Goal: Communication & Community: Answer question/provide support

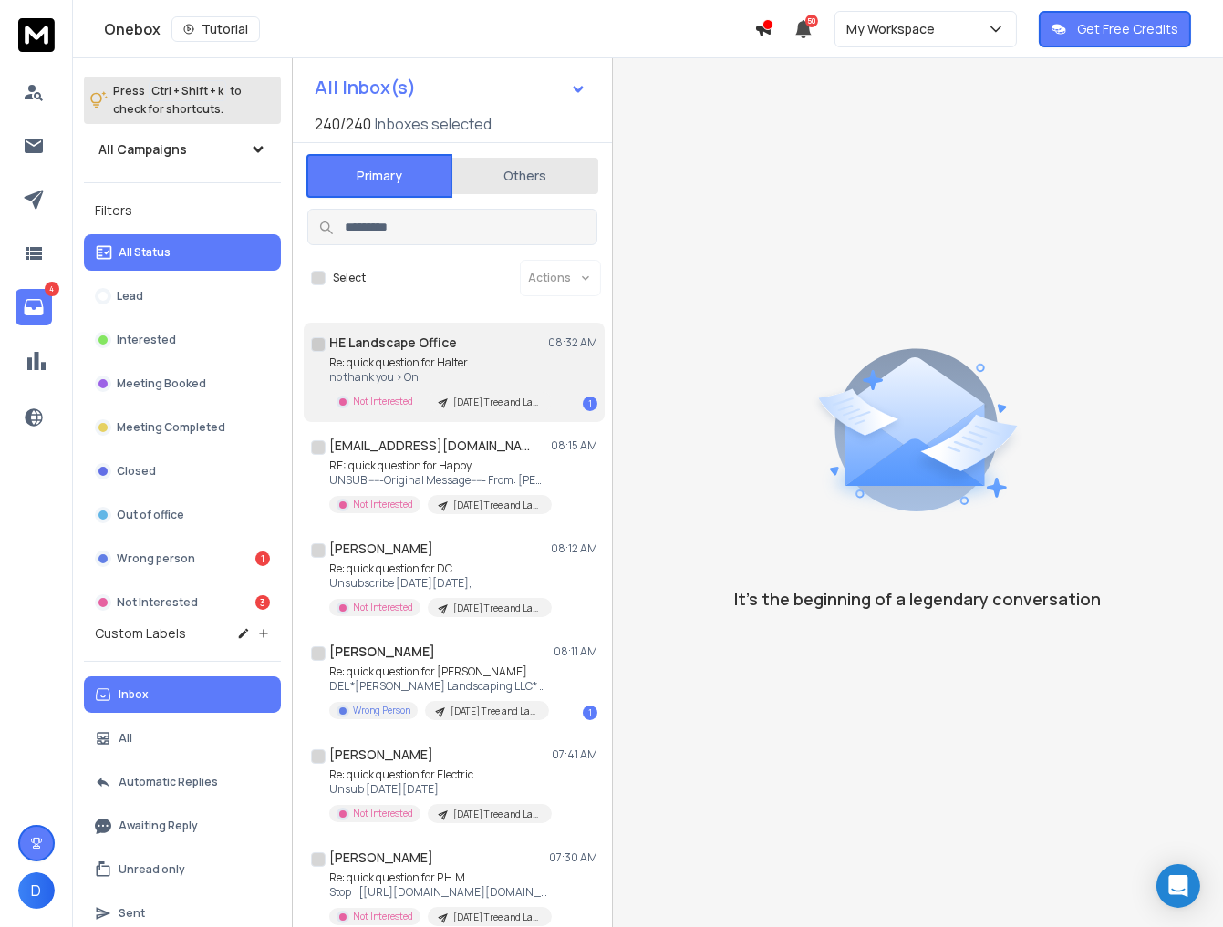
scroll to position [202, 0]
click at [465, 361] on p "Re: quick question for Halter" at bounding box center [438, 362] width 219 height 15
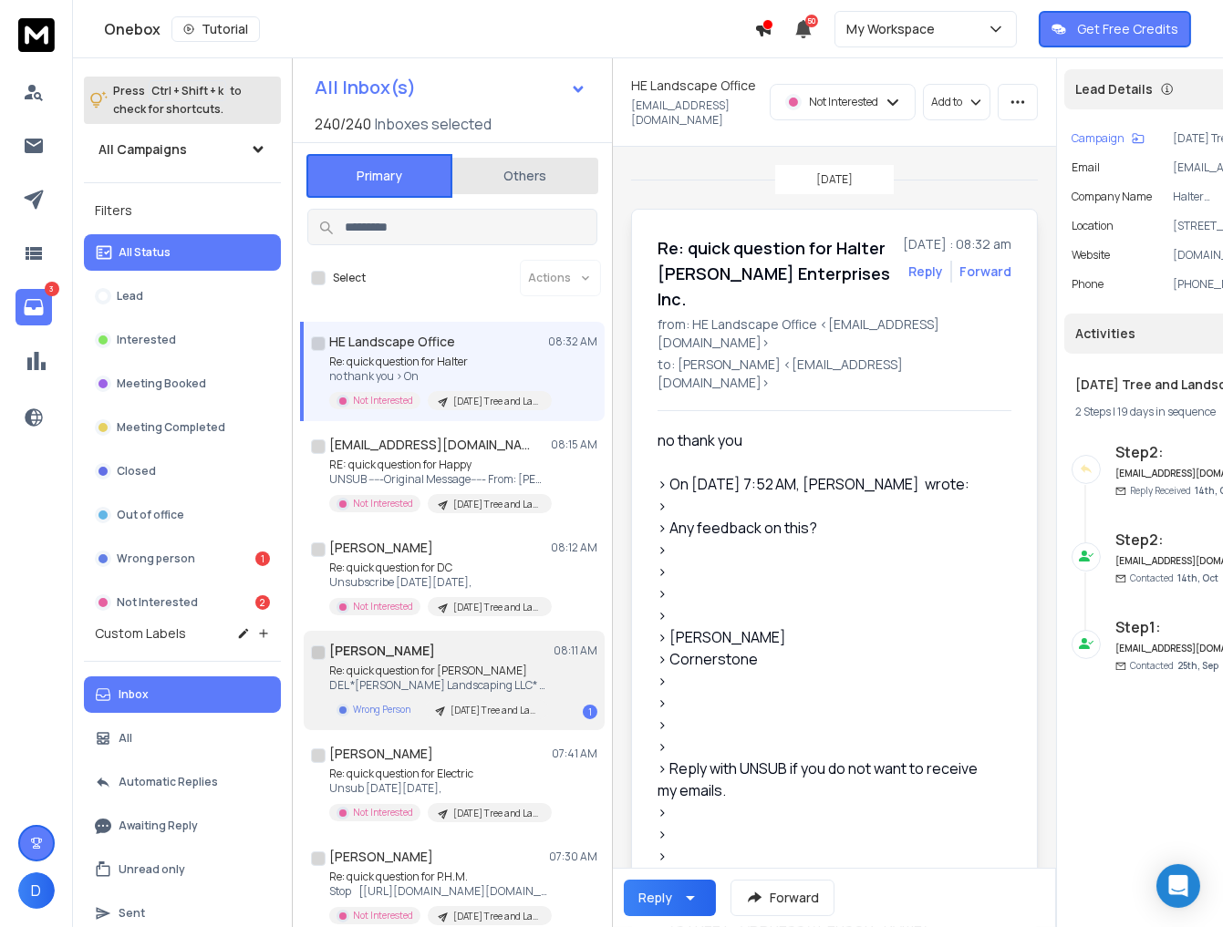
click at [517, 656] on div "[PERSON_NAME] 08:11 AM" at bounding box center [463, 651] width 268 height 18
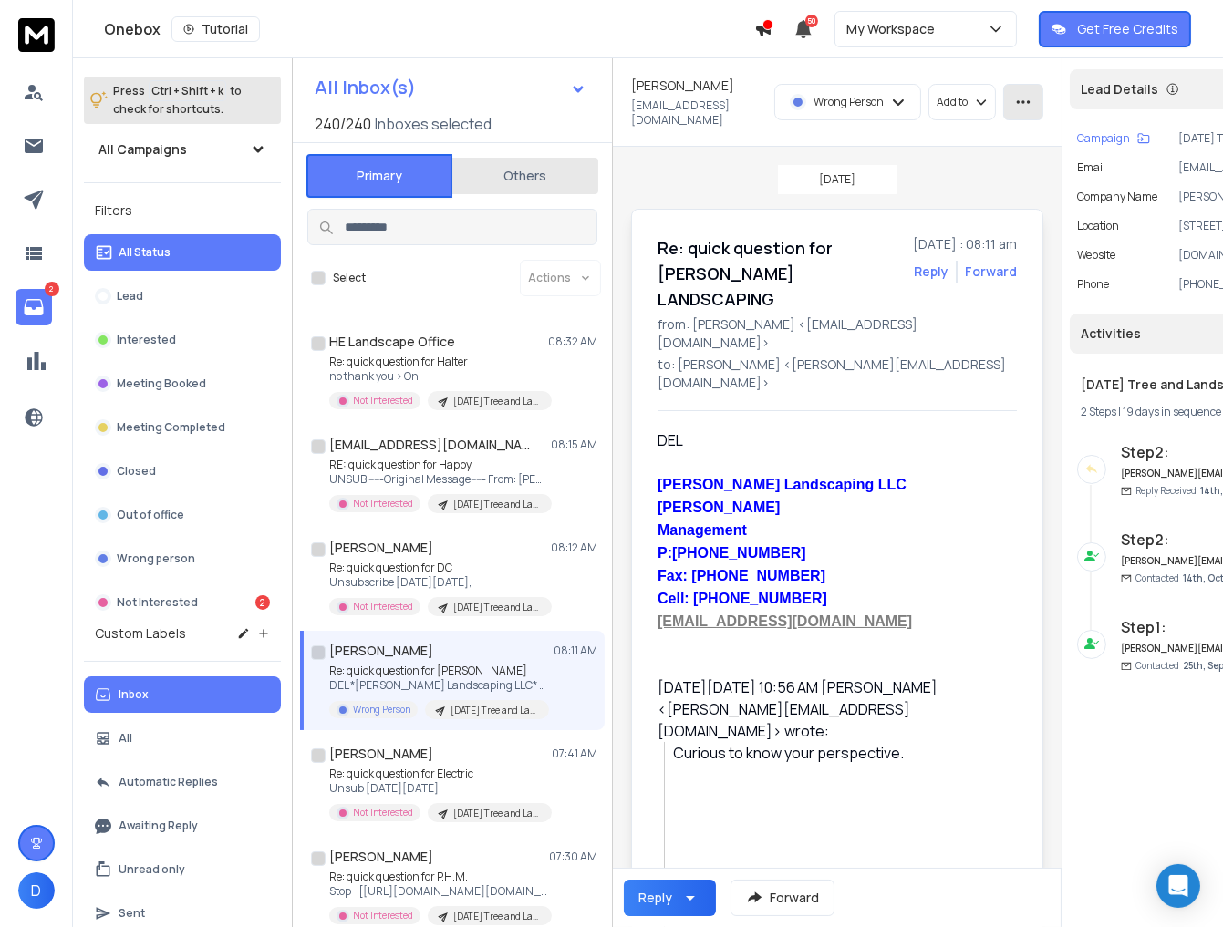
click at [1031, 97] on icon "button" at bounding box center [1023, 102] width 16 height 16
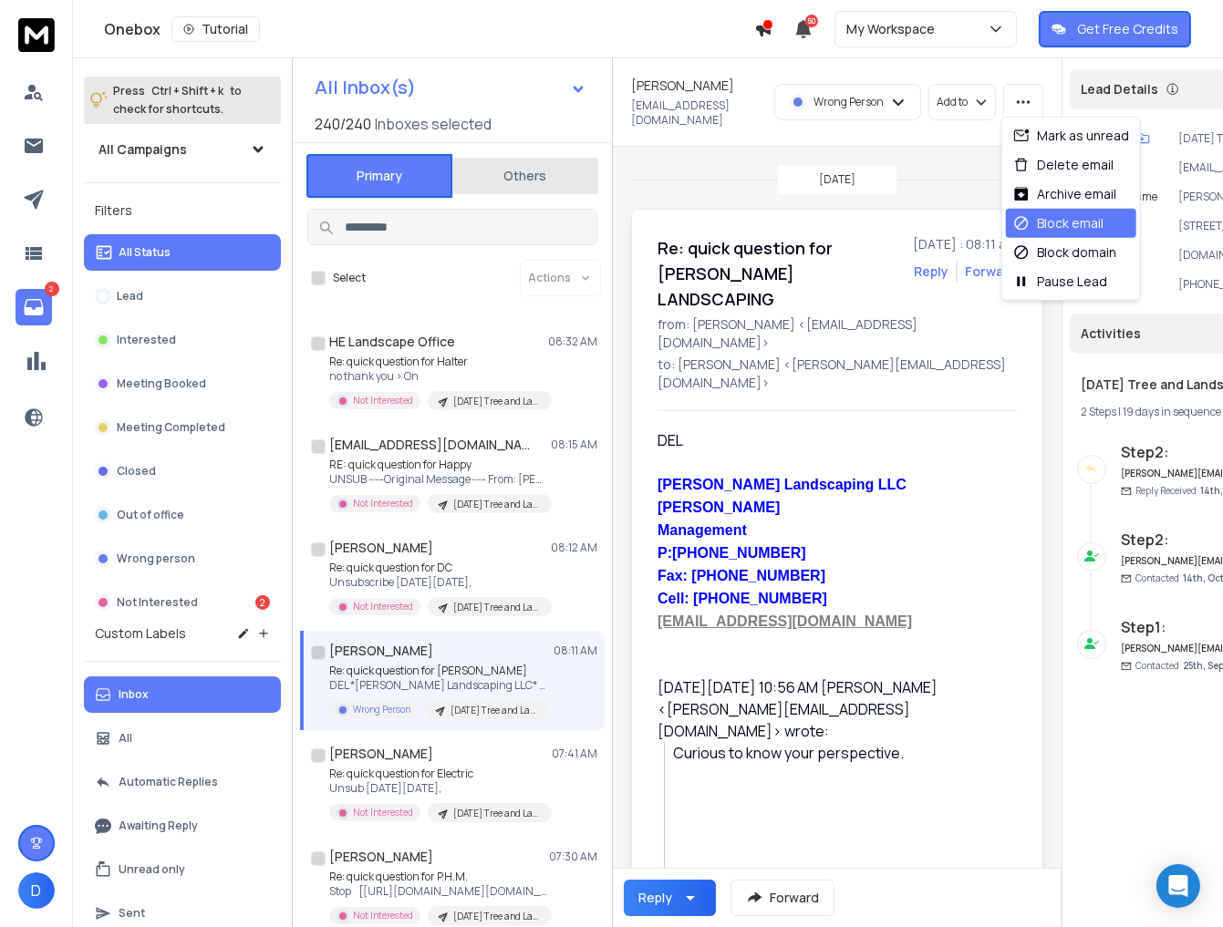
click at [1077, 216] on div "Block email" at bounding box center [1058, 223] width 90 height 18
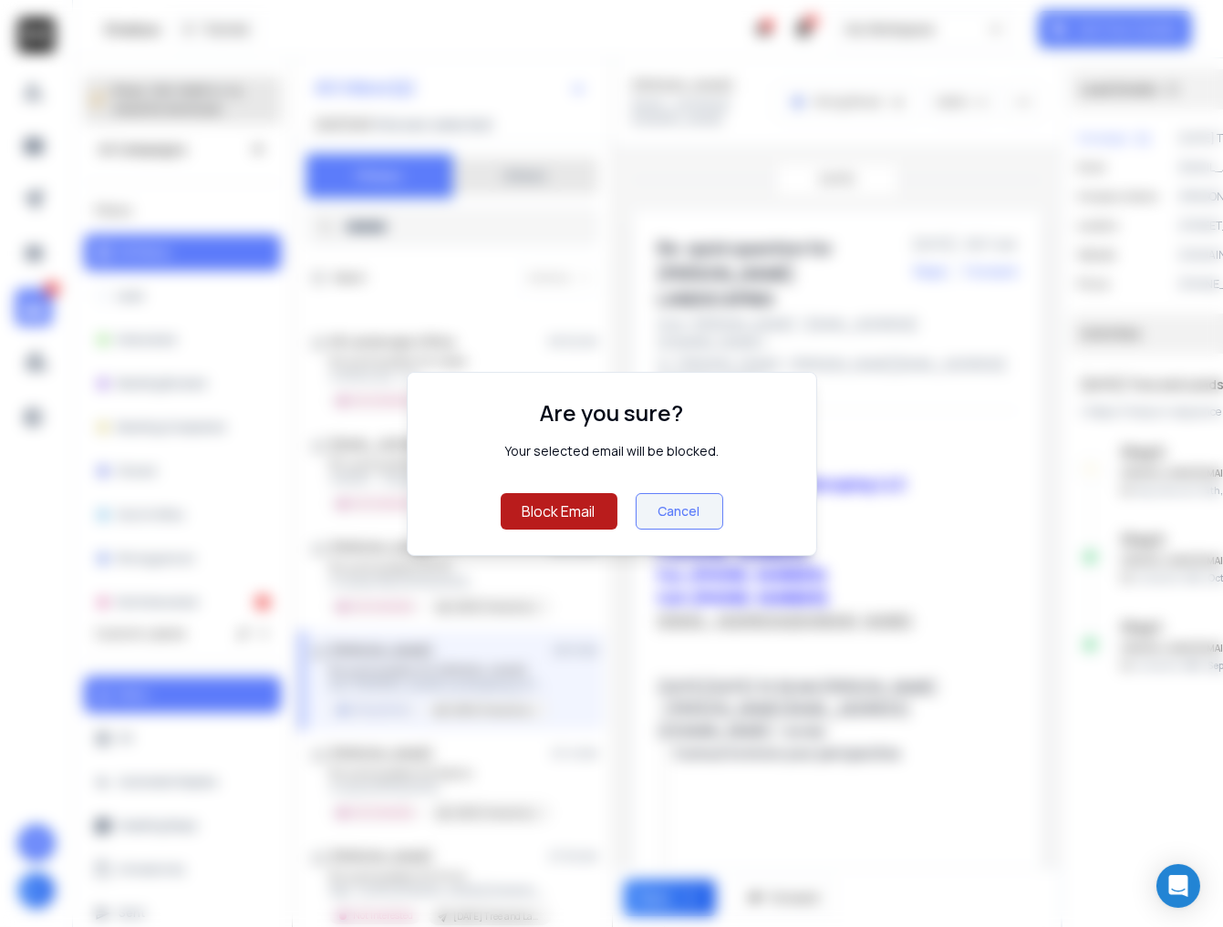
click at [590, 511] on button "Block Email" at bounding box center [559, 511] width 117 height 36
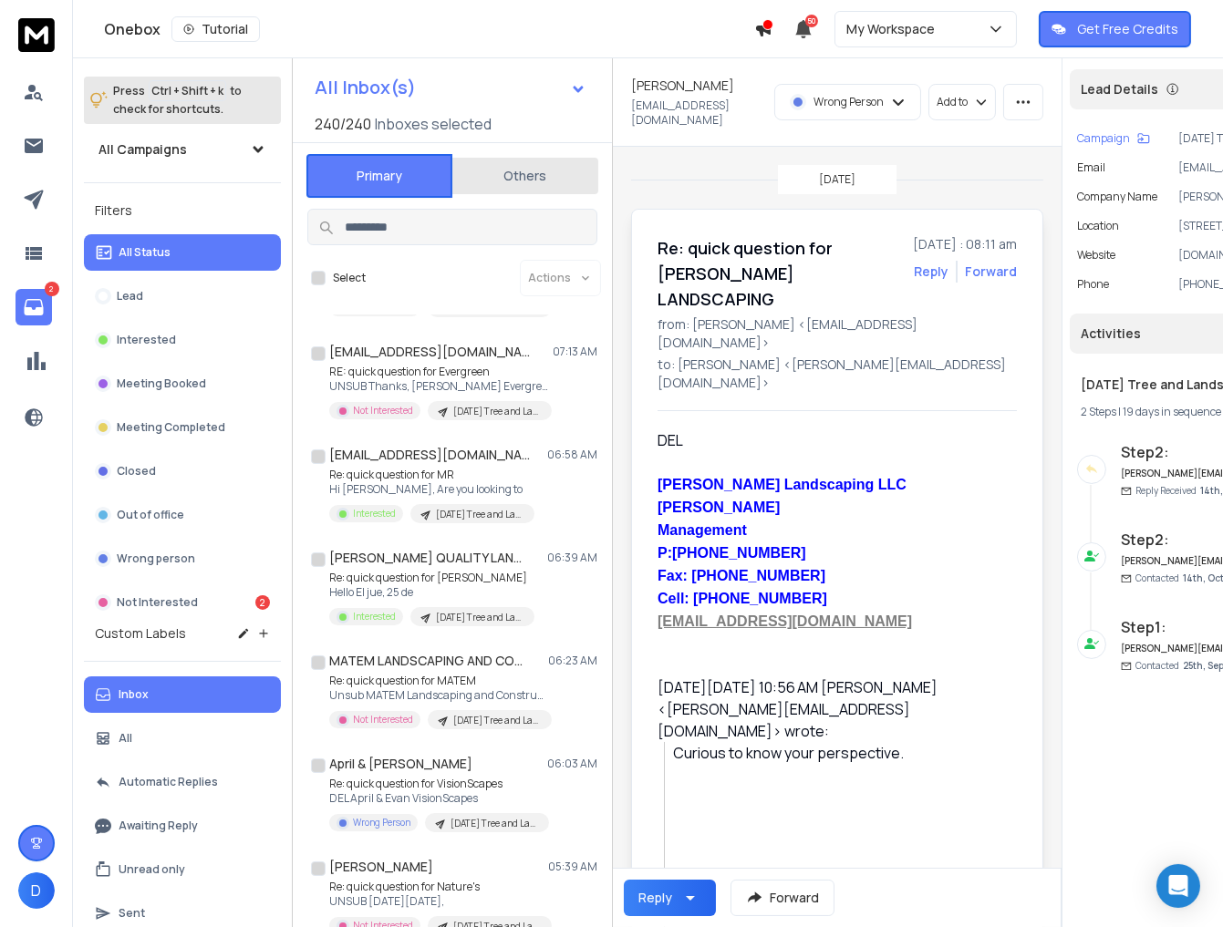
scroll to position [912, 0]
click at [179, 595] on p "Not Interested" at bounding box center [157, 602] width 81 height 15
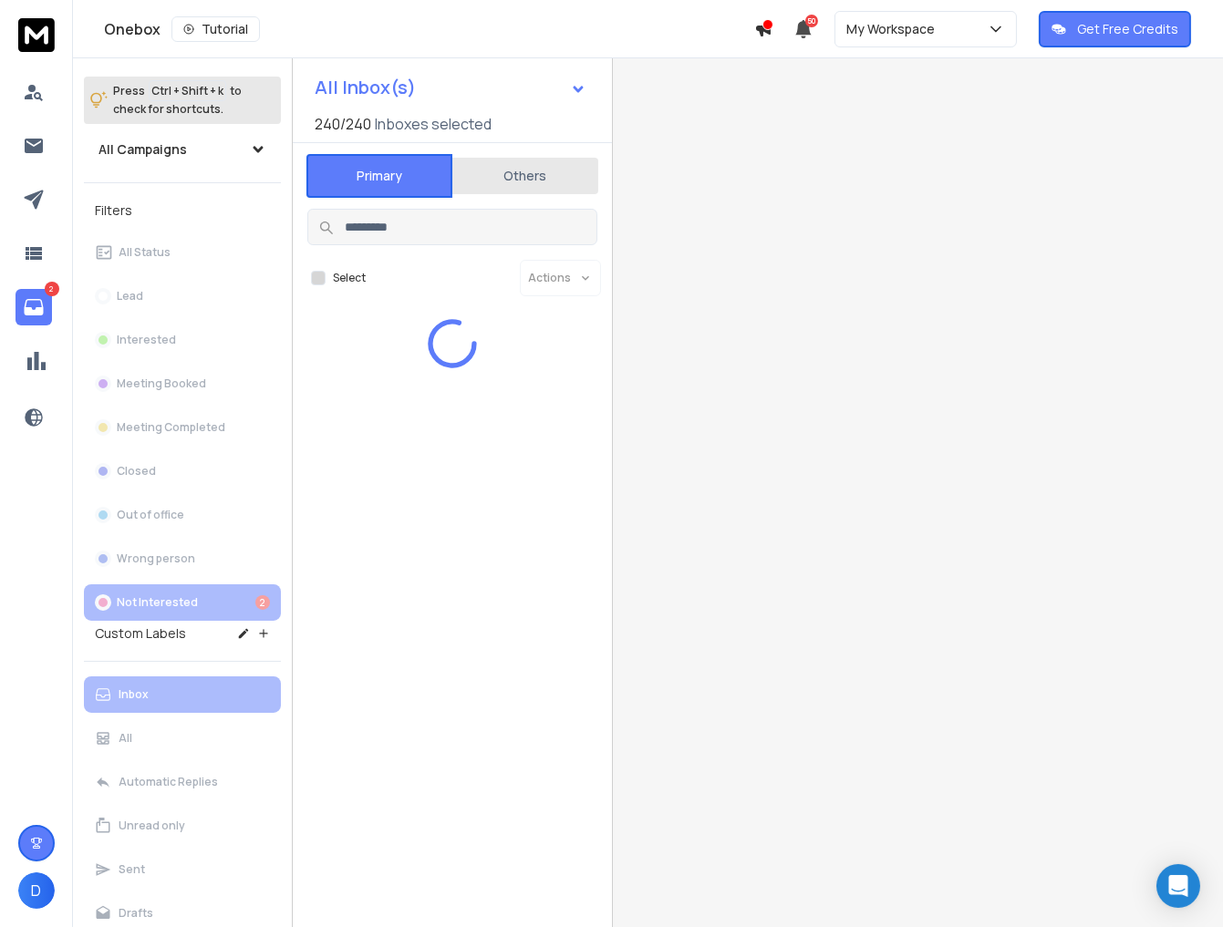
scroll to position [0, 0]
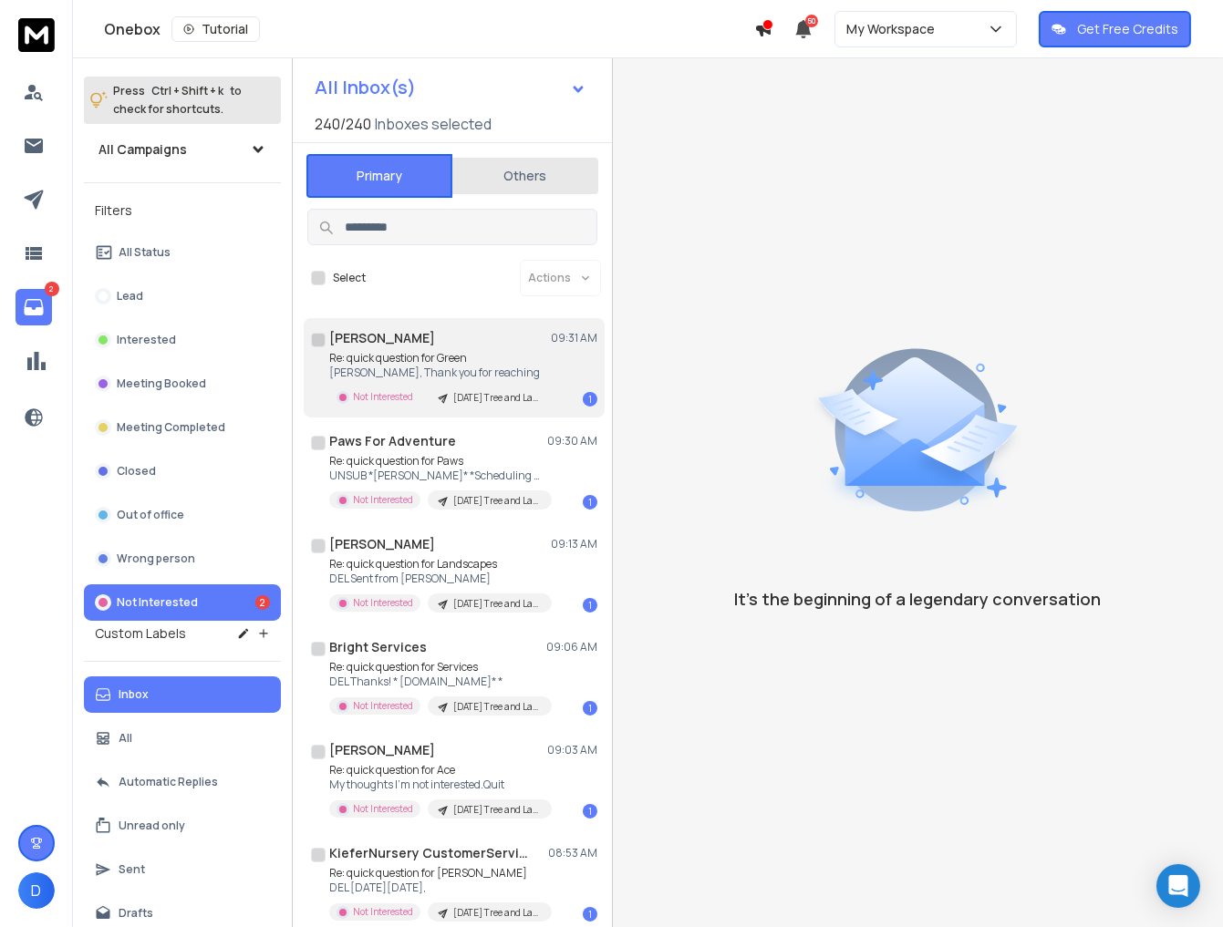
click at [413, 347] on div "[PERSON_NAME] 09:31 AM Re: quick question for [PERSON_NAME], Thank you for reac…" at bounding box center [463, 367] width 268 height 77
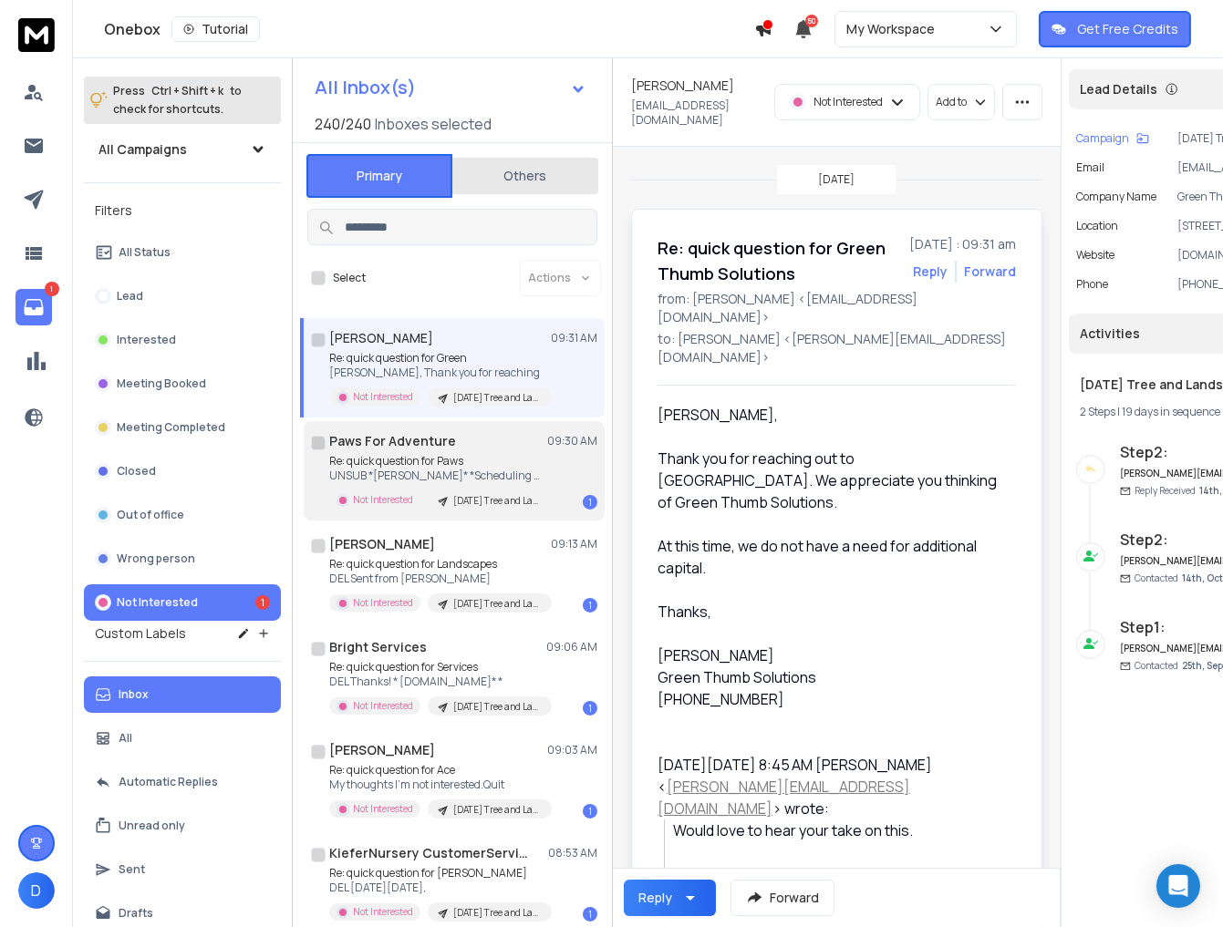
click at [421, 454] on p "Re: quick question for Paws" at bounding box center [438, 461] width 219 height 15
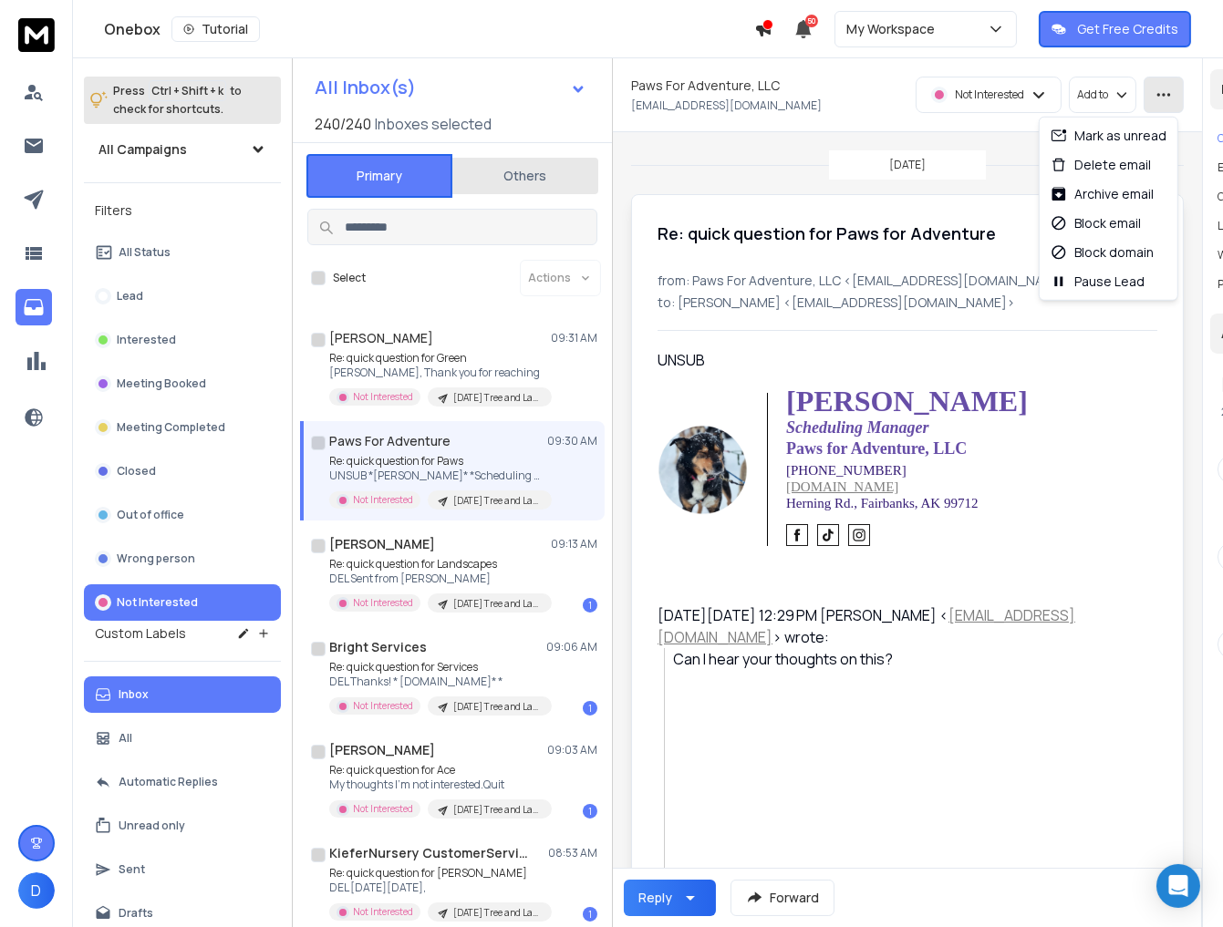
click at [1155, 89] on icon "button" at bounding box center [1163, 95] width 16 height 16
click at [1097, 221] on div "Block email" at bounding box center [1095, 223] width 90 height 18
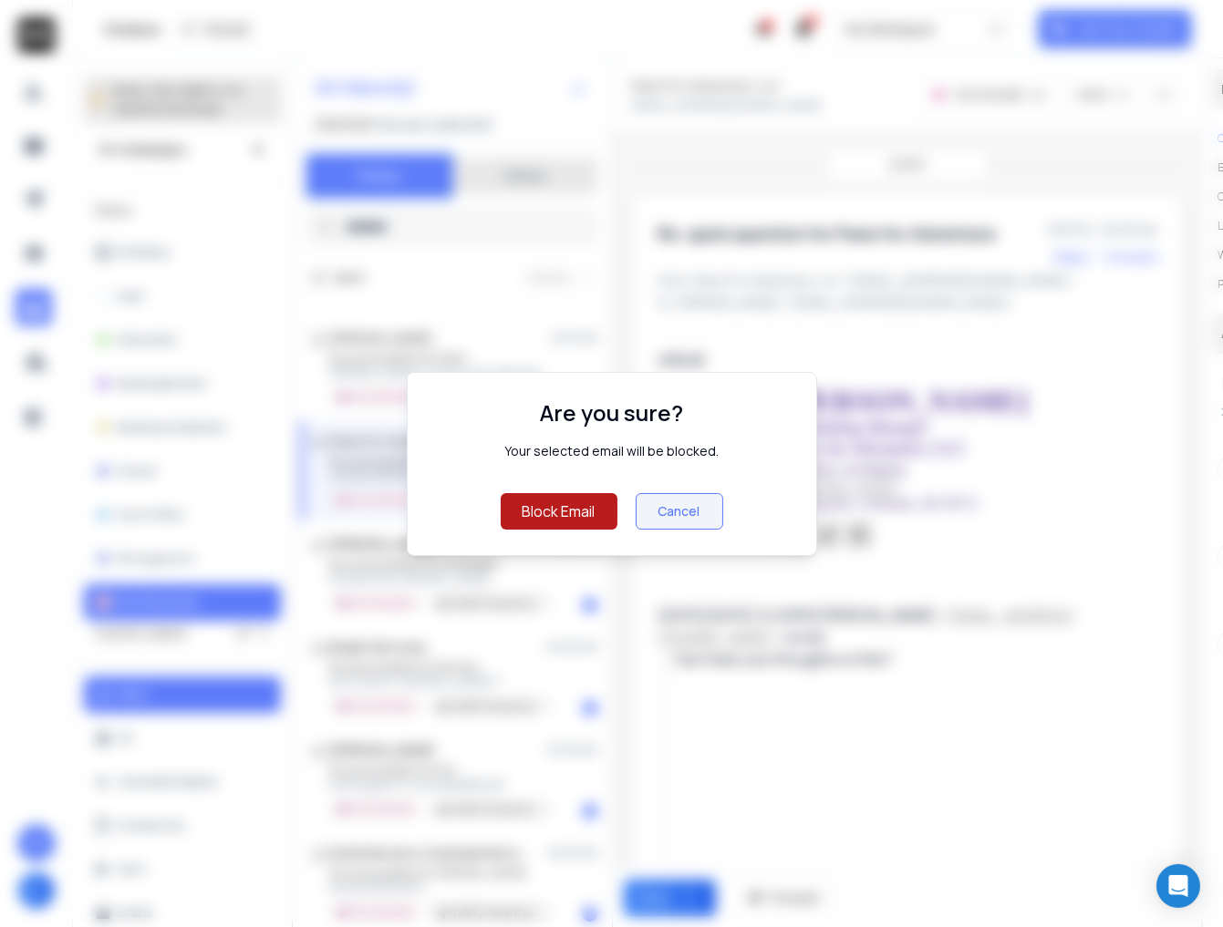
click at [577, 505] on button "Block Email" at bounding box center [559, 511] width 117 height 36
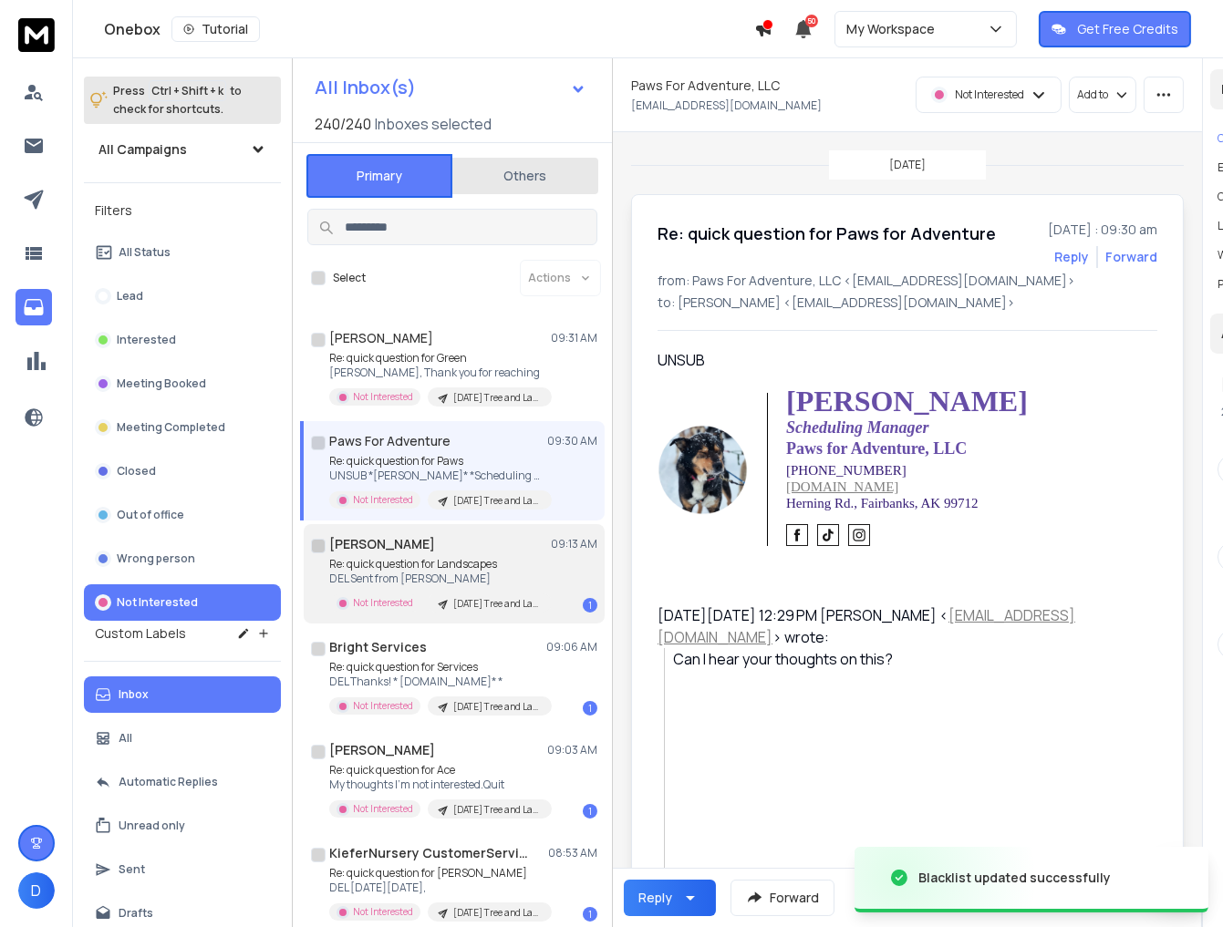
click at [520, 561] on p "Re: quick question for Landscapes" at bounding box center [438, 564] width 219 height 15
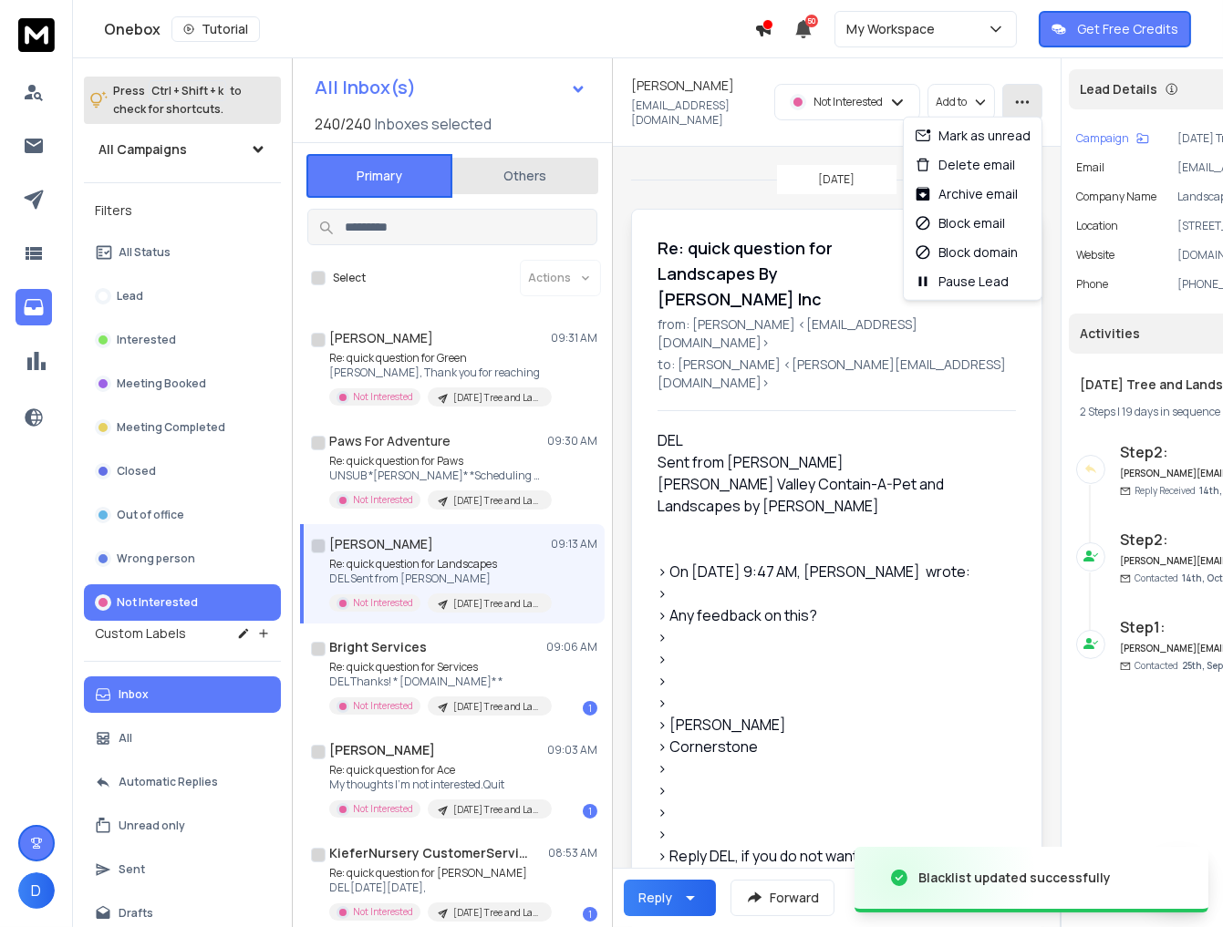
click at [1027, 94] on icon "button" at bounding box center [1022, 102] width 16 height 16
click at [988, 226] on div "Block email" at bounding box center [959, 223] width 90 height 18
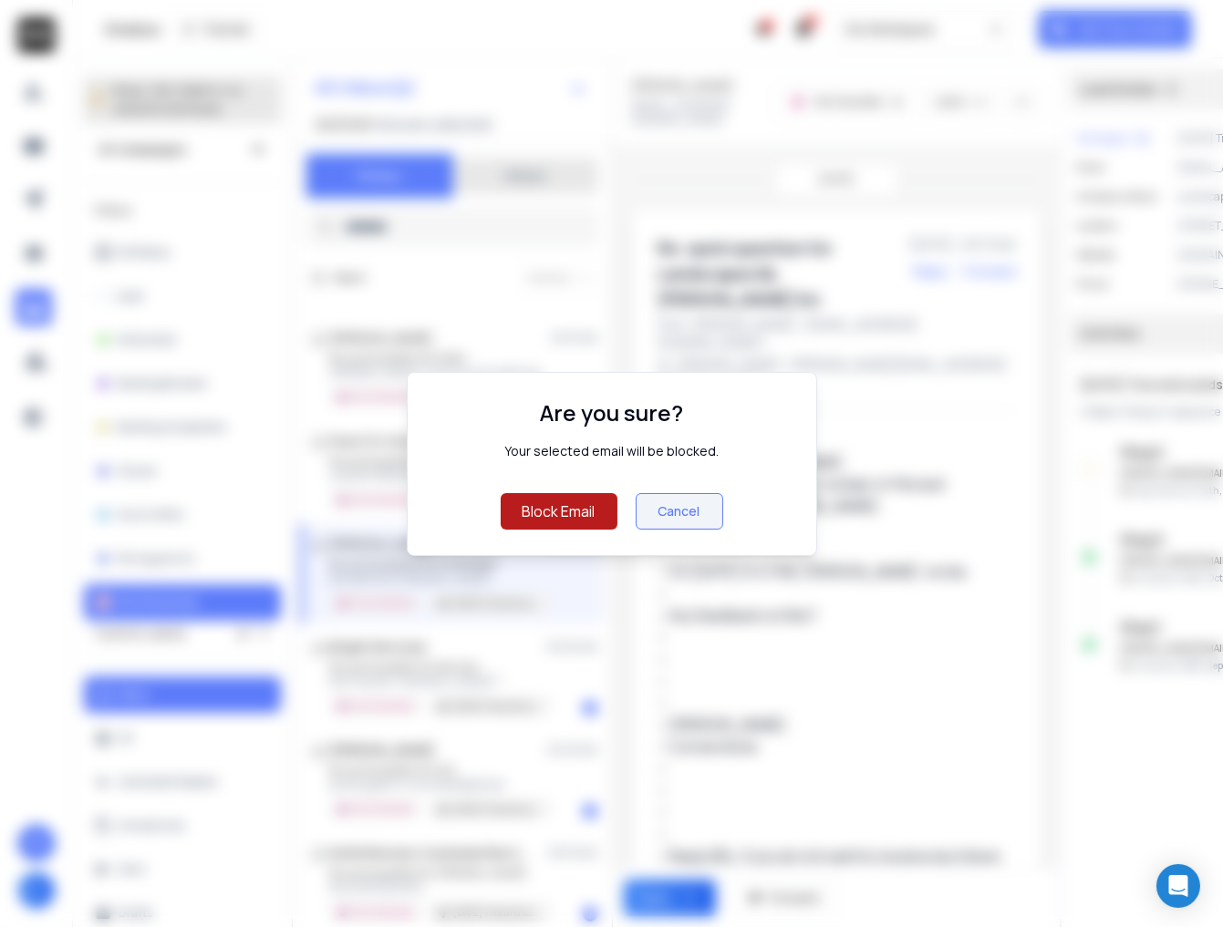
click at [542, 511] on button "Block Email" at bounding box center [559, 511] width 117 height 36
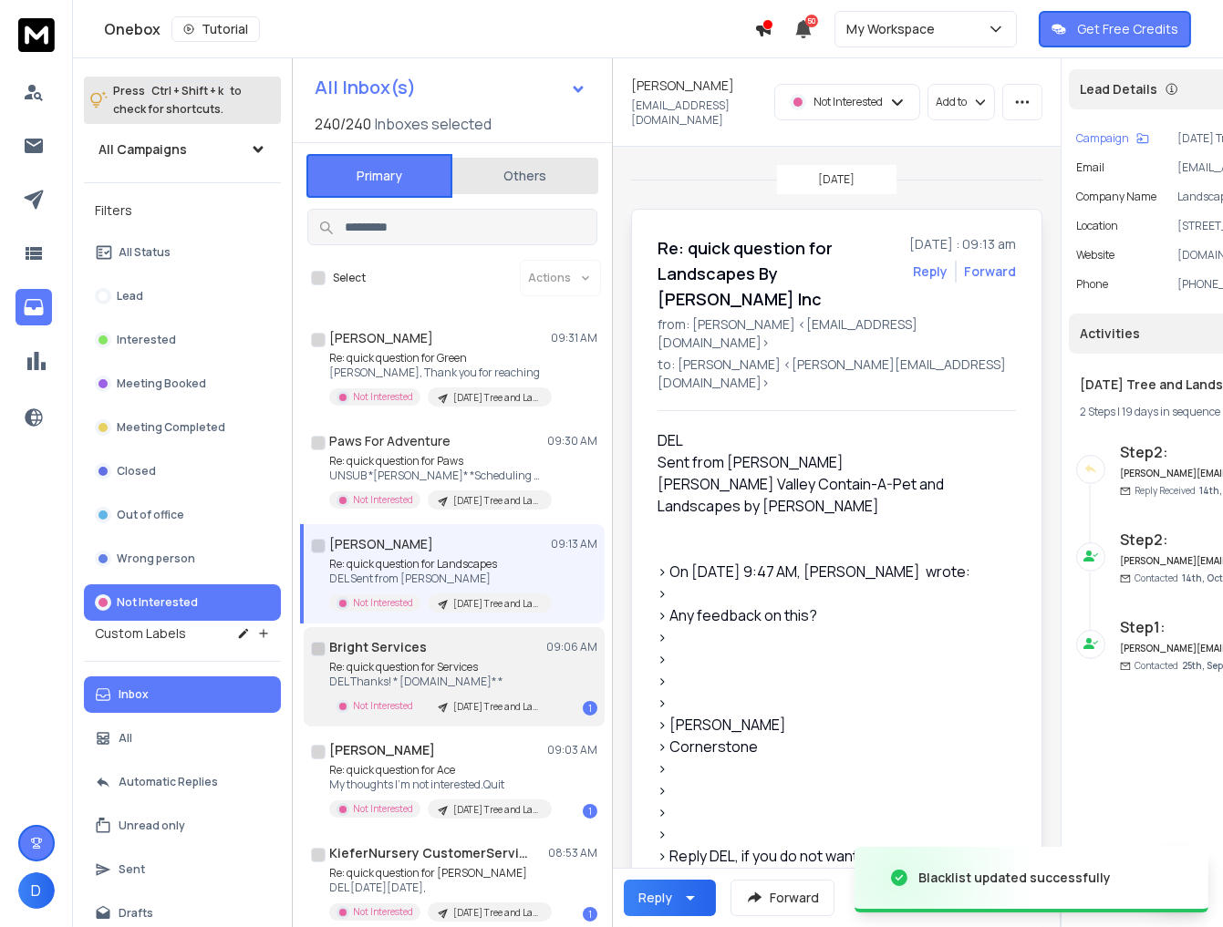
scroll to position [101, 0]
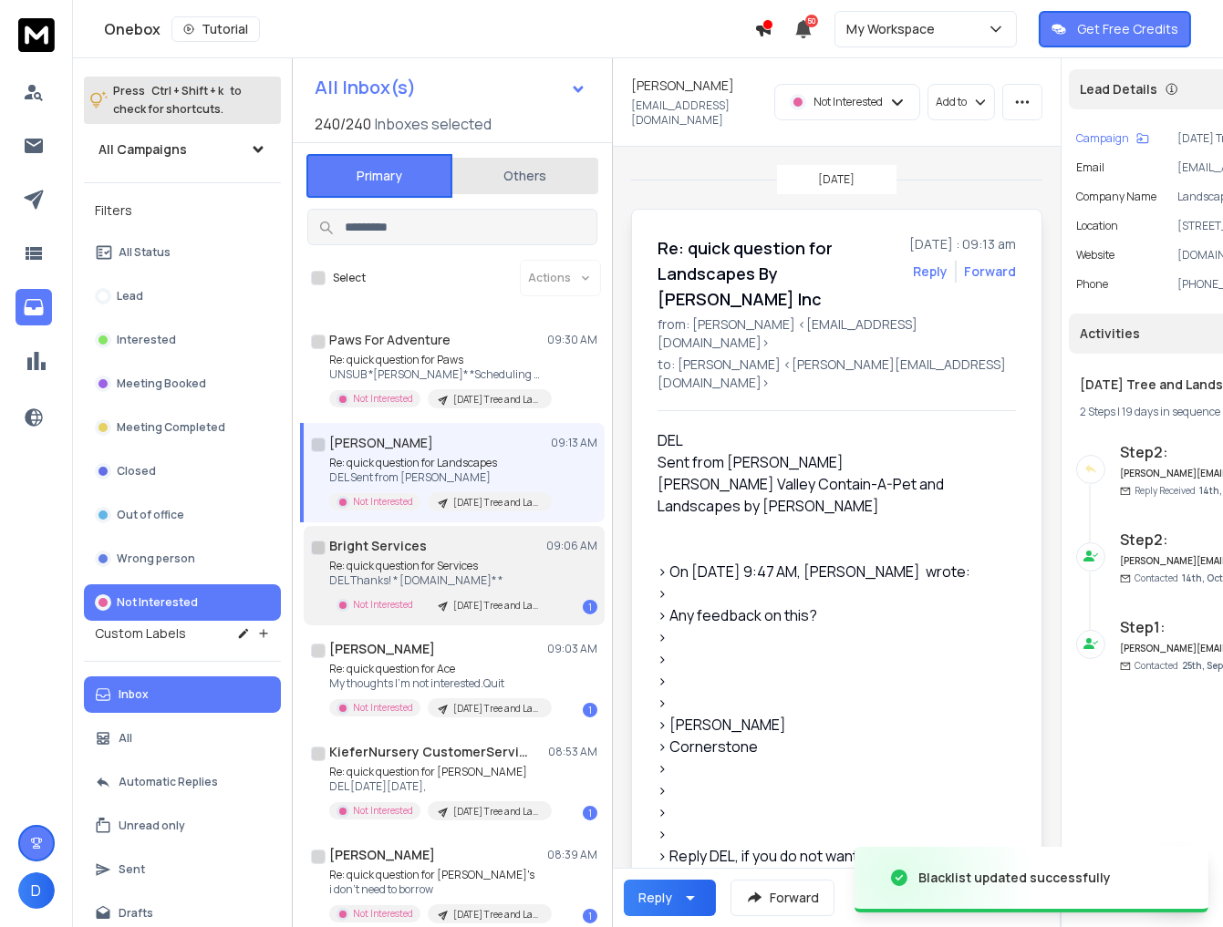
click at [511, 566] on p "Re: quick question for Services" at bounding box center [438, 566] width 219 height 15
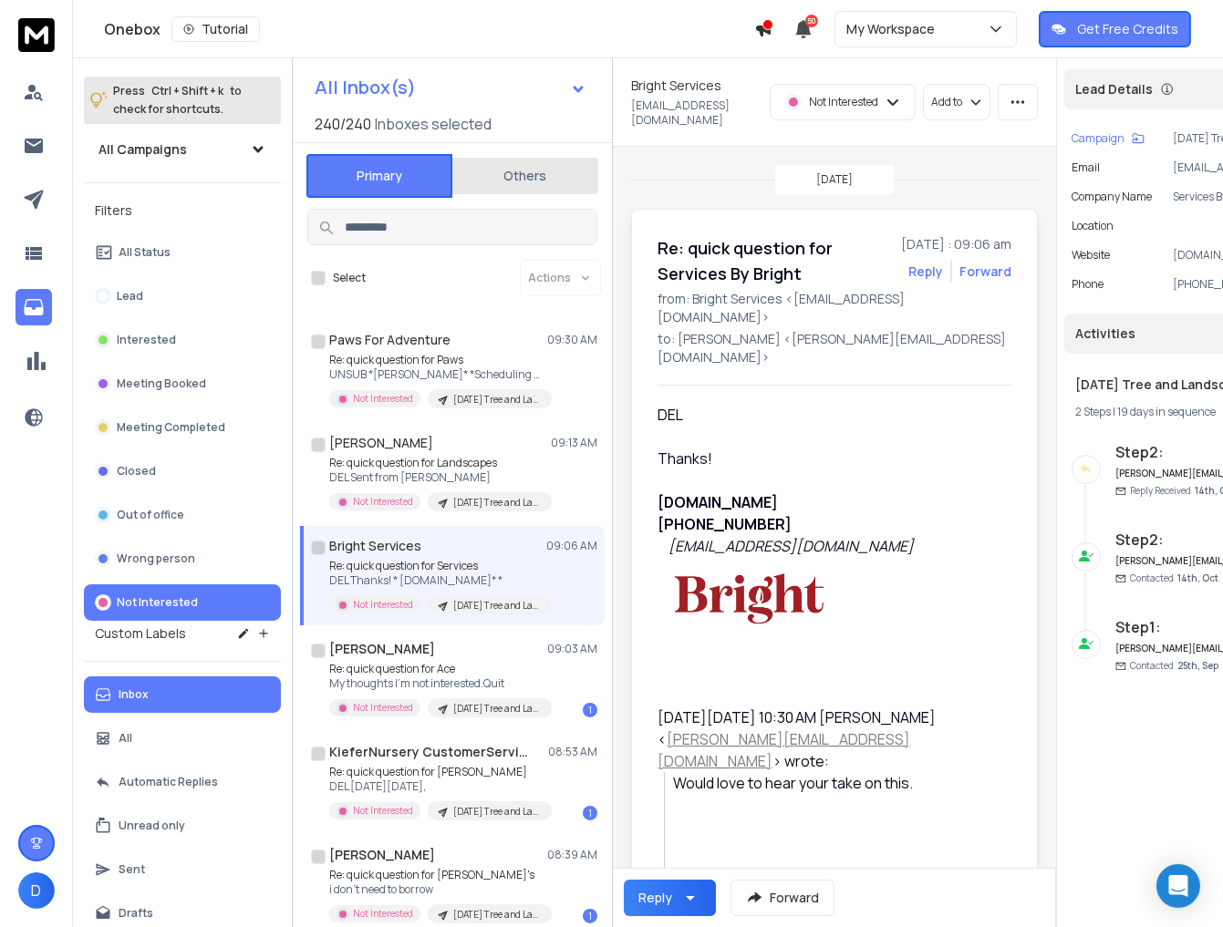
click at [1056, 85] on div "Bright Services Bright Services [EMAIL_ADDRESS][DOMAIN_NAME] Not Interested Add…" at bounding box center [834, 102] width 443 height 88
click at [1026, 98] on icon "button" at bounding box center [1017, 102] width 16 height 16
click at [1027, 215] on div "Block email" at bounding box center [1027, 223] width 90 height 18
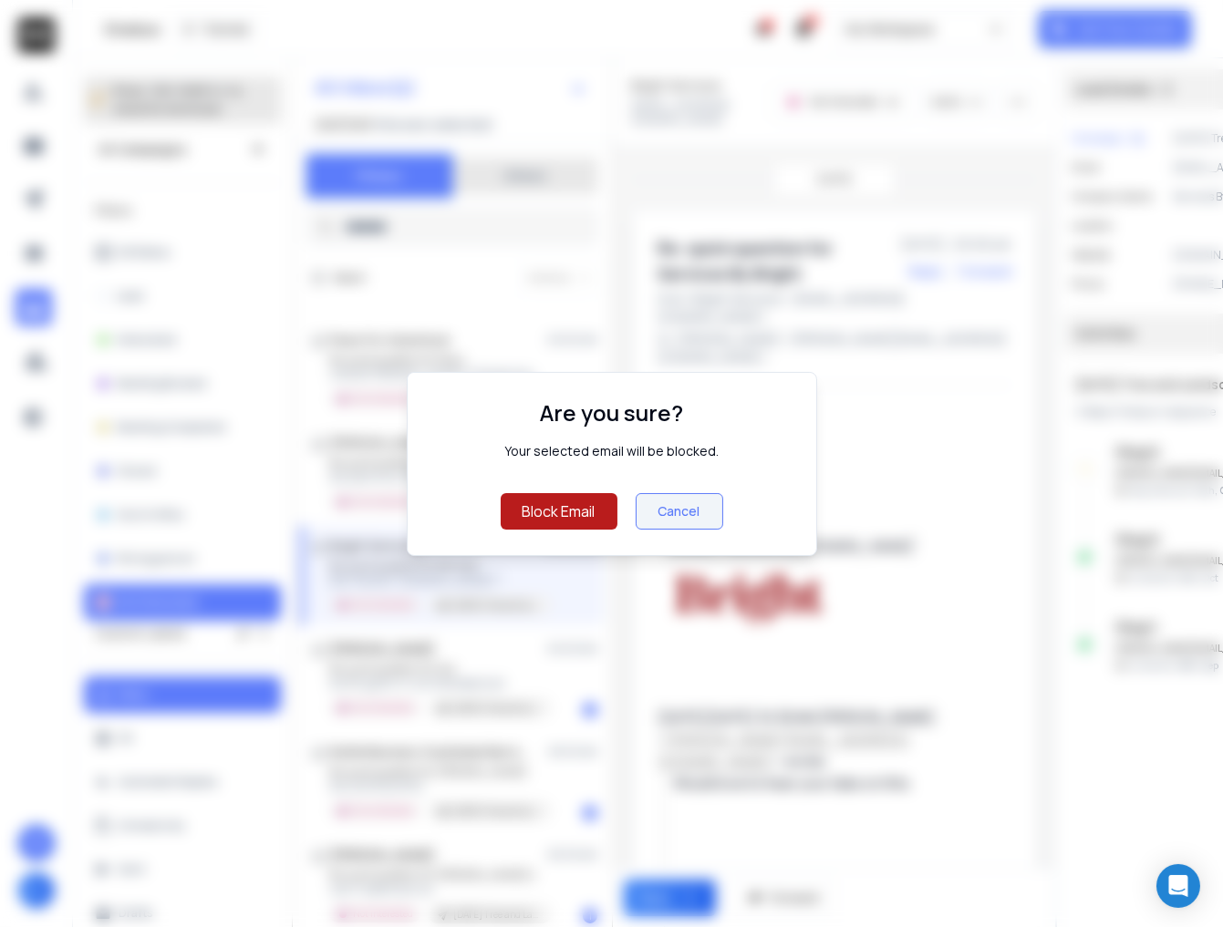
click at [543, 514] on button "Block Email" at bounding box center [559, 511] width 117 height 36
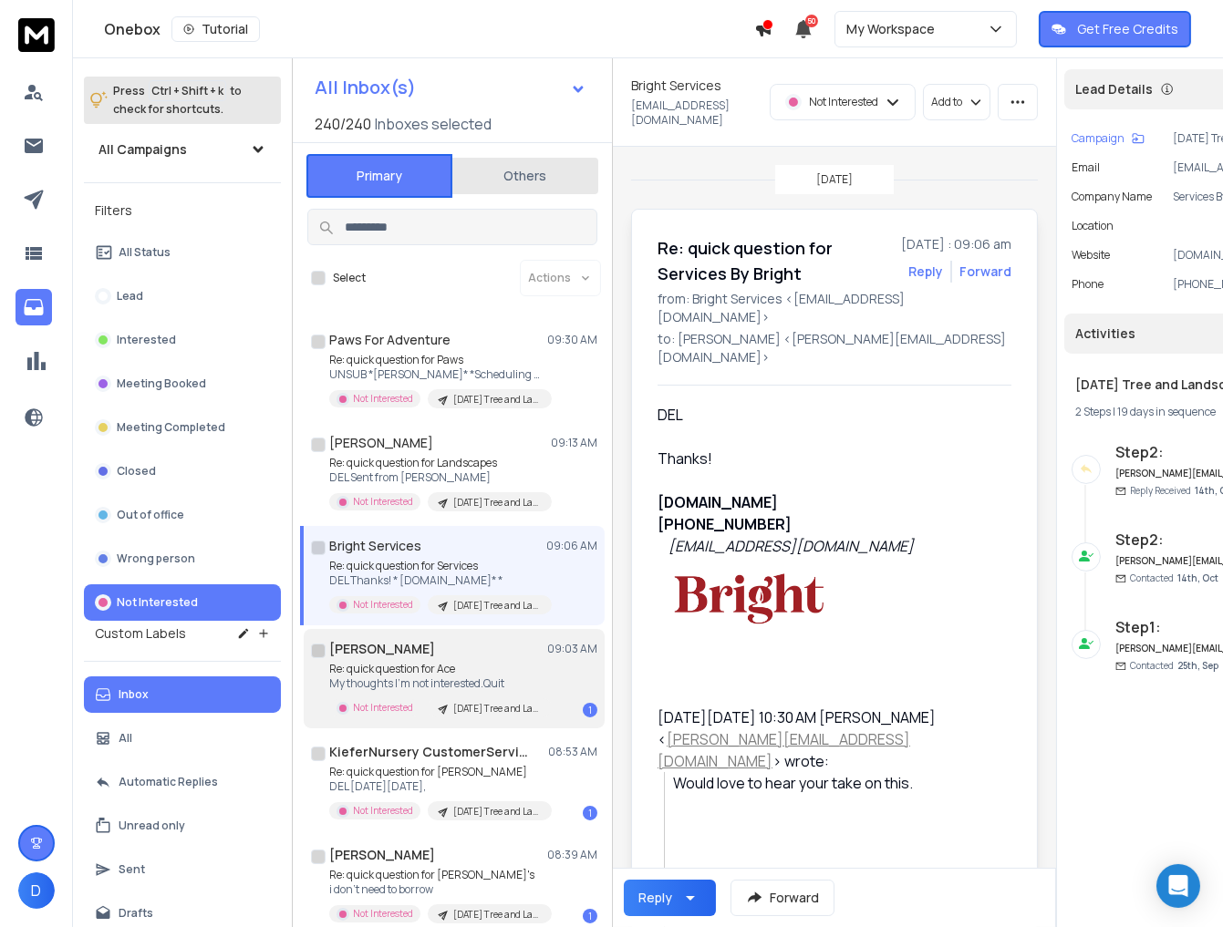
click at [418, 657] on div "[PERSON_NAME] 09:03 AM" at bounding box center [463, 649] width 268 height 18
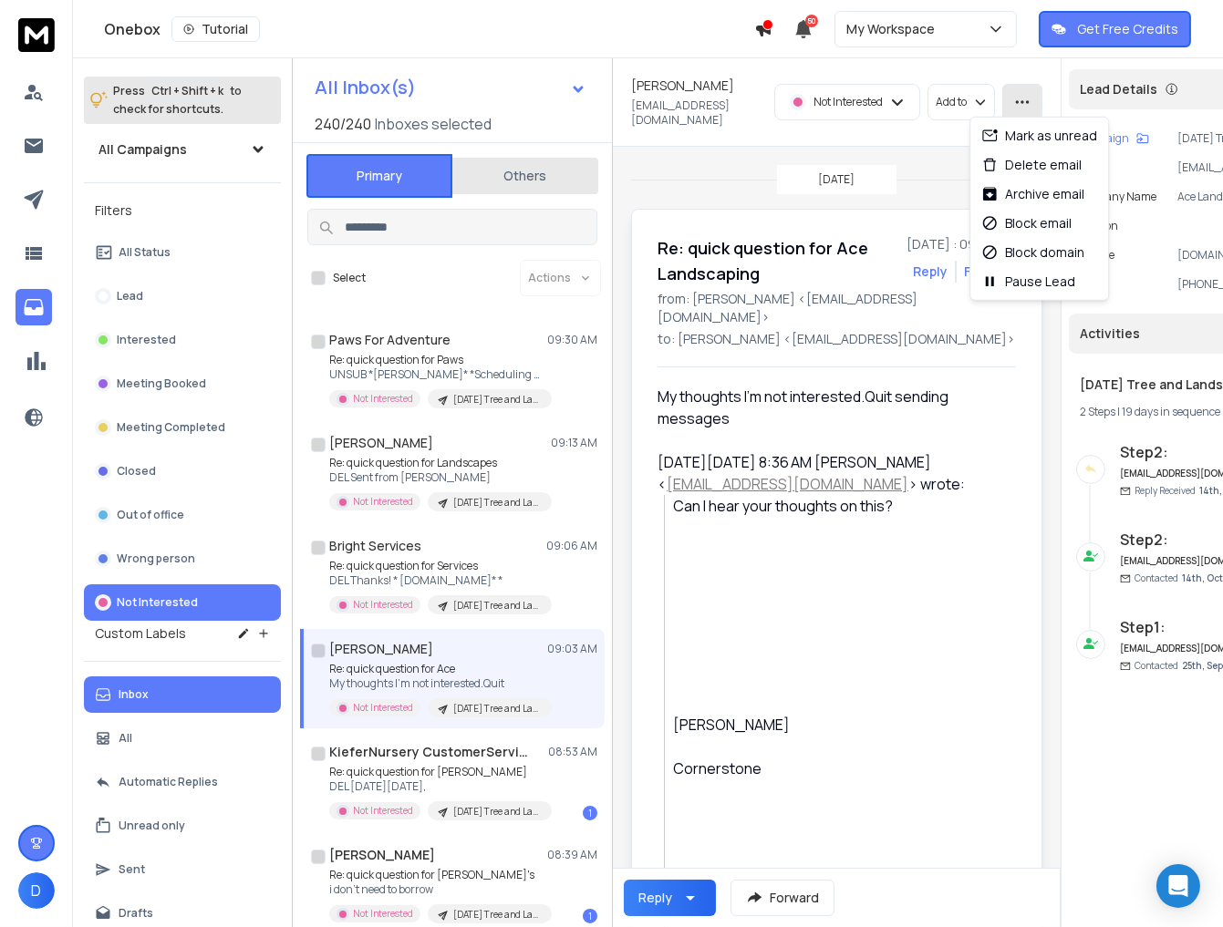
click at [1030, 94] on icon "button" at bounding box center [1022, 102] width 16 height 16
click at [1044, 220] on div "Block email" at bounding box center [1026, 223] width 90 height 18
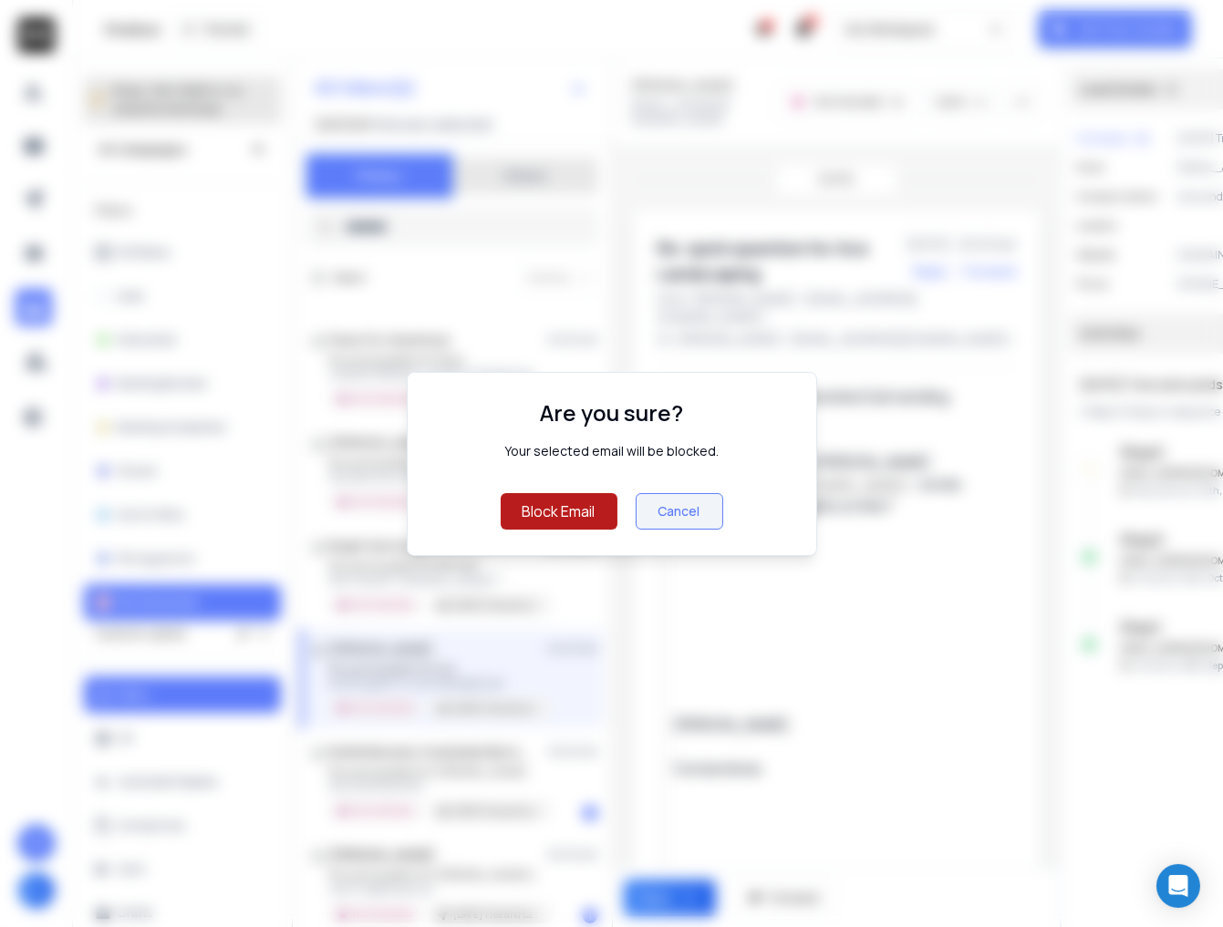
click at [562, 513] on button "Block Email" at bounding box center [559, 511] width 117 height 36
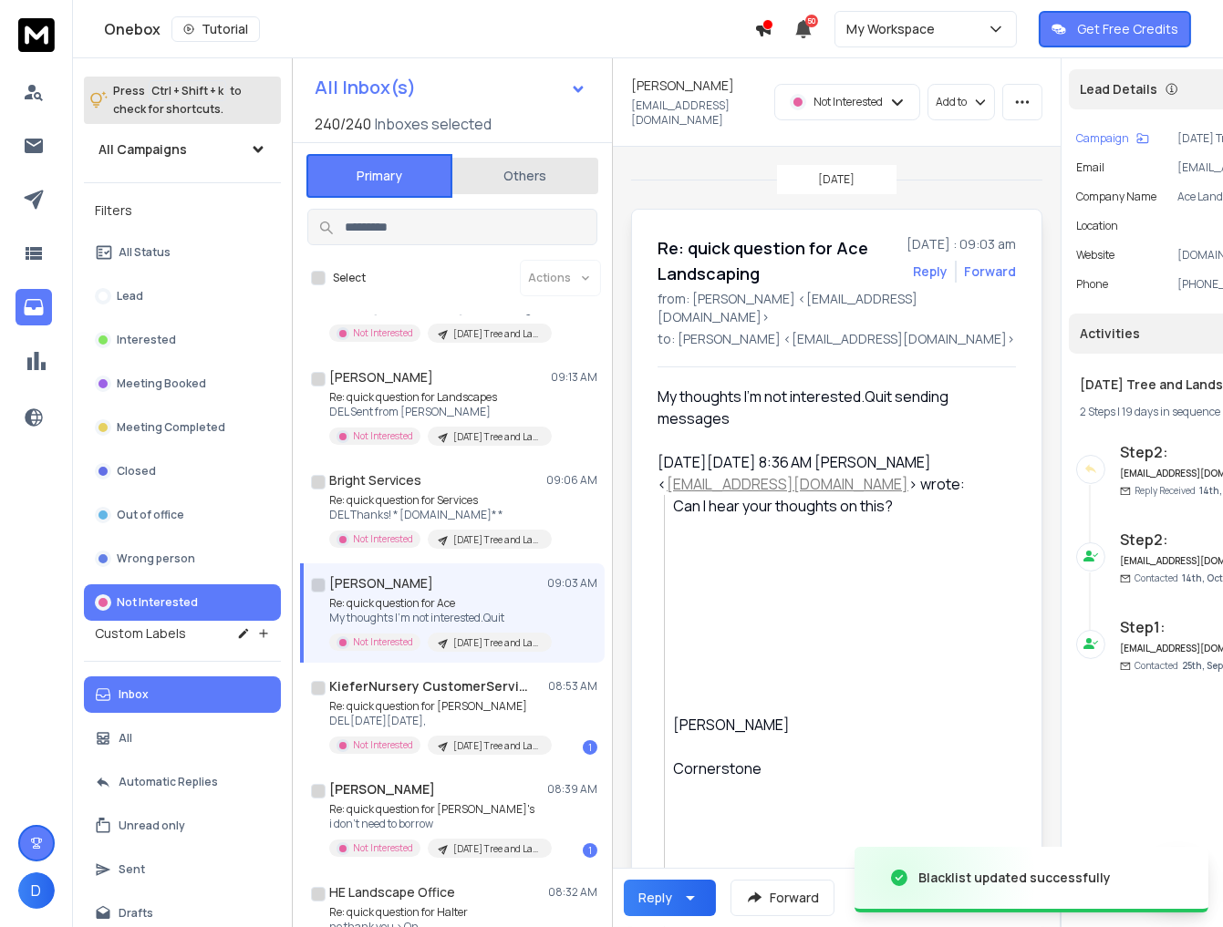
scroll to position [202, 0]
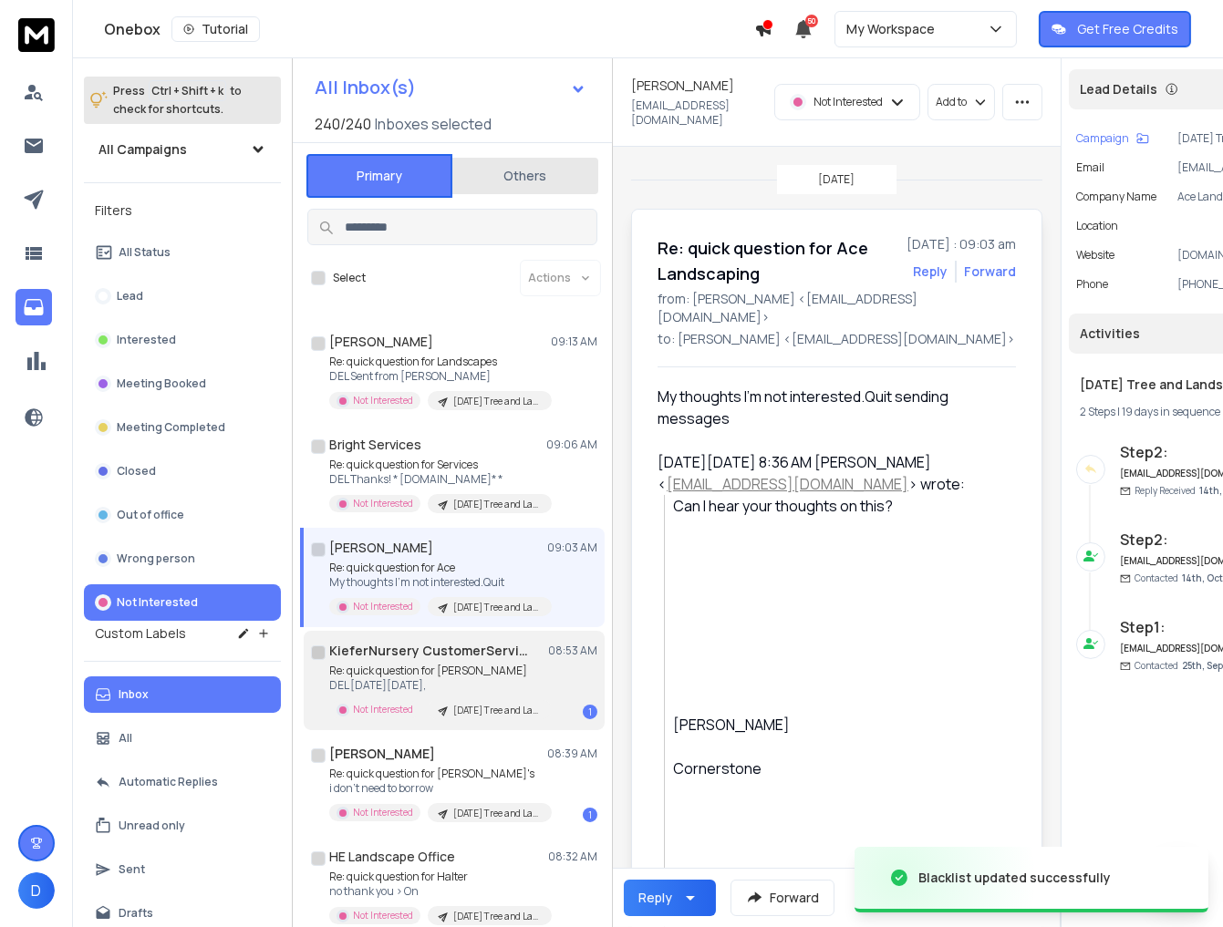
click at [480, 658] on h1 "KieferNursery CustomerService" at bounding box center [429, 651] width 201 height 18
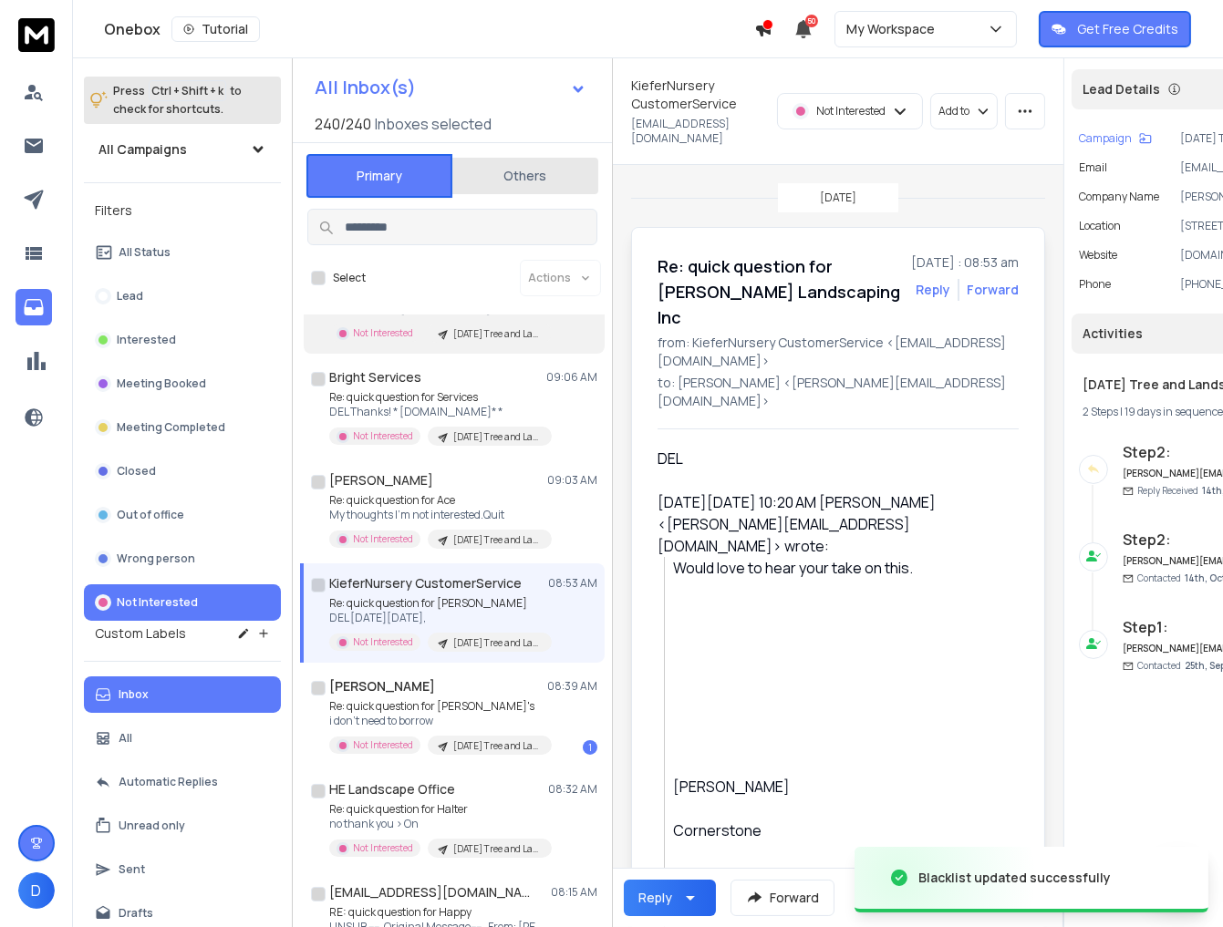
scroll to position [304, 0]
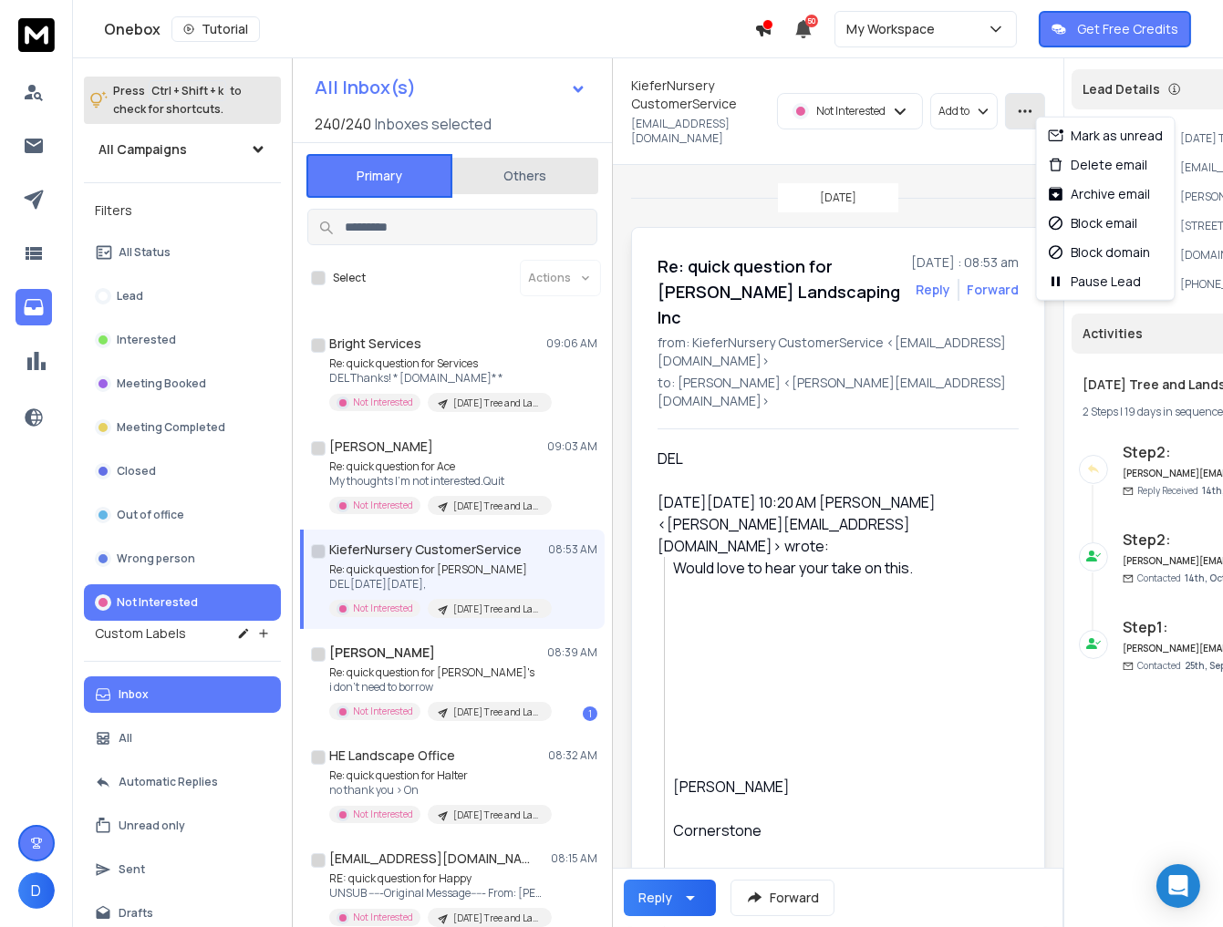
click at [1033, 103] on icon "button" at bounding box center [1025, 111] width 16 height 16
click at [1070, 216] on div "Block email" at bounding box center [1093, 223] width 90 height 18
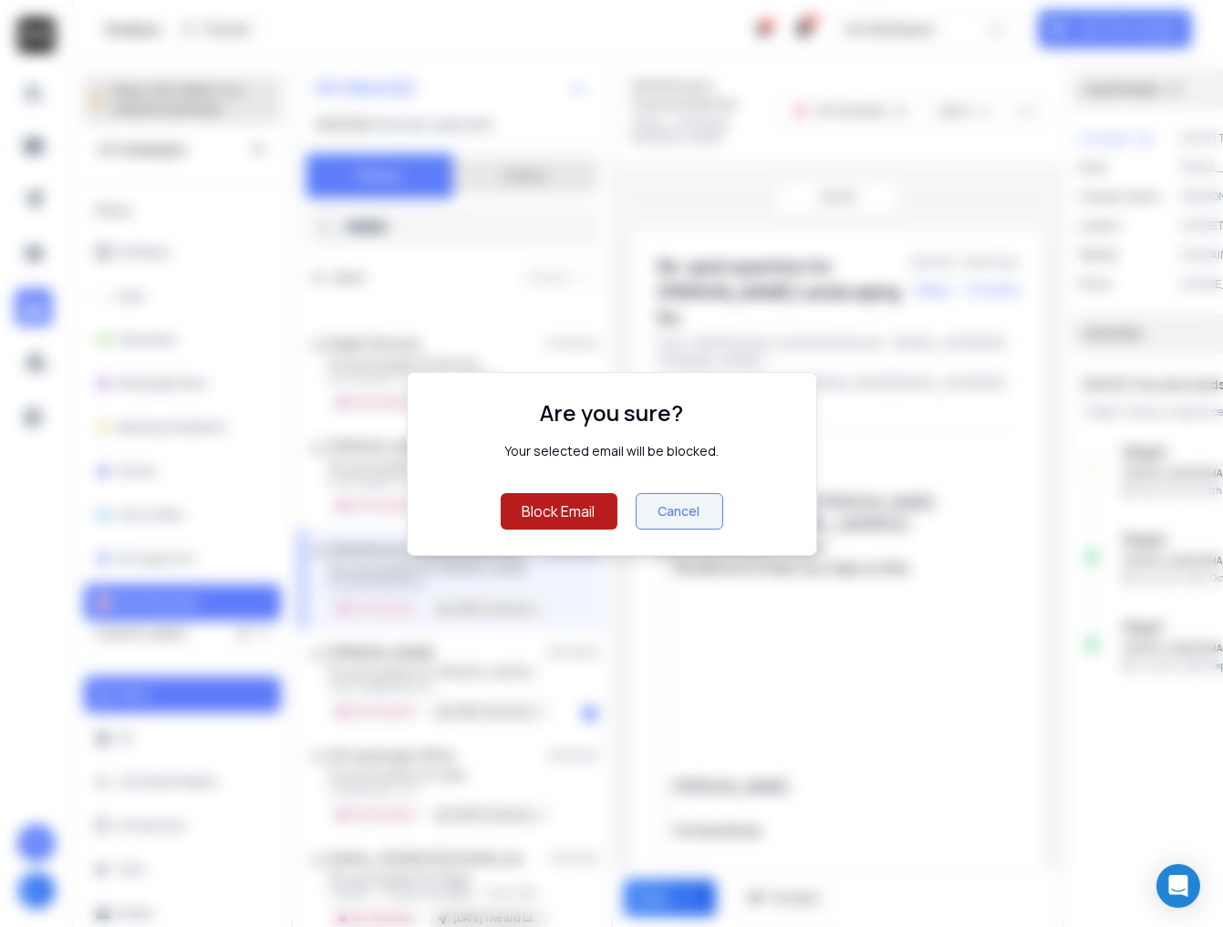
click at [563, 505] on button "Block Email" at bounding box center [559, 511] width 117 height 36
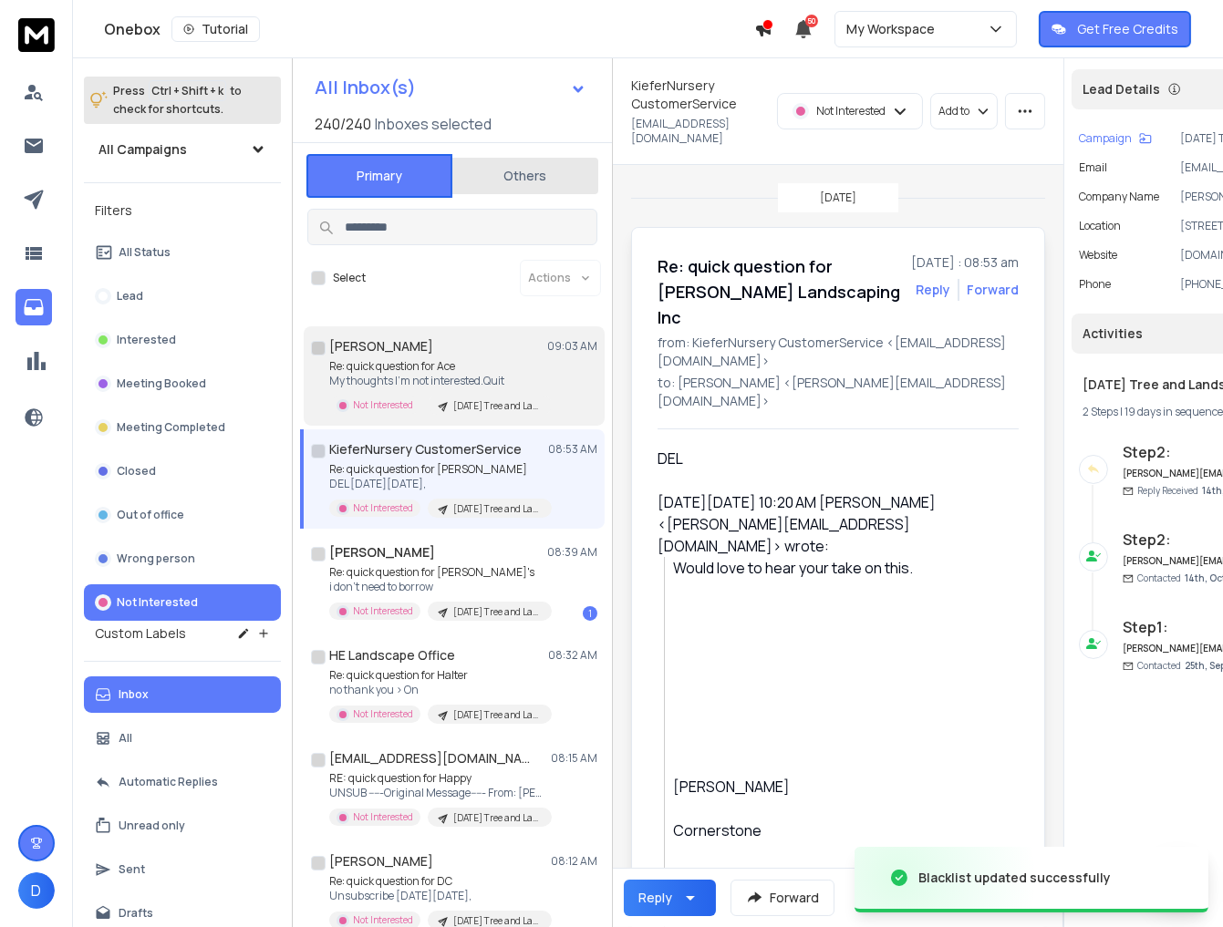
scroll to position [405, 0]
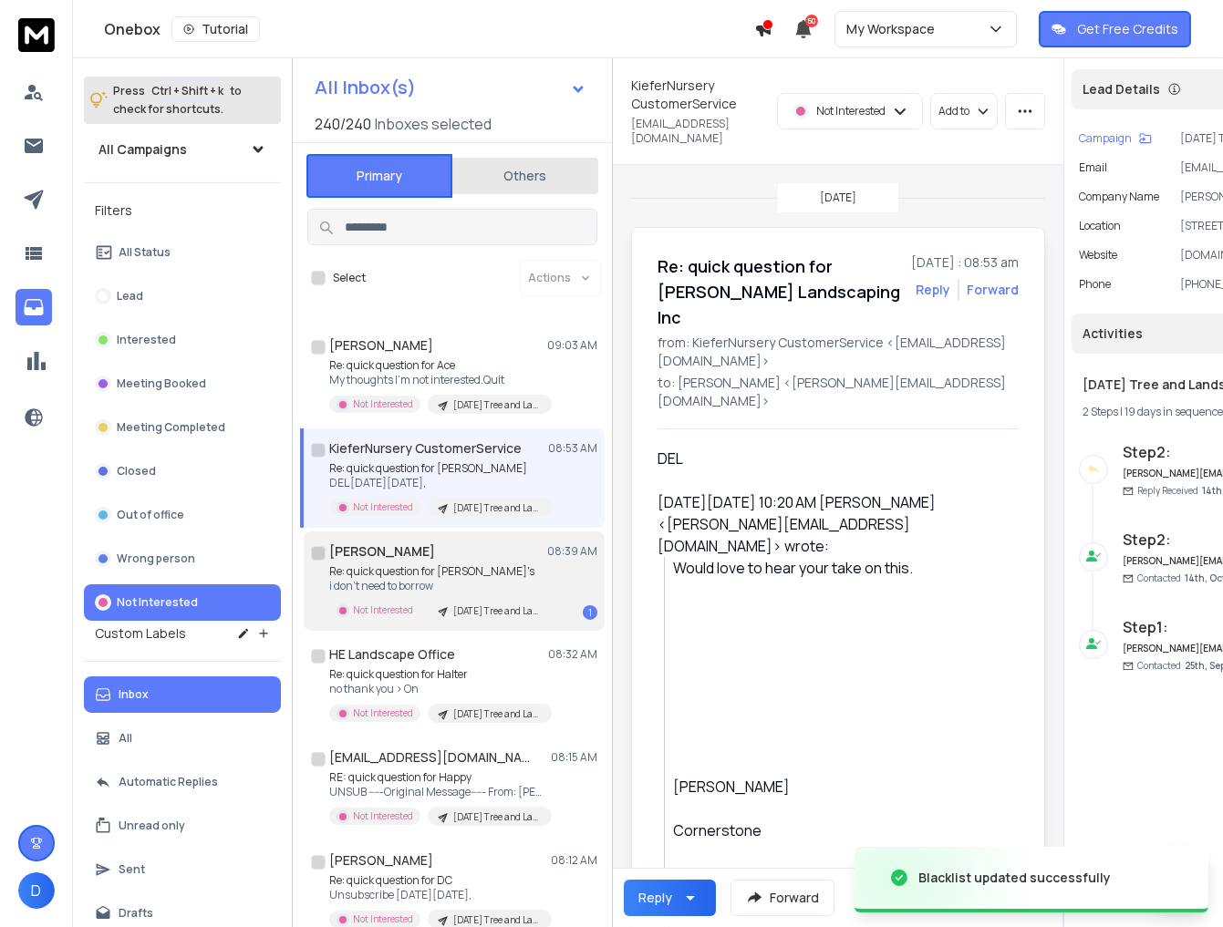
click at [450, 559] on div "[PERSON_NAME] 08:39 AM Re: quick question for [PERSON_NAME]'s i don't need to b…" at bounding box center [463, 580] width 268 height 77
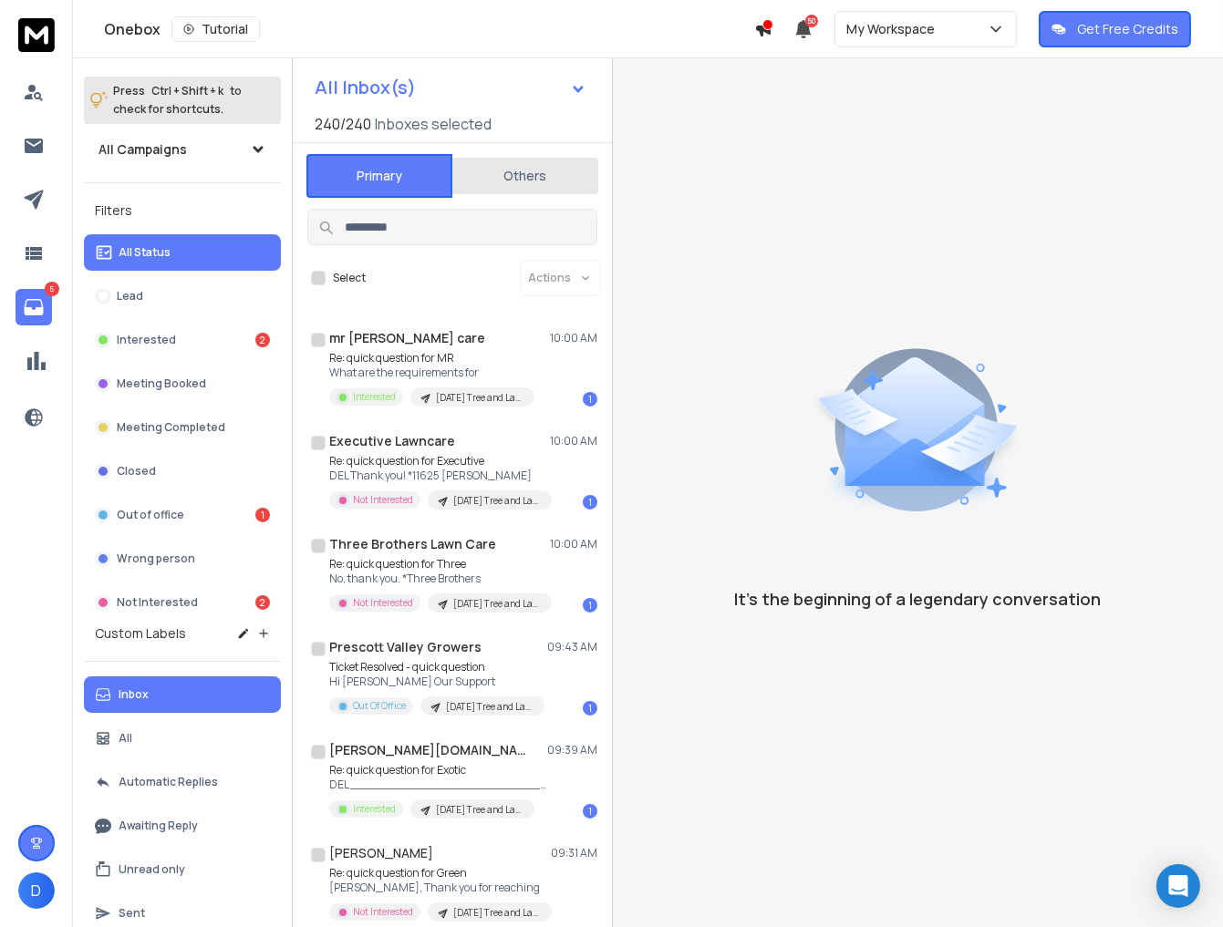
click at [379, 219] on input at bounding box center [452, 227] width 290 height 36
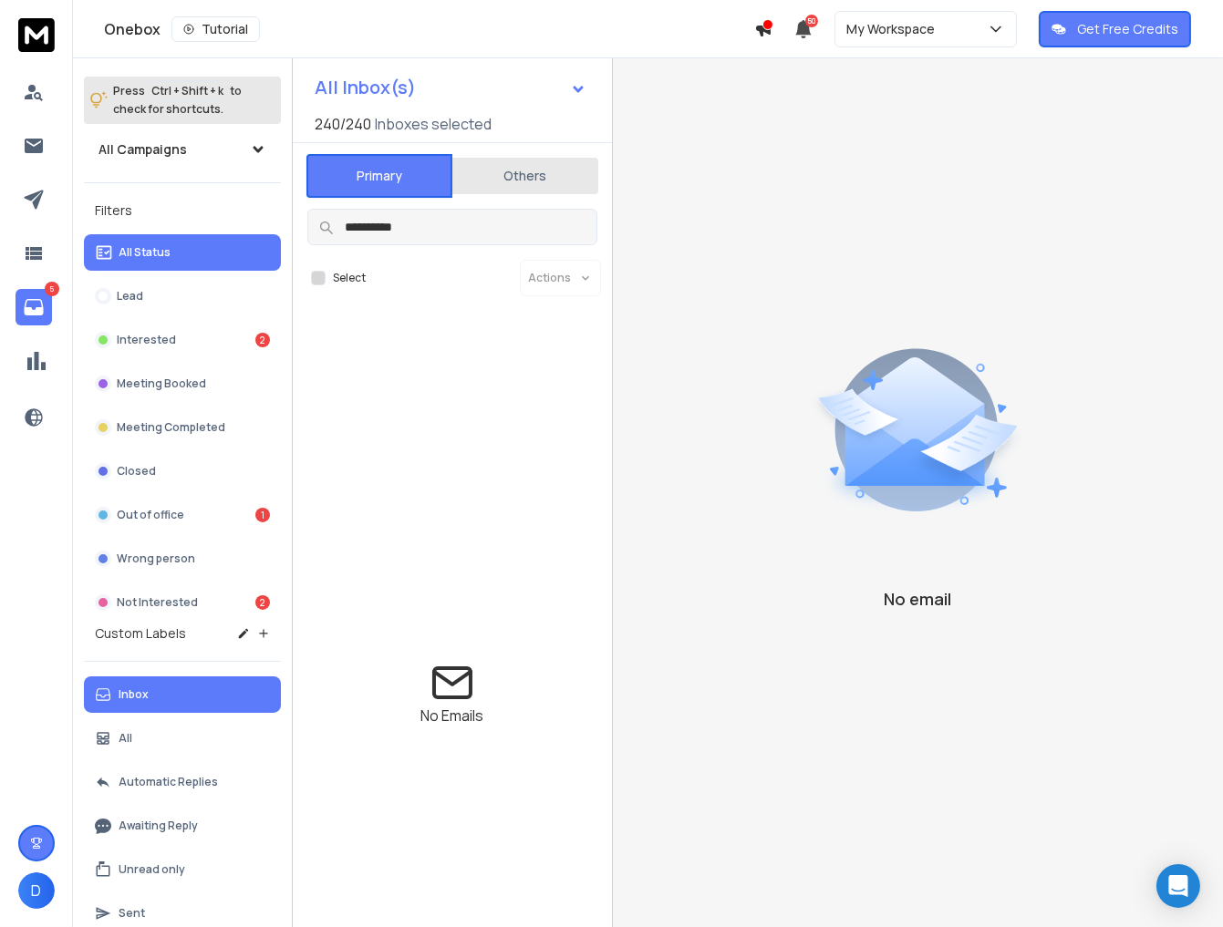
type input "**********"
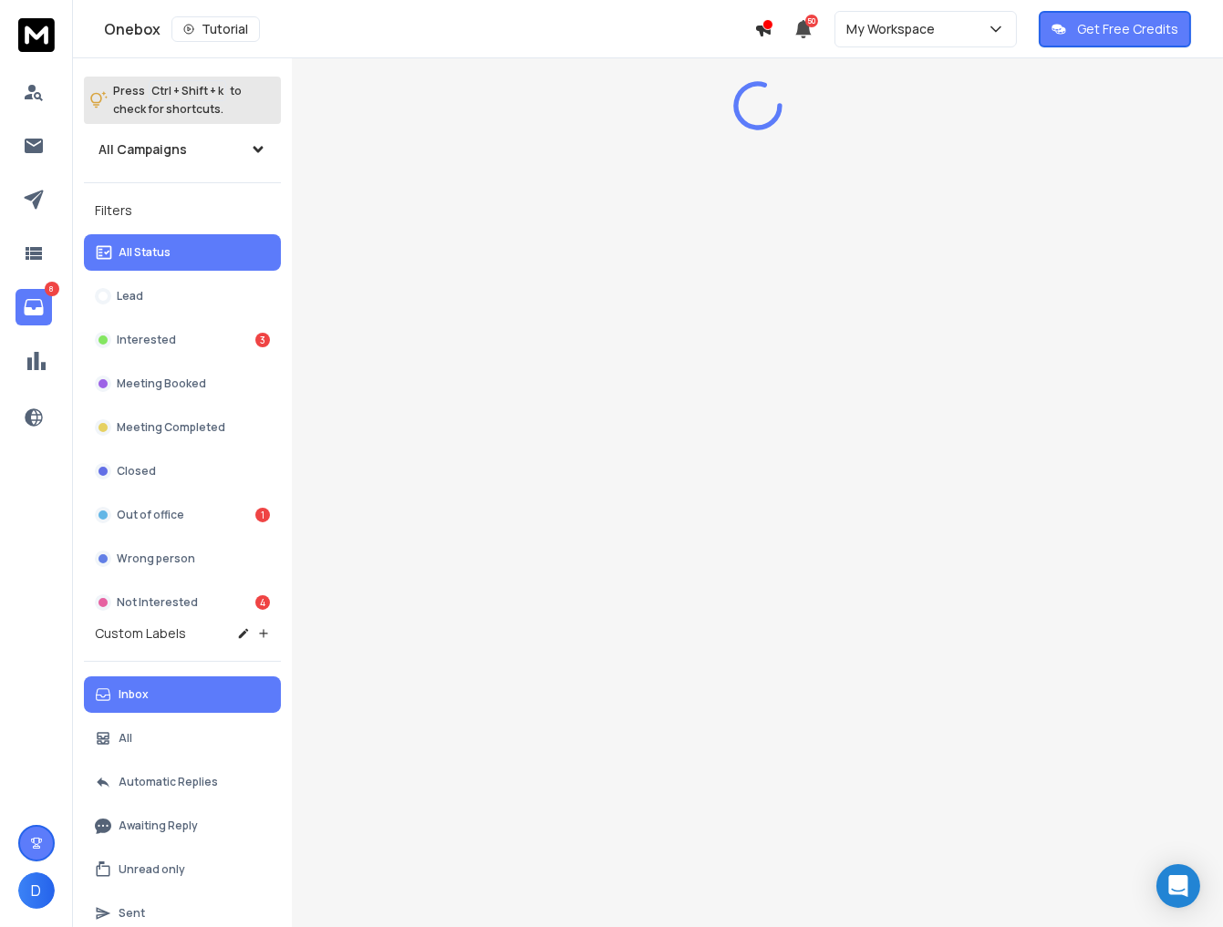
click at [147, 253] on p "All Status" at bounding box center [145, 252] width 52 height 15
click at [668, 305] on div "Press Ctrl + Shift + k to check for shortcuts. All Campaigns All Campaigns Filt…" at bounding box center [648, 521] width 1150 height 927
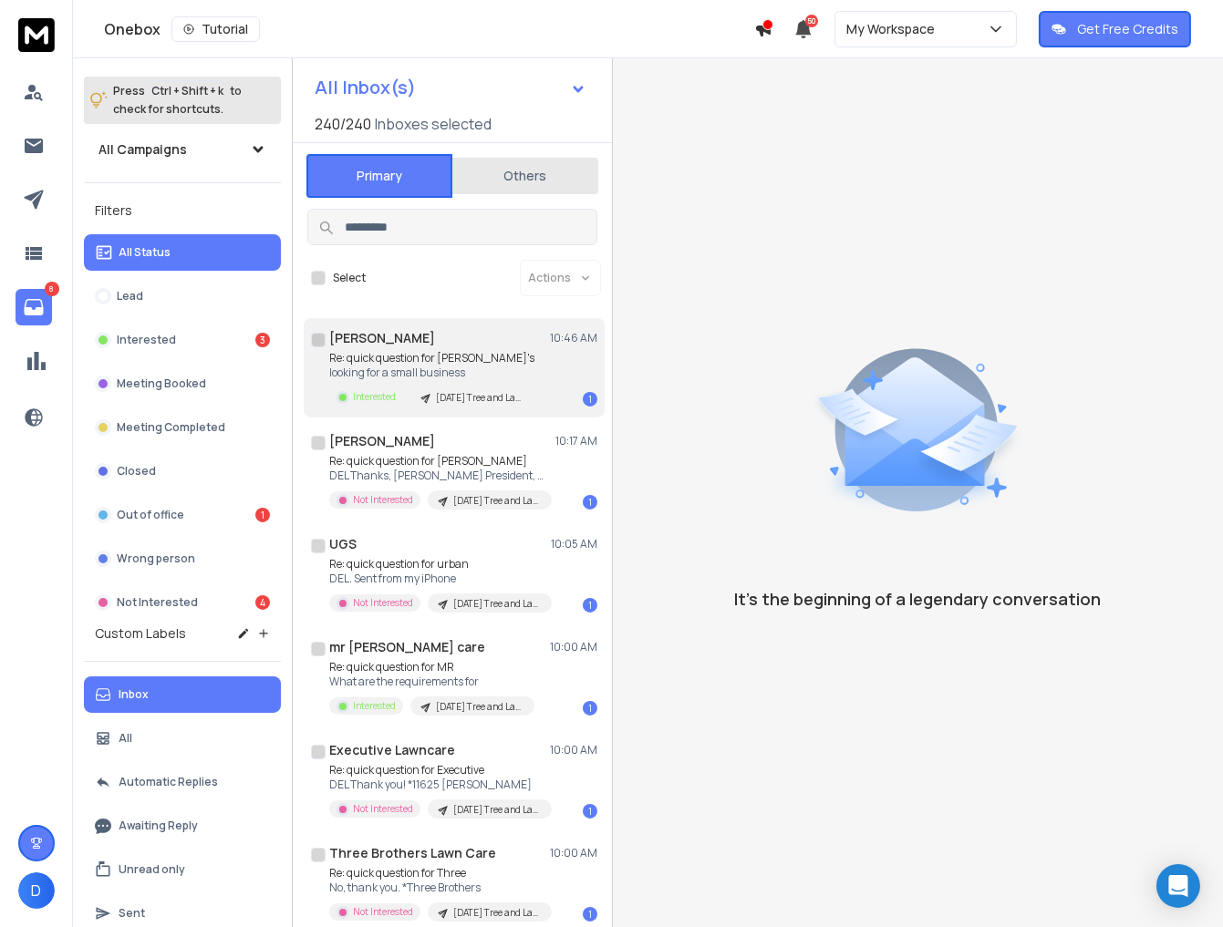
click at [440, 374] on p "looking for a small business" at bounding box center [431, 373] width 205 height 15
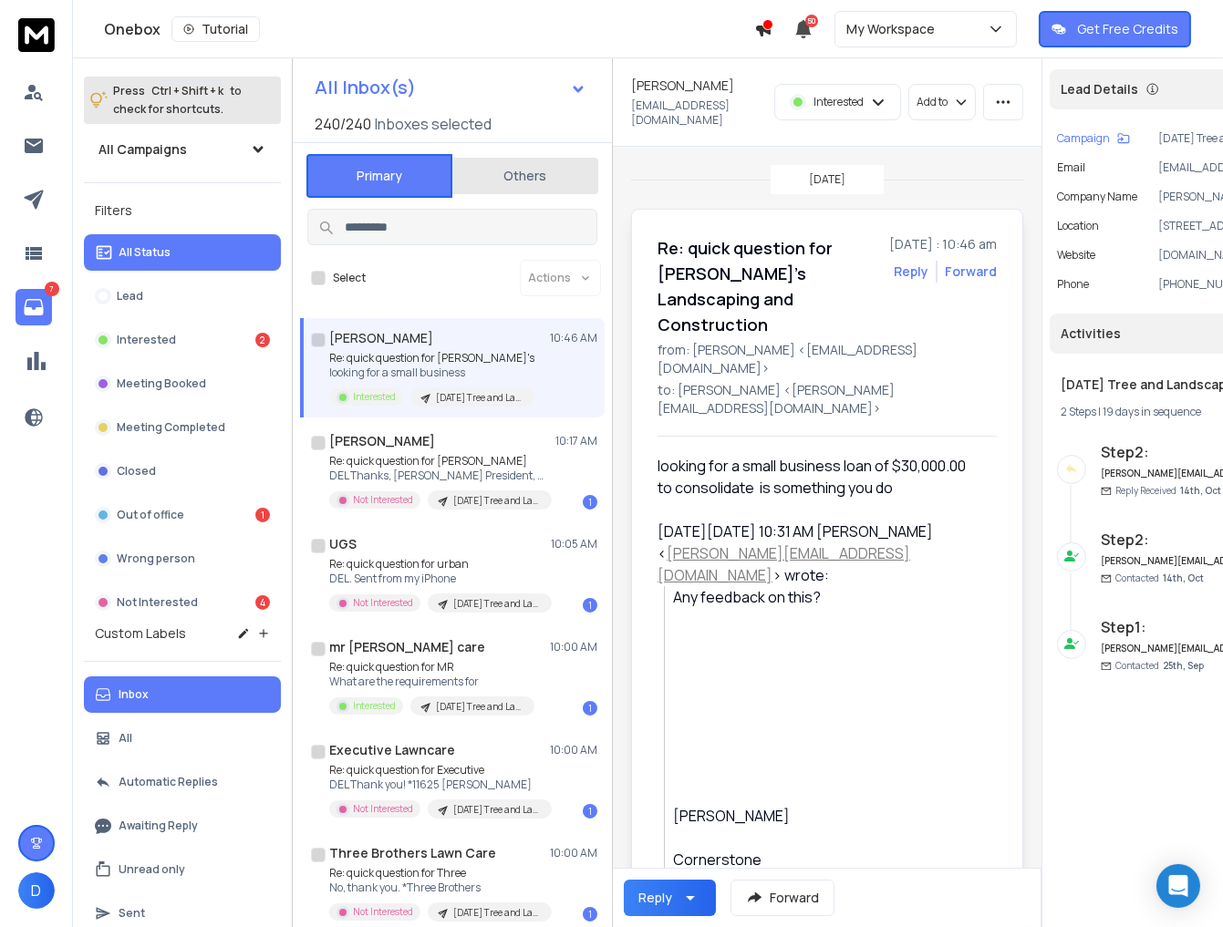
drag, startPoint x: 807, startPoint y: 284, endPoint x: 1058, endPoint y: 284, distance: 250.7
click at [996, 341] on p "from: Nick Fiornascente <nickslandscapingconstruction@gmail.com>" at bounding box center [826, 359] width 339 height 36
copy p "nickslandscapingconstruction@gmail.com"
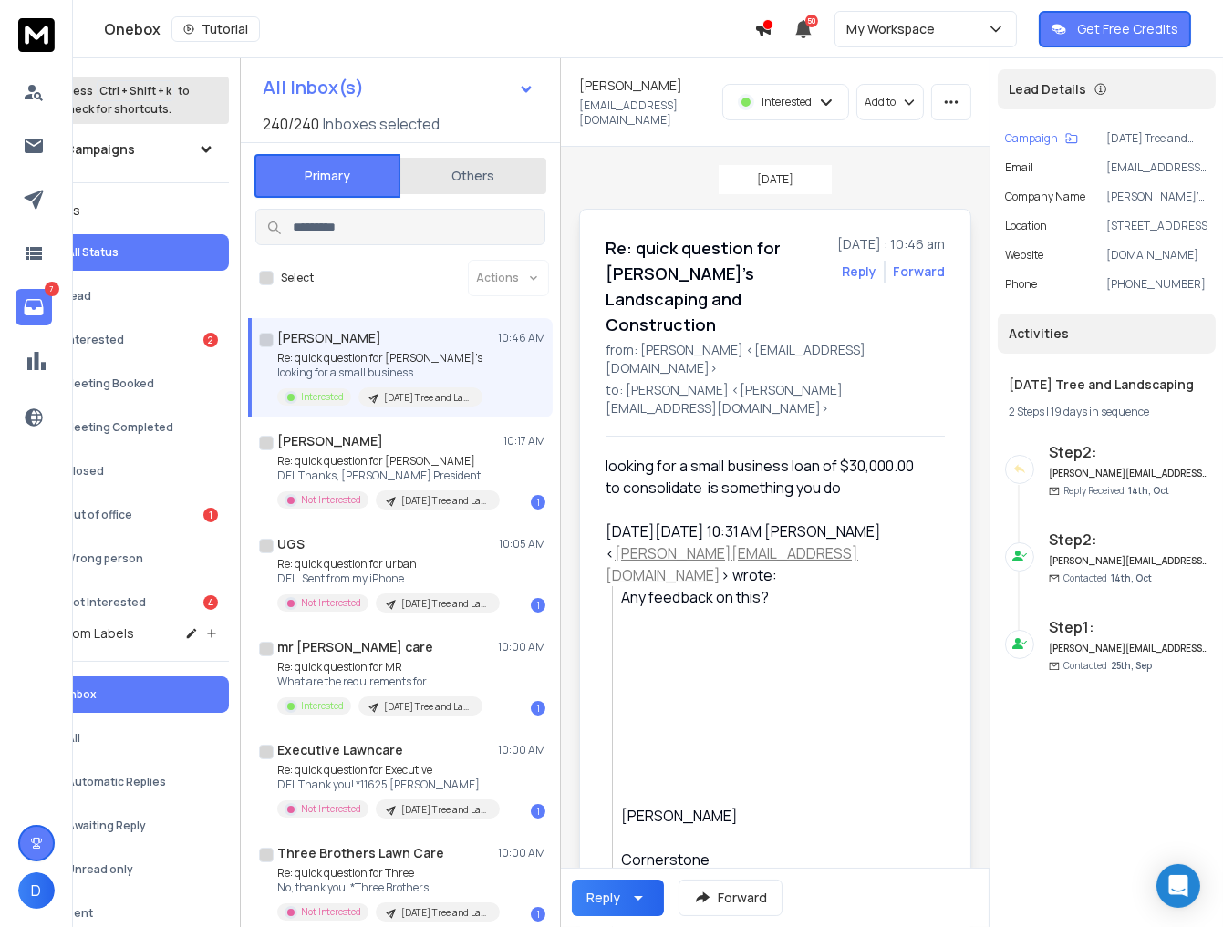
scroll to position [0, 161]
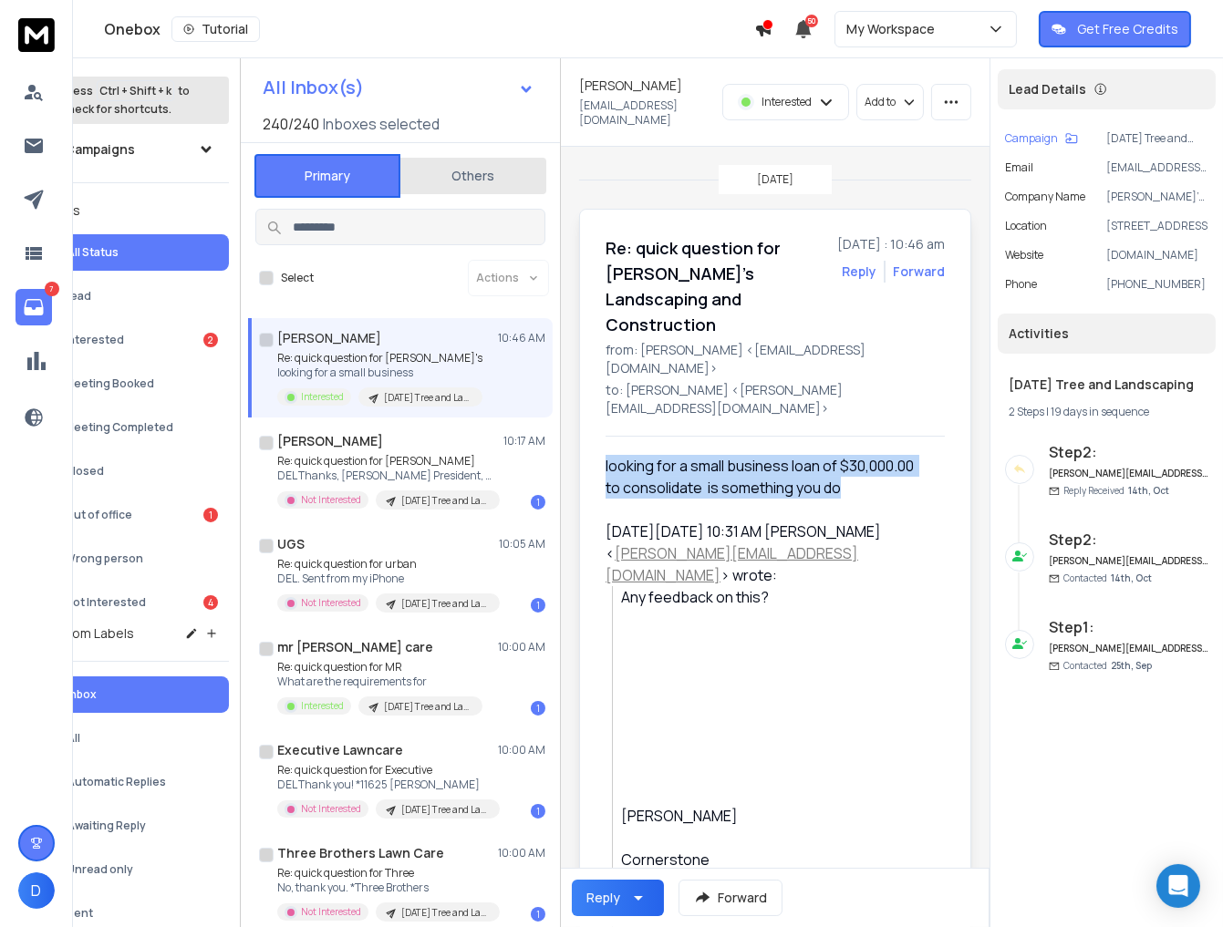
drag, startPoint x: 633, startPoint y: 390, endPoint x: 527, endPoint y: 357, distance: 110.7
click at [605, 455] on div "looking for a small business loan of $30,000.00 to consolidate is something you…" at bounding box center [767, 477] width 325 height 44
copy div "looking for a small business loan of $30,000.00 to consolidate is something you…"
click at [586, 906] on div "Reply" at bounding box center [603, 898] width 34 height 18
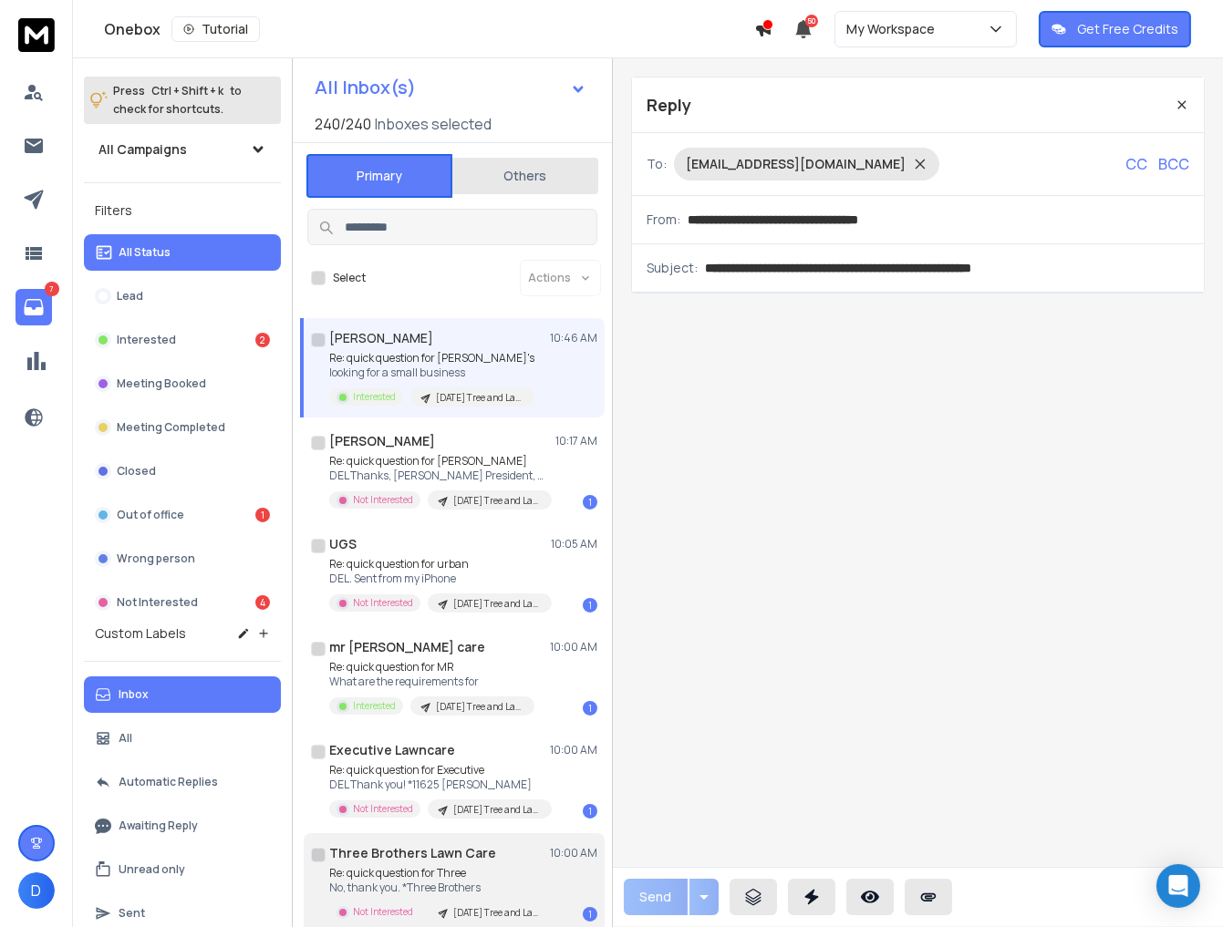
scroll to position [0, 0]
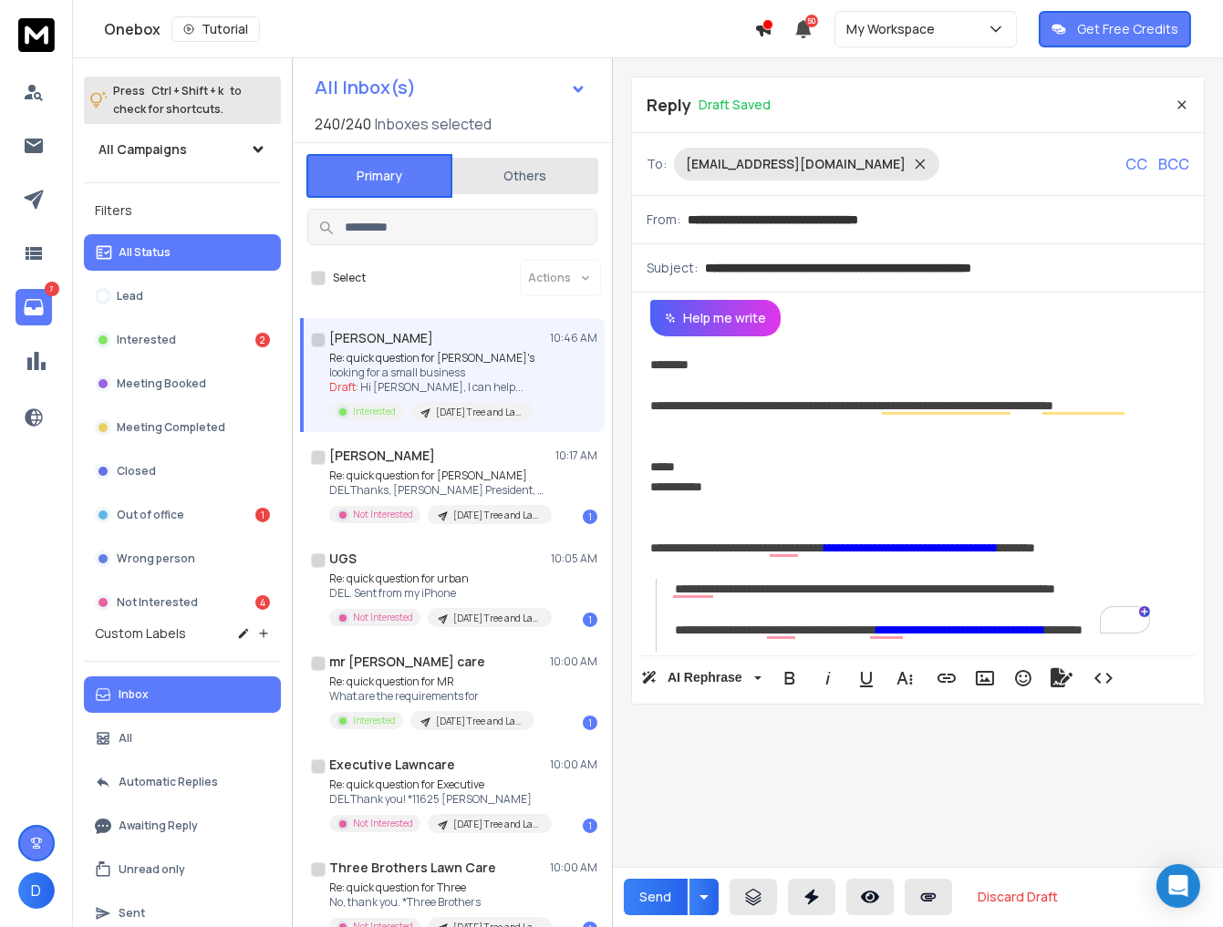
click at [1141, 435] on div "**********" at bounding box center [900, 436] width 500 height 122
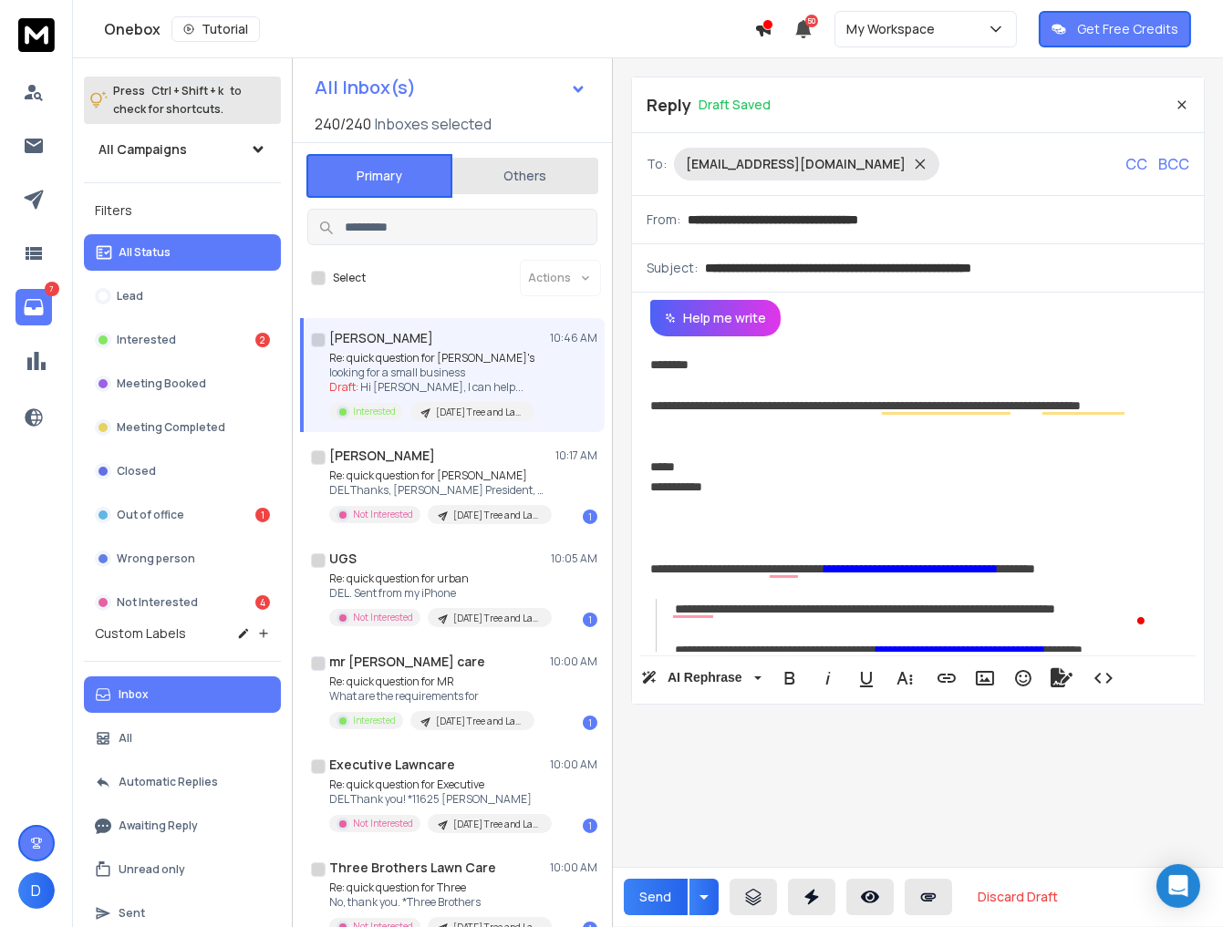
click at [846, 468] on div "**********" at bounding box center [900, 446] width 500 height 143
click at [656, 899] on button "Send" at bounding box center [656, 897] width 64 height 36
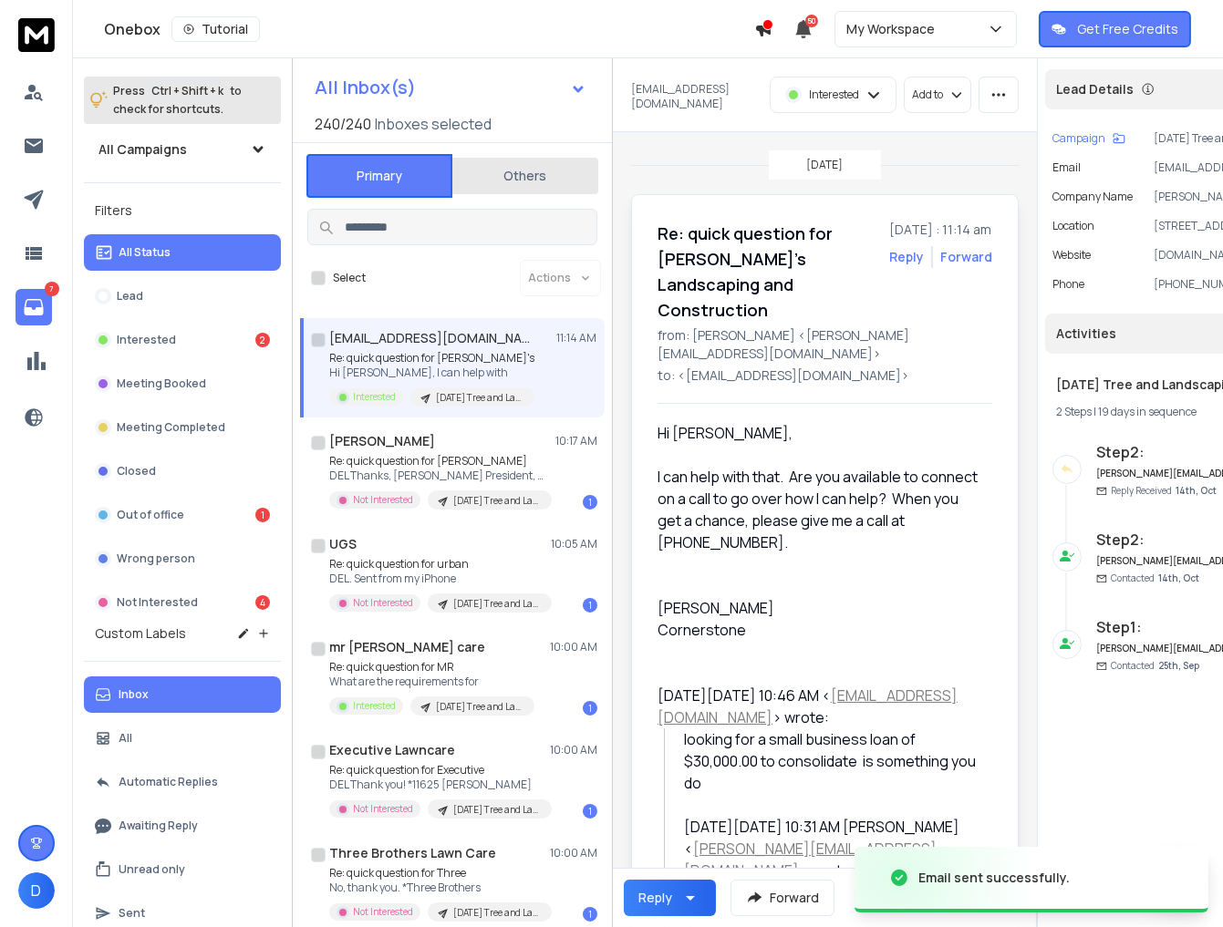
click at [676, 444] on div "I can help with that. Are you available to connect on a call to go over how I c…" at bounding box center [817, 542] width 320 height 197
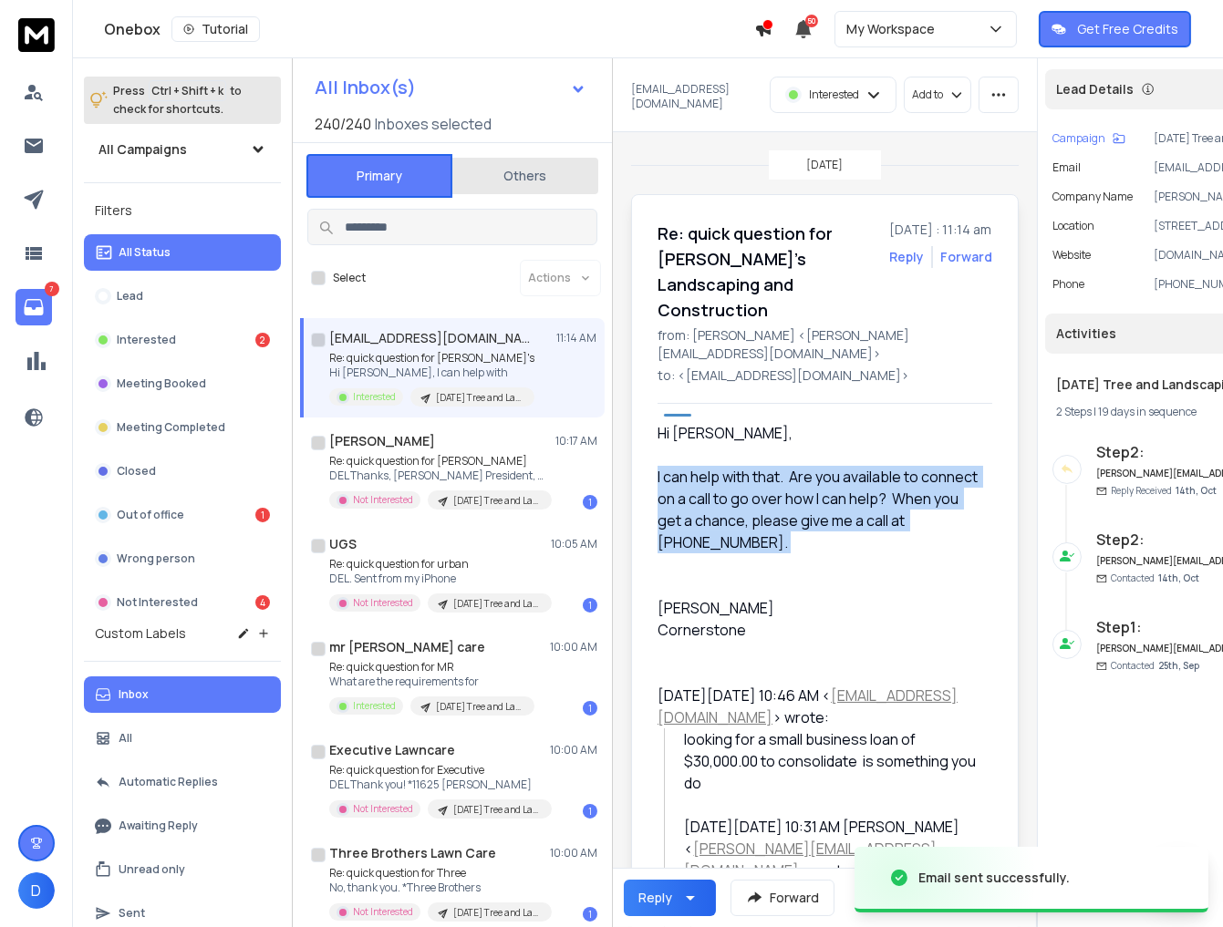
click at [676, 444] on div "I can help with that. Are you available to connect on a call to go over how I c…" at bounding box center [817, 542] width 320 height 197
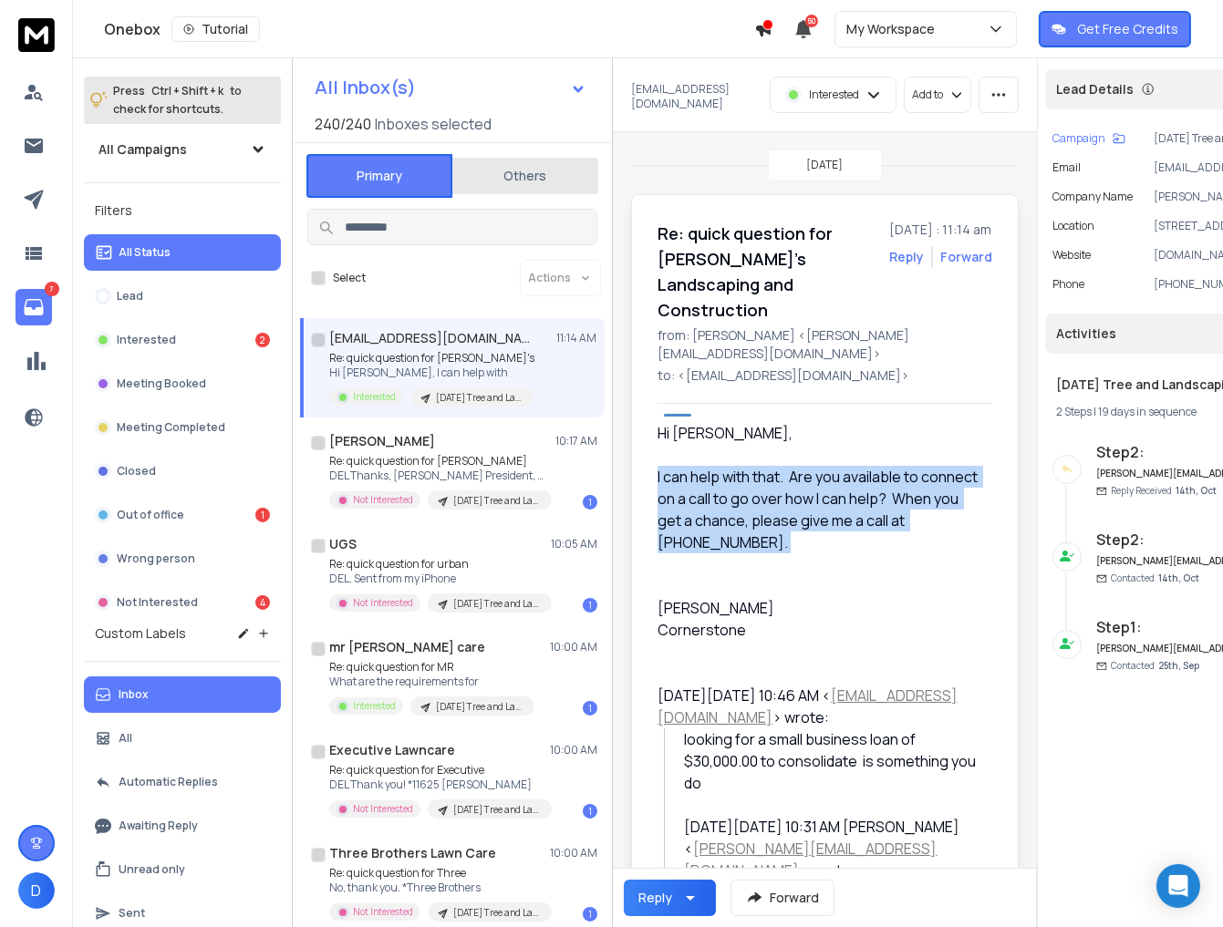
copy div "I can help with that. Are you available to connect on a call to go over how I c…"
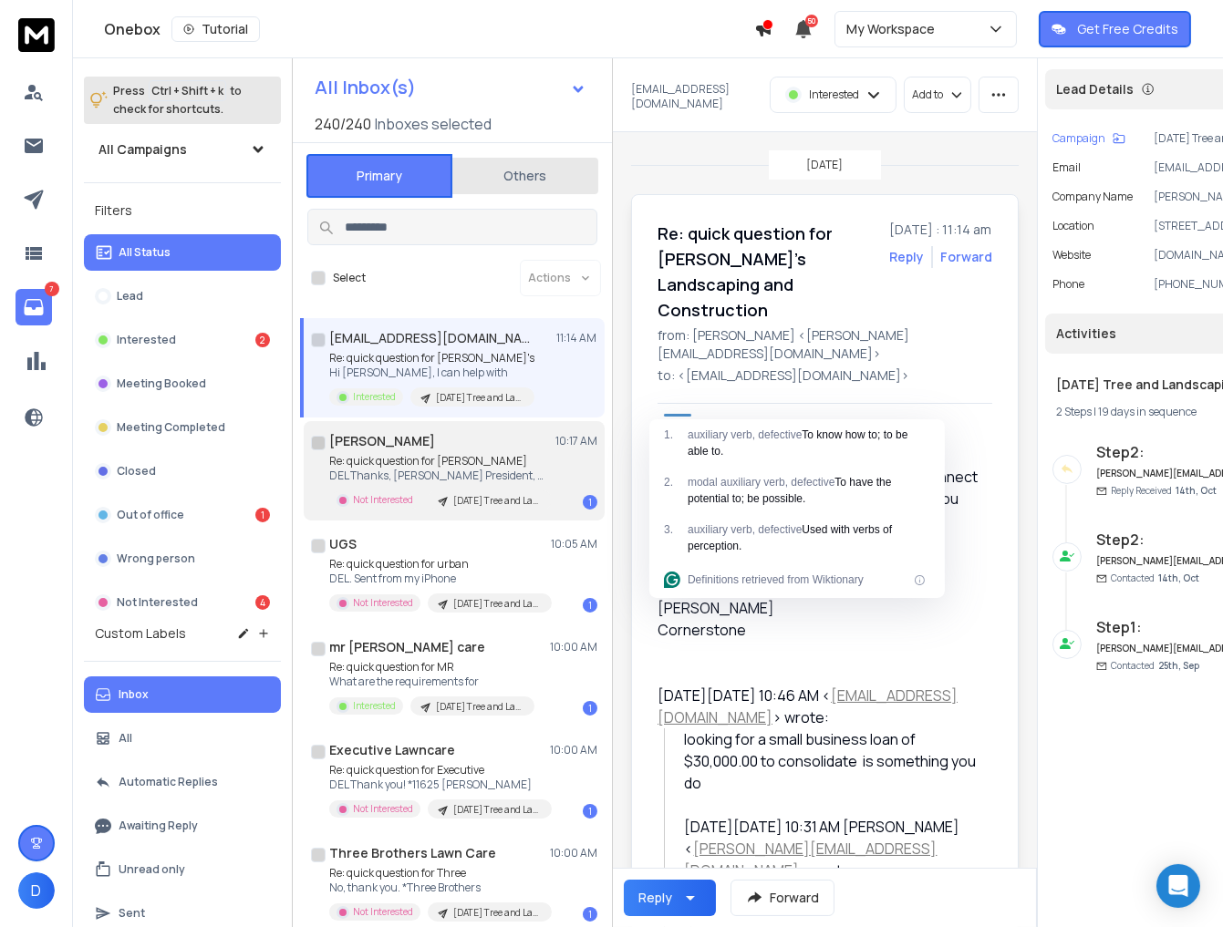
click at [395, 463] on p "Re: quick question for Kitson" at bounding box center [438, 461] width 219 height 15
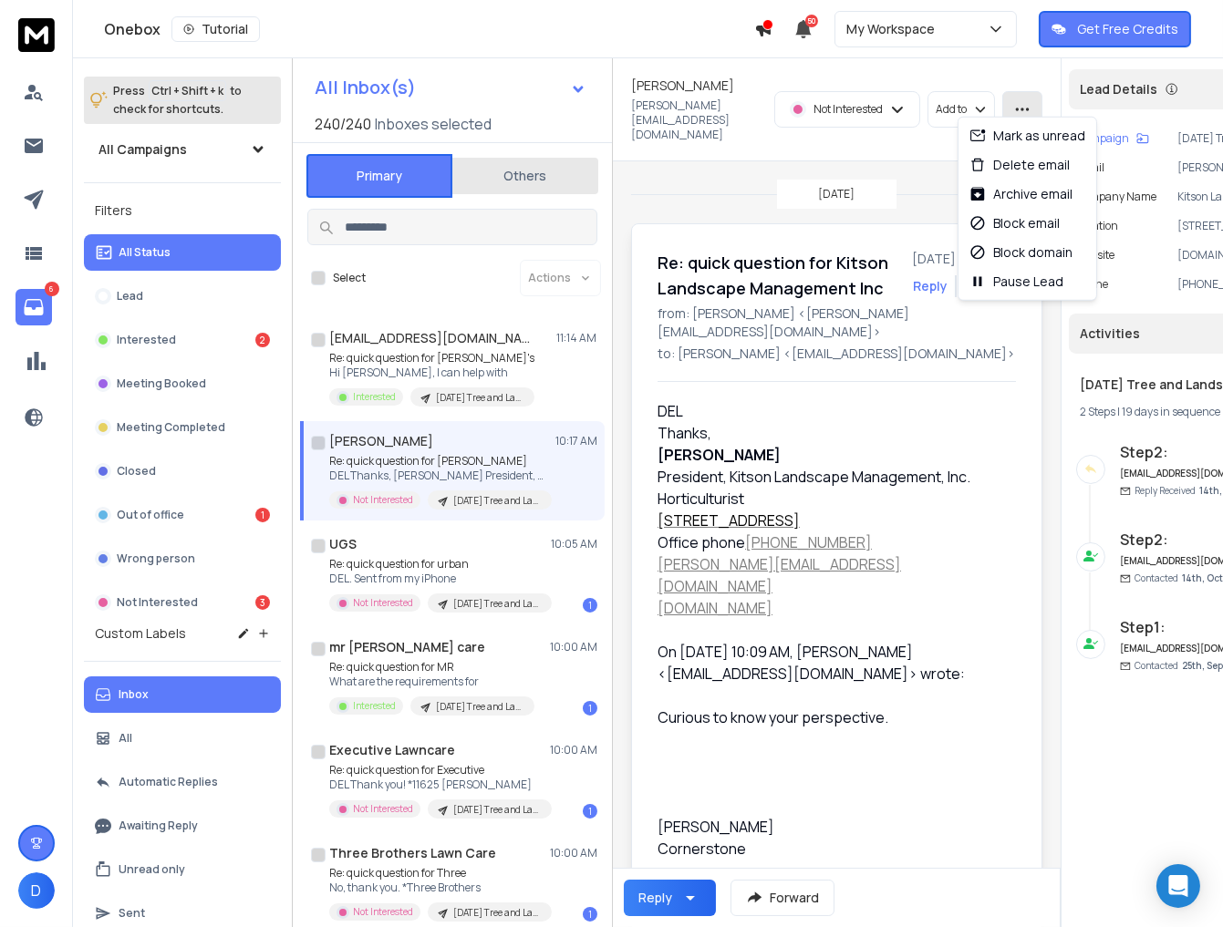
click at [1030, 101] on icon "button" at bounding box center [1022, 109] width 16 height 16
click at [1031, 229] on div "Block email" at bounding box center [1014, 223] width 90 height 18
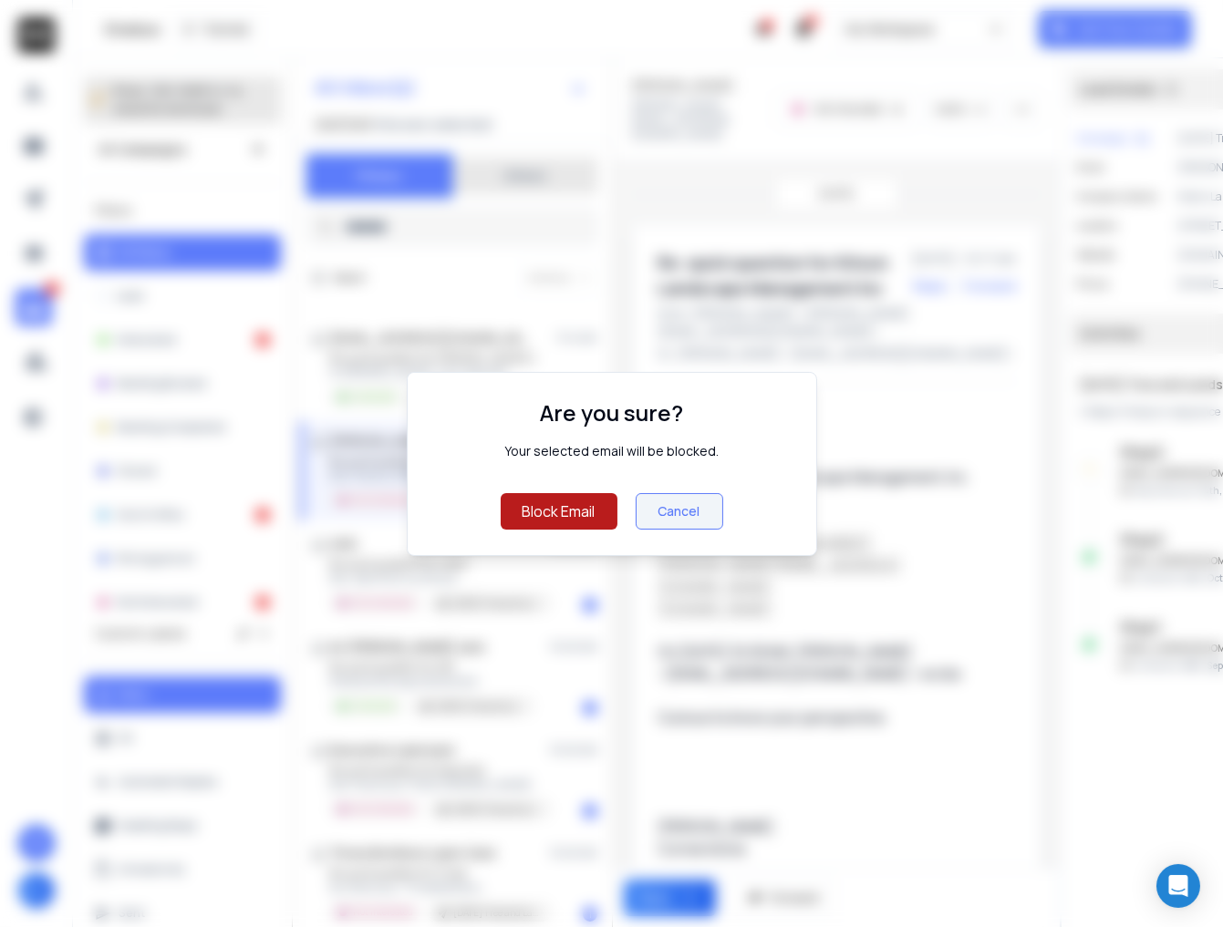
drag, startPoint x: 562, startPoint y: 518, endPoint x: 570, endPoint y: 502, distance: 17.5
click at [563, 518] on button "Block Email" at bounding box center [559, 511] width 117 height 36
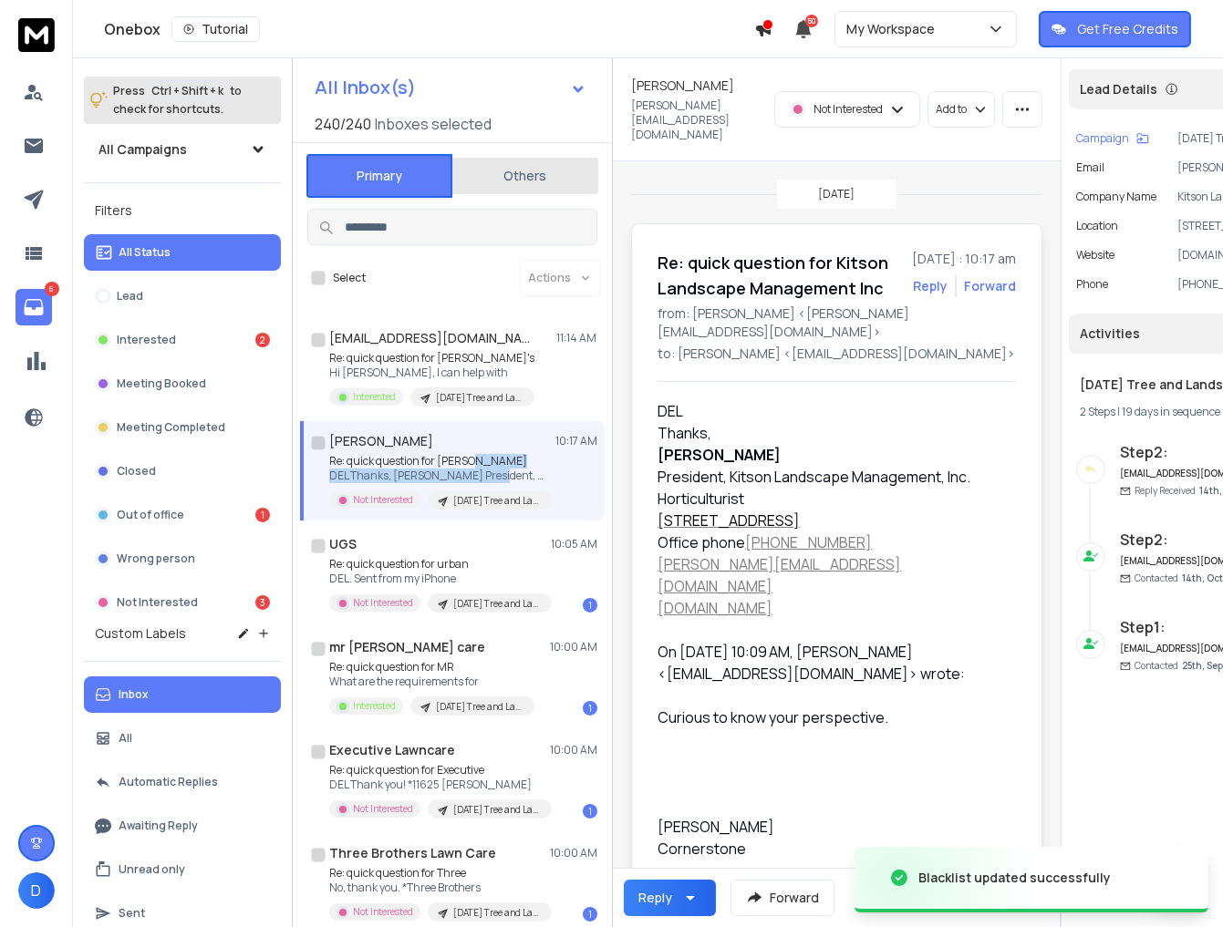
click at [489, 467] on div "Re: quick question for Kitson DEL Thanks, Sarah Kitson President, Kitson Landsc…" at bounding box center [440, 482] width 222 height 56
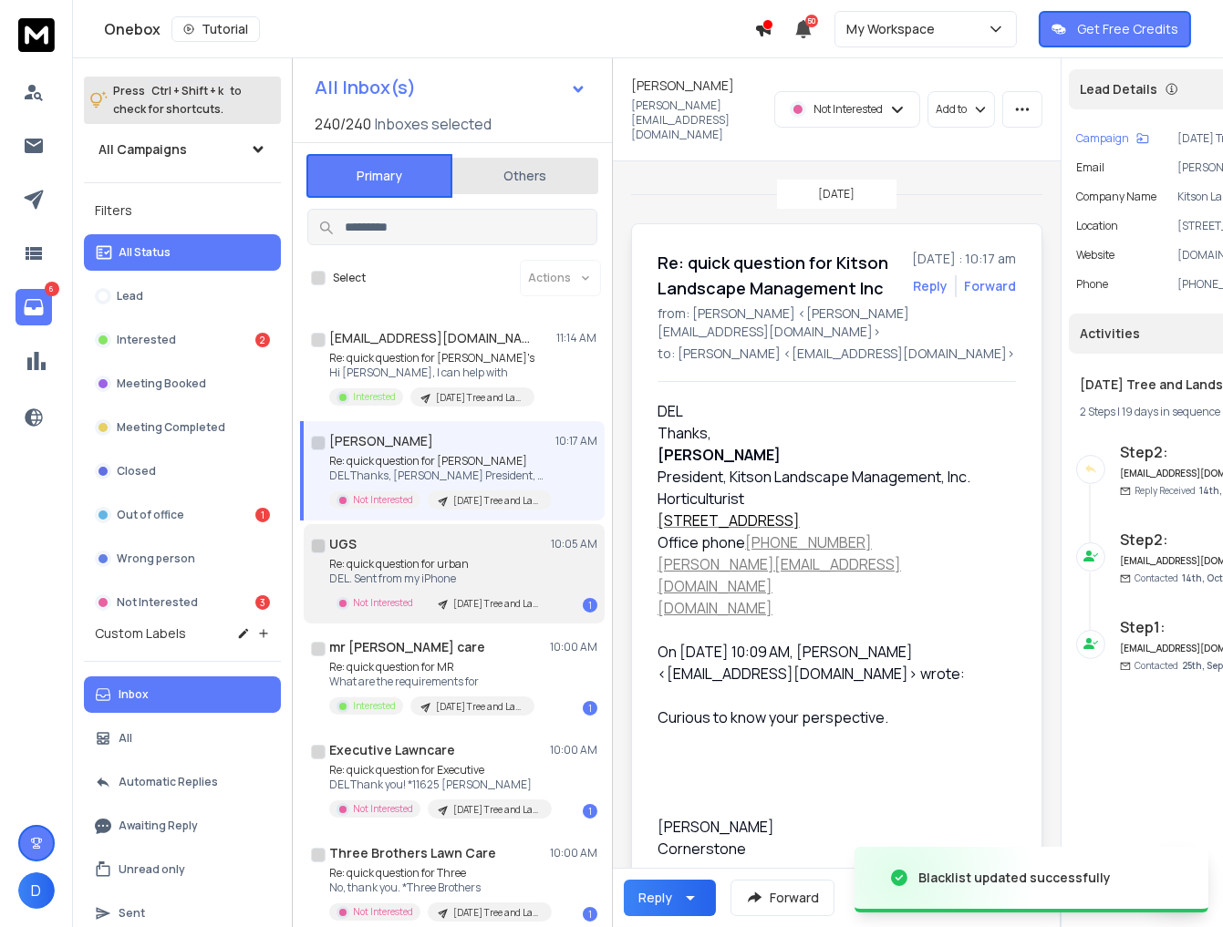
click at [483, 561] on p "Re: quick question for urban" at bounding box center [438, 564] width 219 height 15
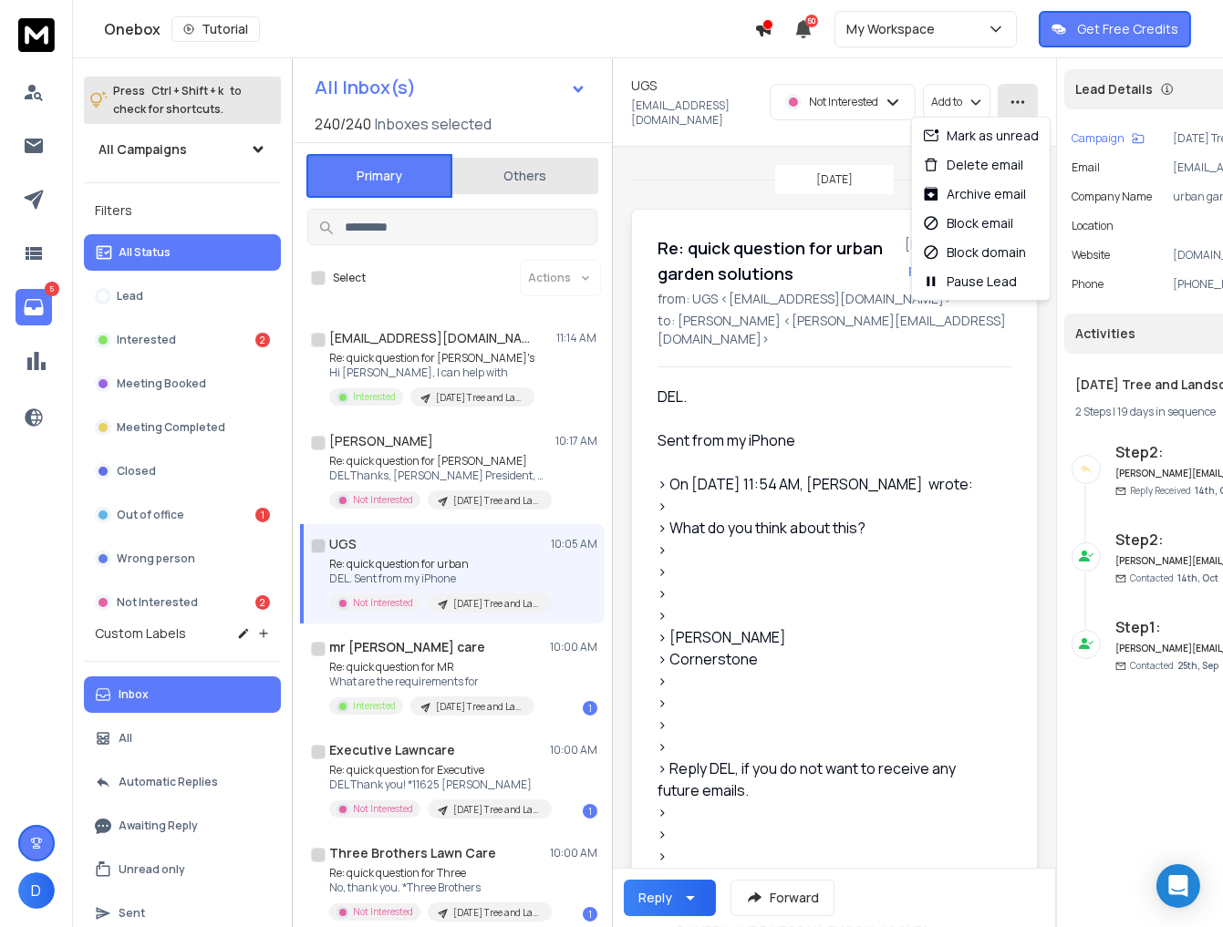
click at [1022, 94] on icon "button" at bounding box center [1017, 102] width 16 height 16
click at [990, 212] on div "Block email" at bounding box center [980, 223] width 130 height 29
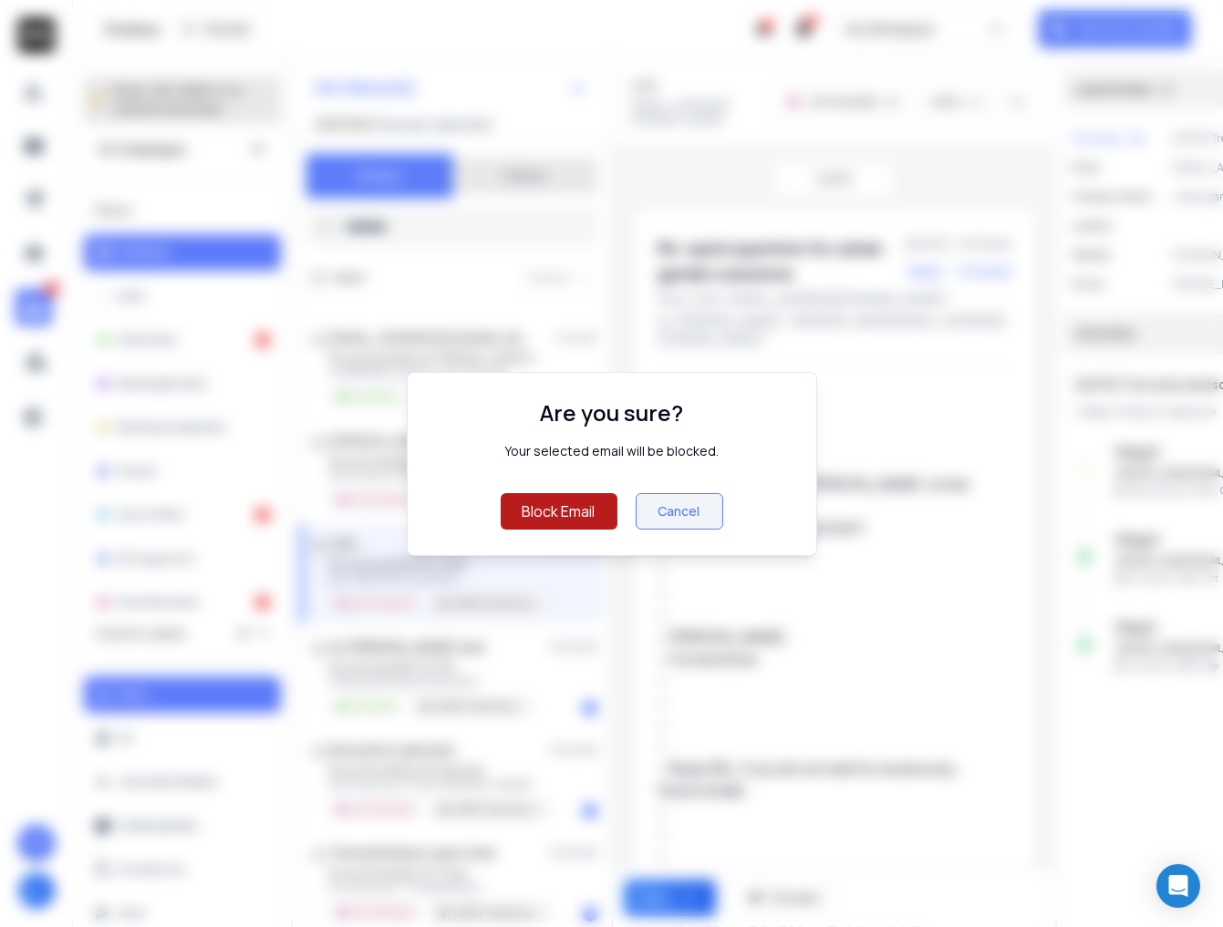
click at [554, 518] on button "Block Email" at bounding box center [559, 511] width 117 height 36
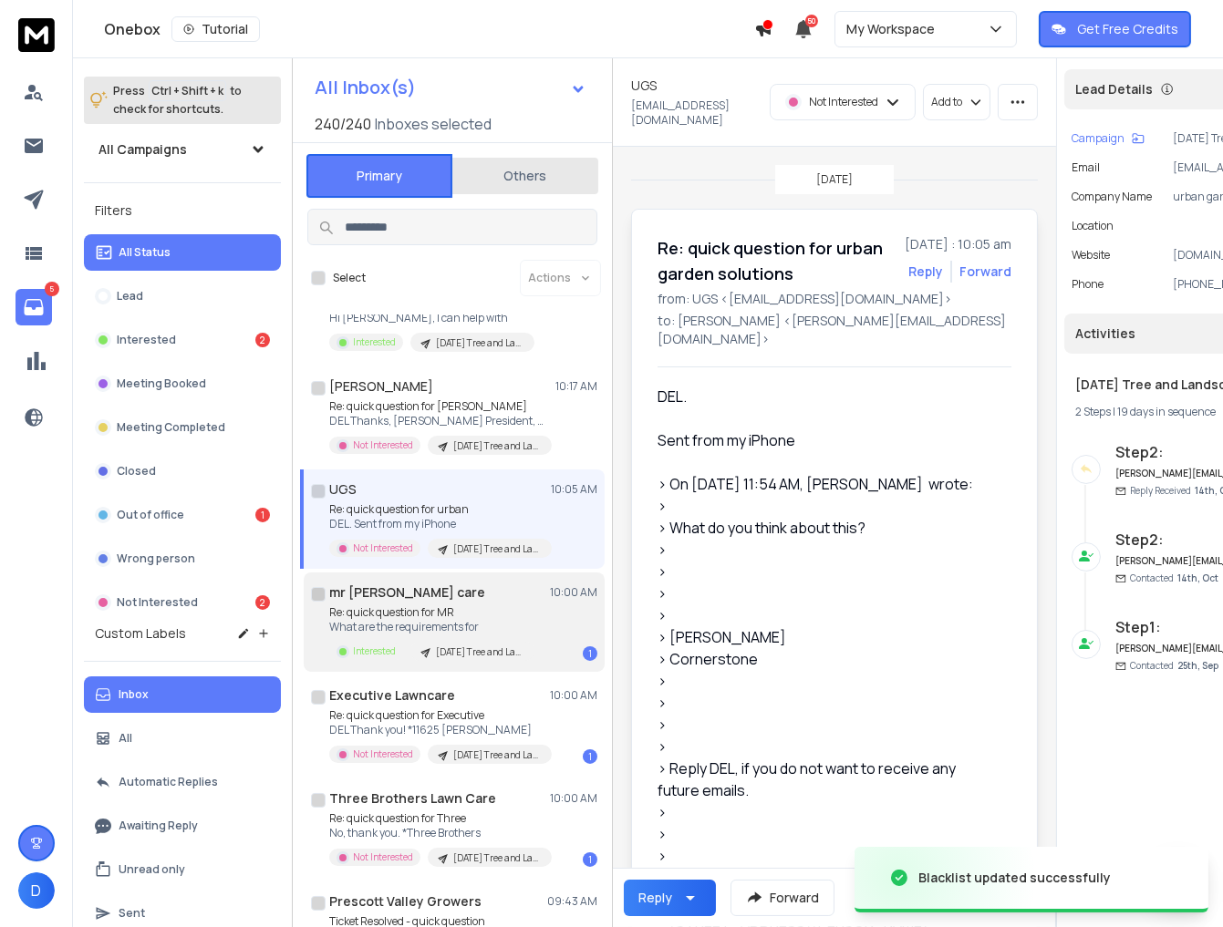
scroll to position [101, 0]
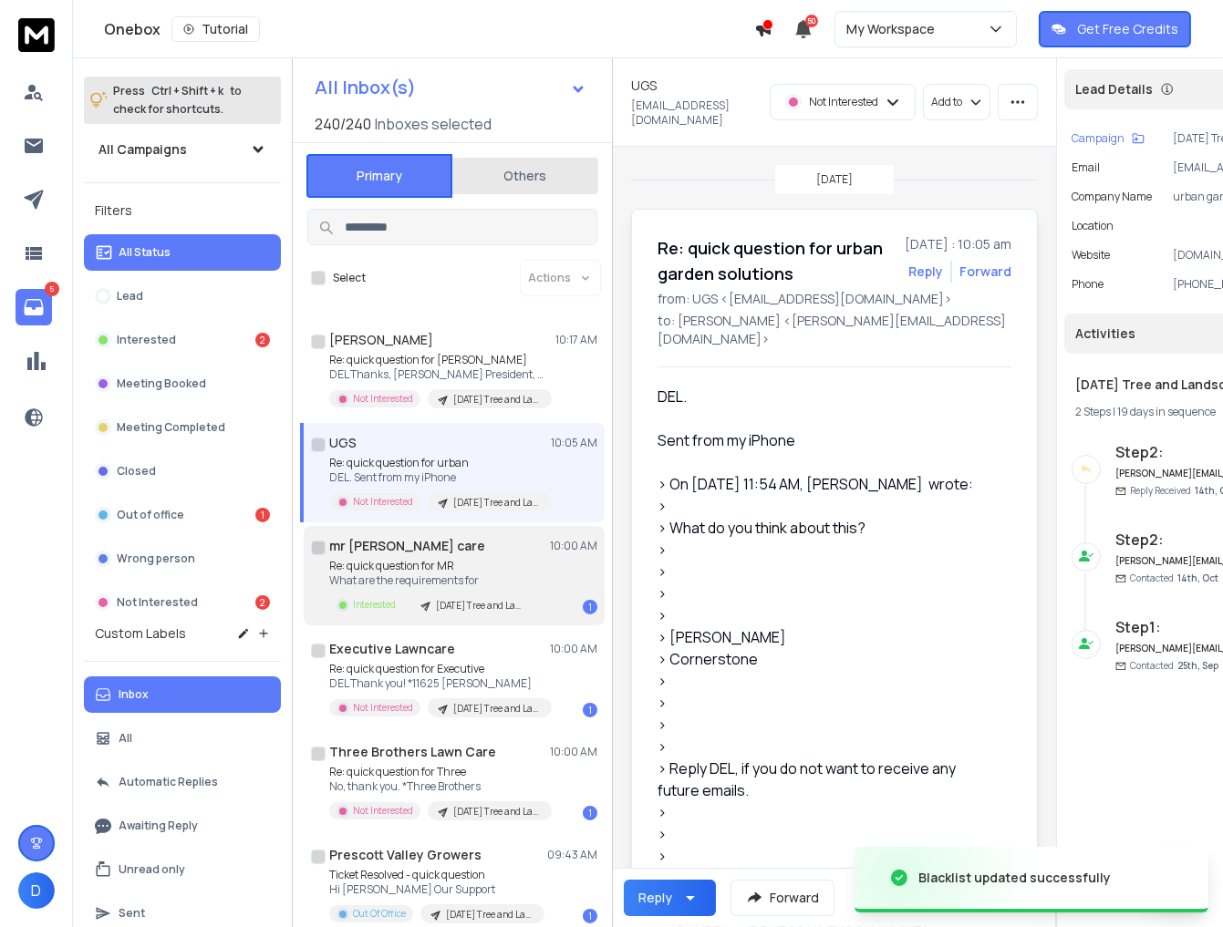
click at [507, 548] on div "mr lawn care 10:00 AM" at bounding box center [463, 546] width 268 height 18
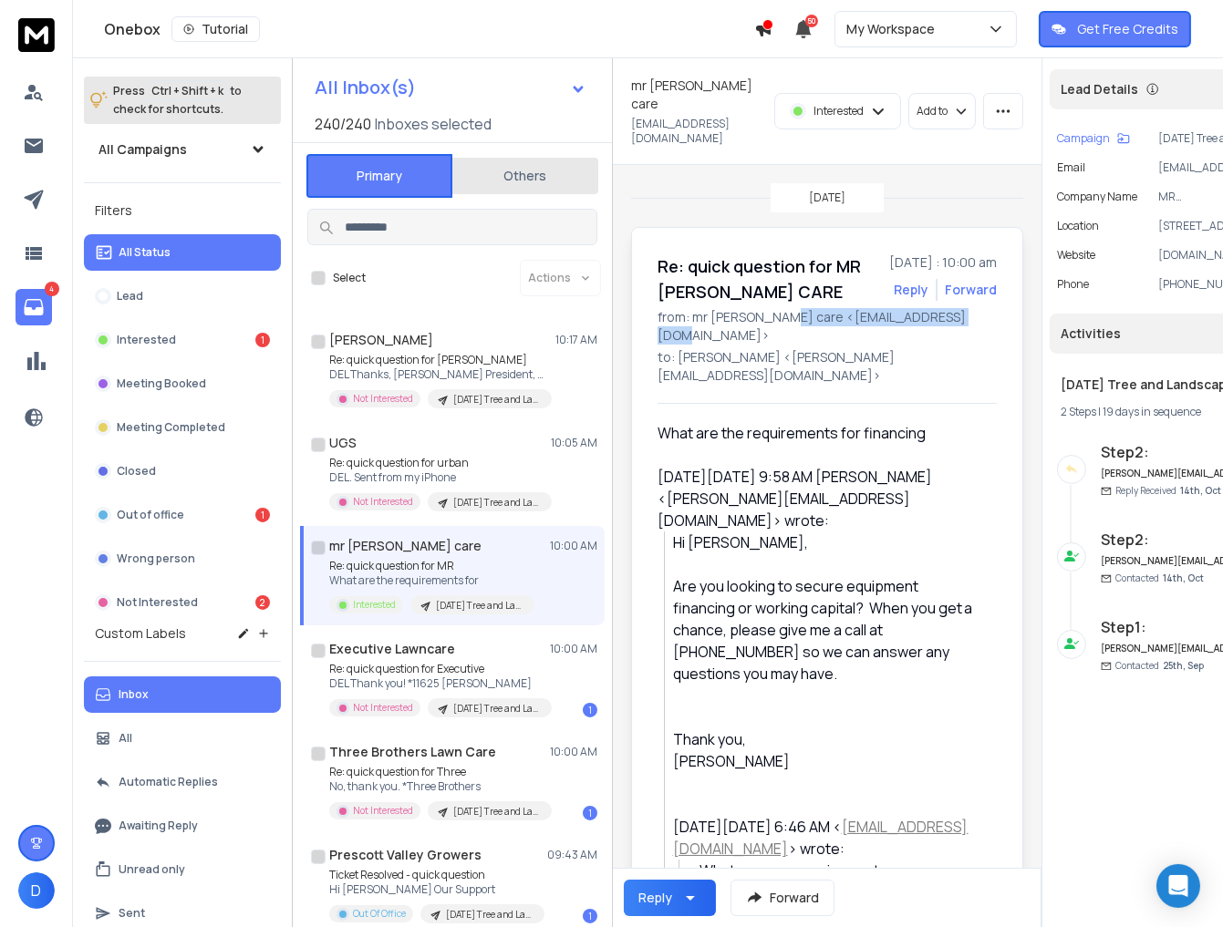
drag, startPoint x: 775, startPoint y: 283, endPoint x: 969, endPoint y: 284, distance: 194.2
click at [969, 308] on p "from: mr lawn care <mrlawncaremichigan@gmail.com>" at bounding box center [826, 326] width 339 height 36
copy p "[EMAIL_ADDRESS][DOMAIN_NAME]"
click at [654, 903] on div "Reply" at bounding box center [655, 898] width 34 height 18
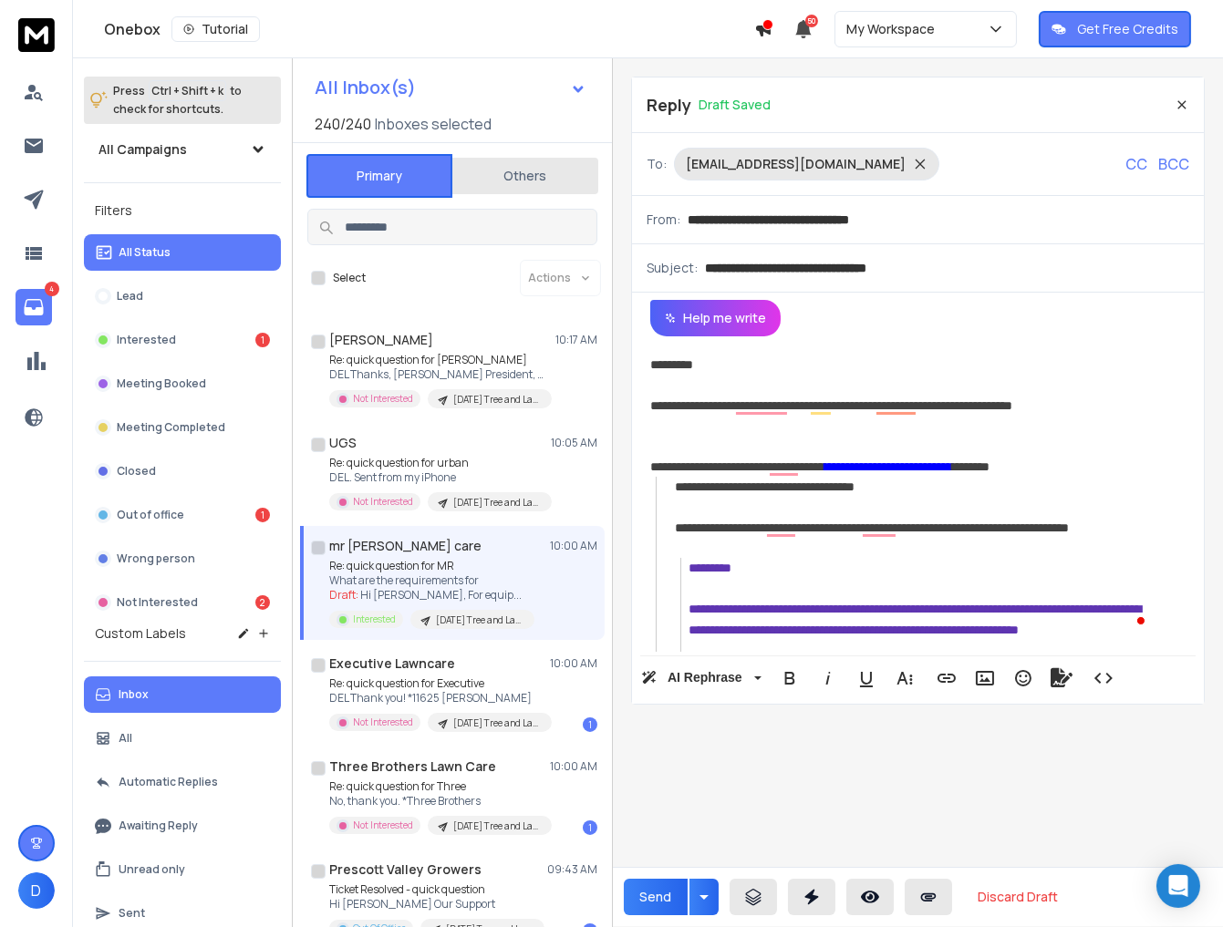
click at [1124, 408] on div "**********" at bounding box center [900, 395] width 500 height 41
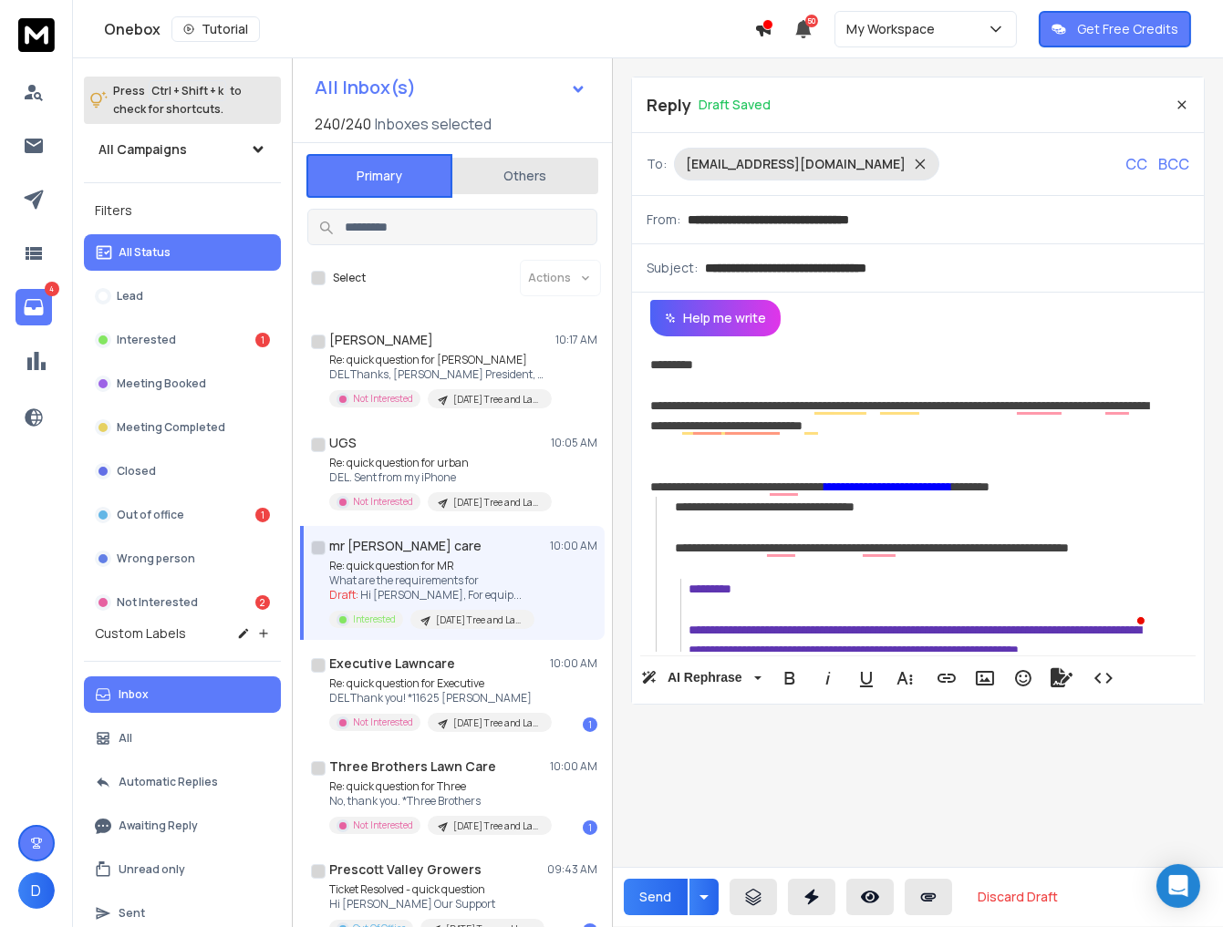
click at [979, 403] on div "**********" at bounding box center [900, 405] width 500 height 61
click at [1134, 426] on div "**********" at bounding box center [900, 405] width 500 height 61
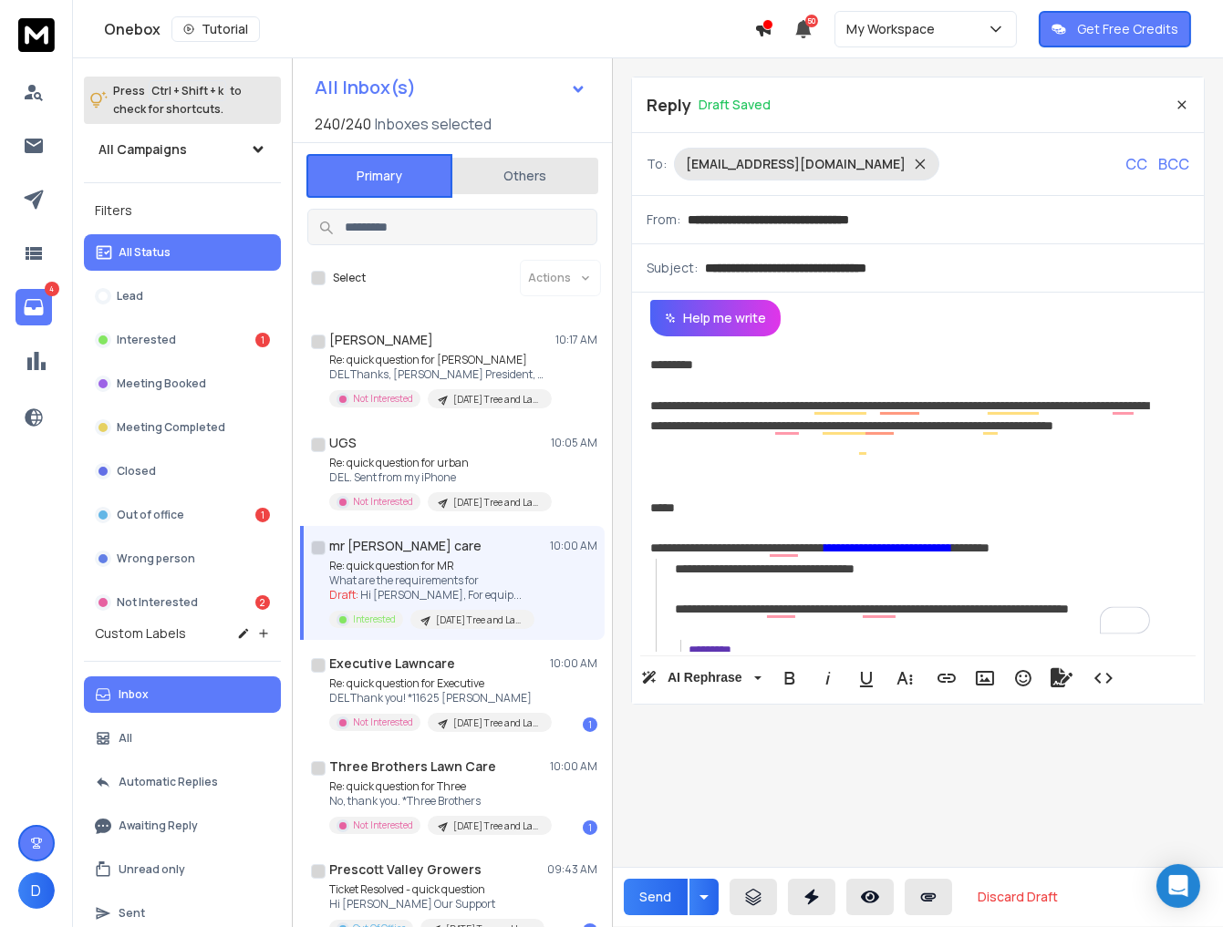
drag, startPoint x: 645, startPoint y: 899, endPoint x: 686, endPoint y: 842, distance: 70.6
click at [645, 896] on button "Send" at bounding box center [656, 897] width 64 height 36
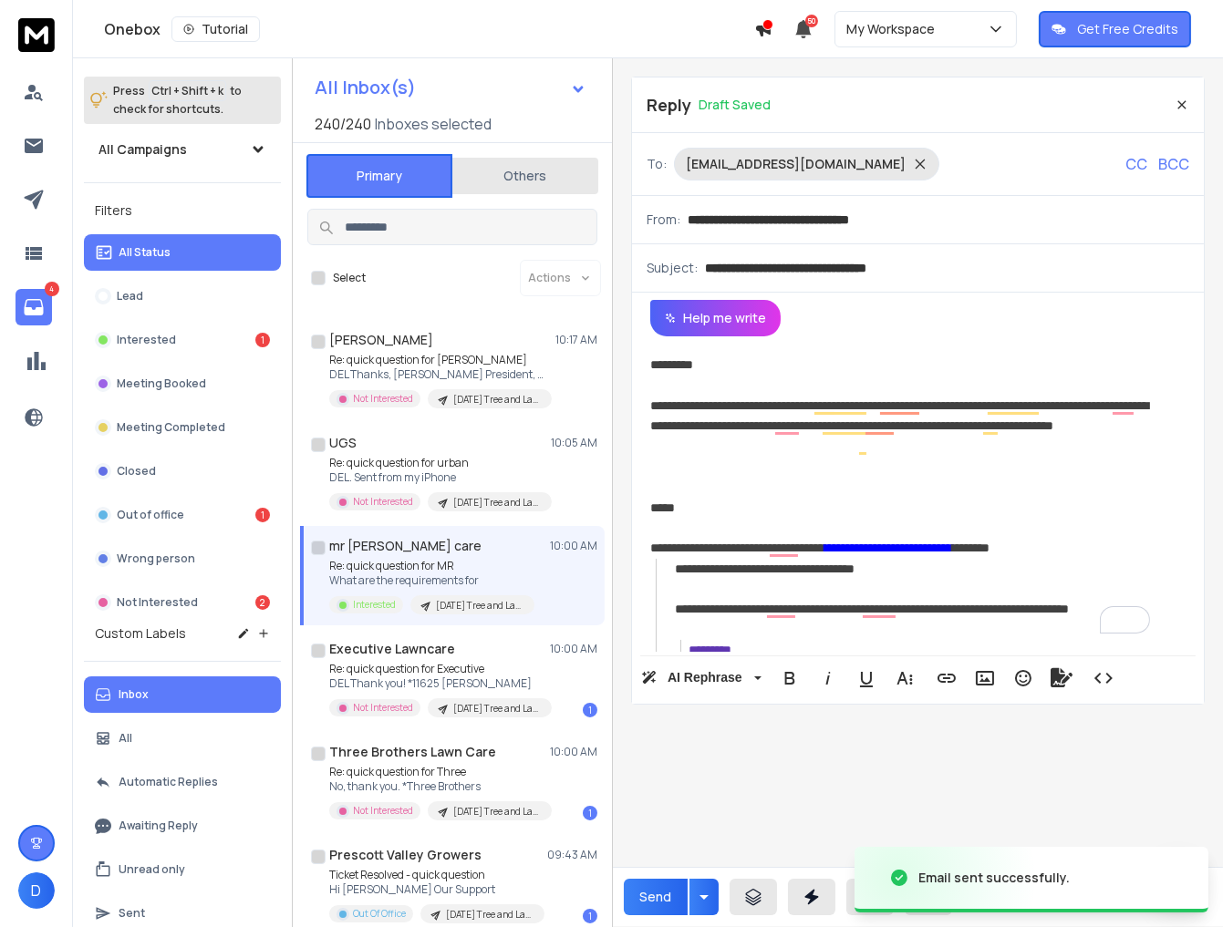
click at [657, 399] on div "**********" at bounding box center [900, 416] width 500 height 82
click at [657, 398] on div "**********" at bounding box center [900, 416] width 500 height 82
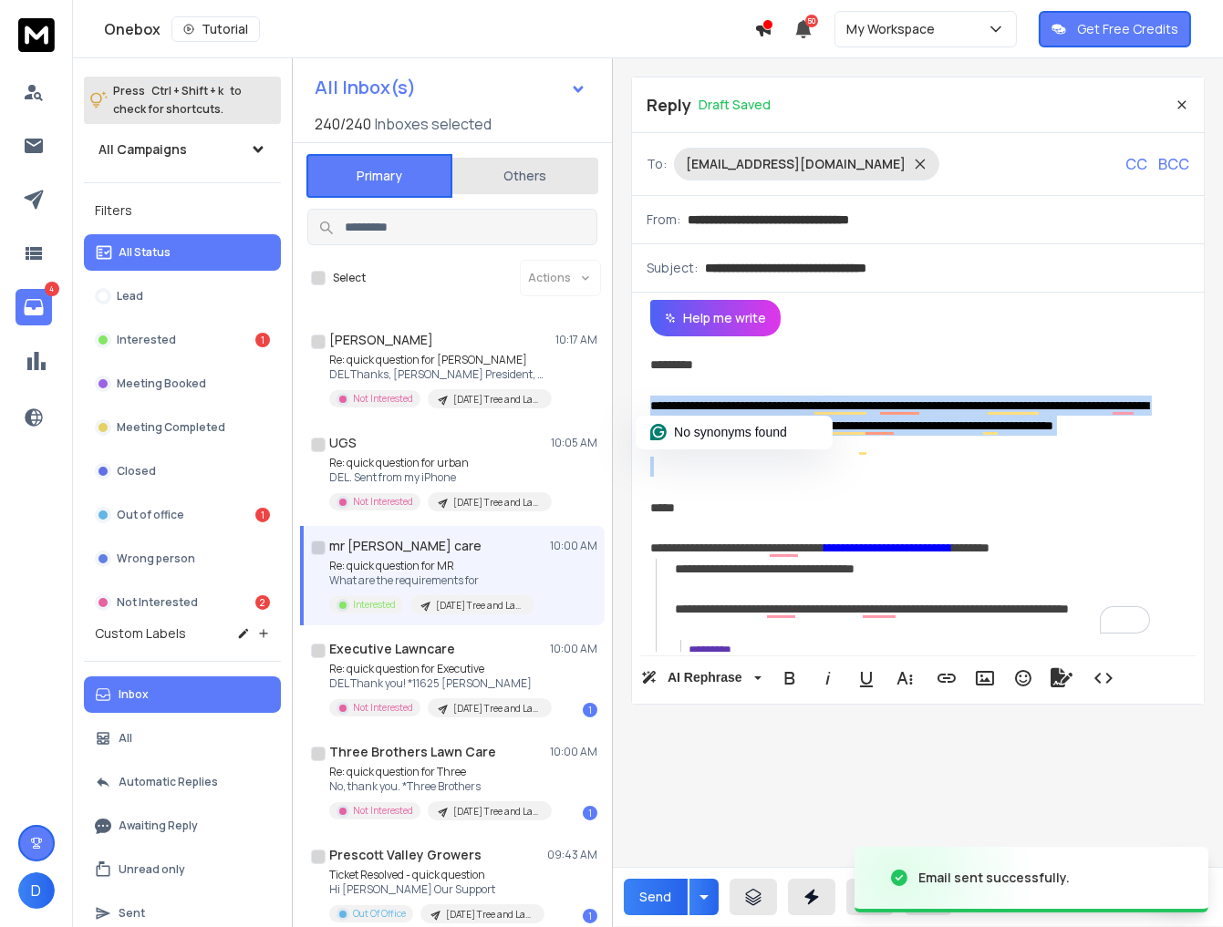
click at [657, 398] on div "**********" at bounding box center [900, 416] width 500 height 82
copy div "**********"
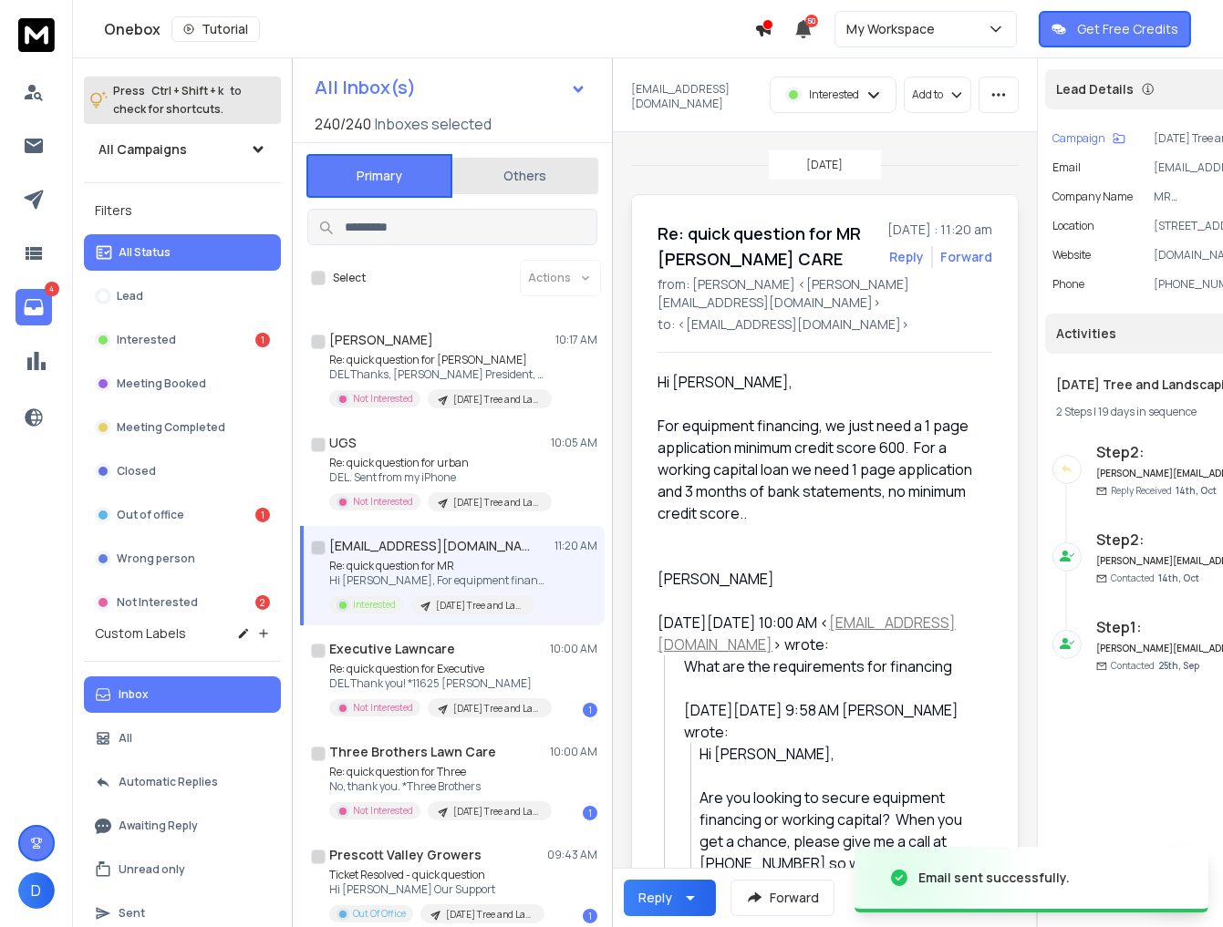
click at [759, 404] on div "For equipment financing, we just need a 1 page application minimum credit score…" at bounding box center [817, 458] width 320 height 131
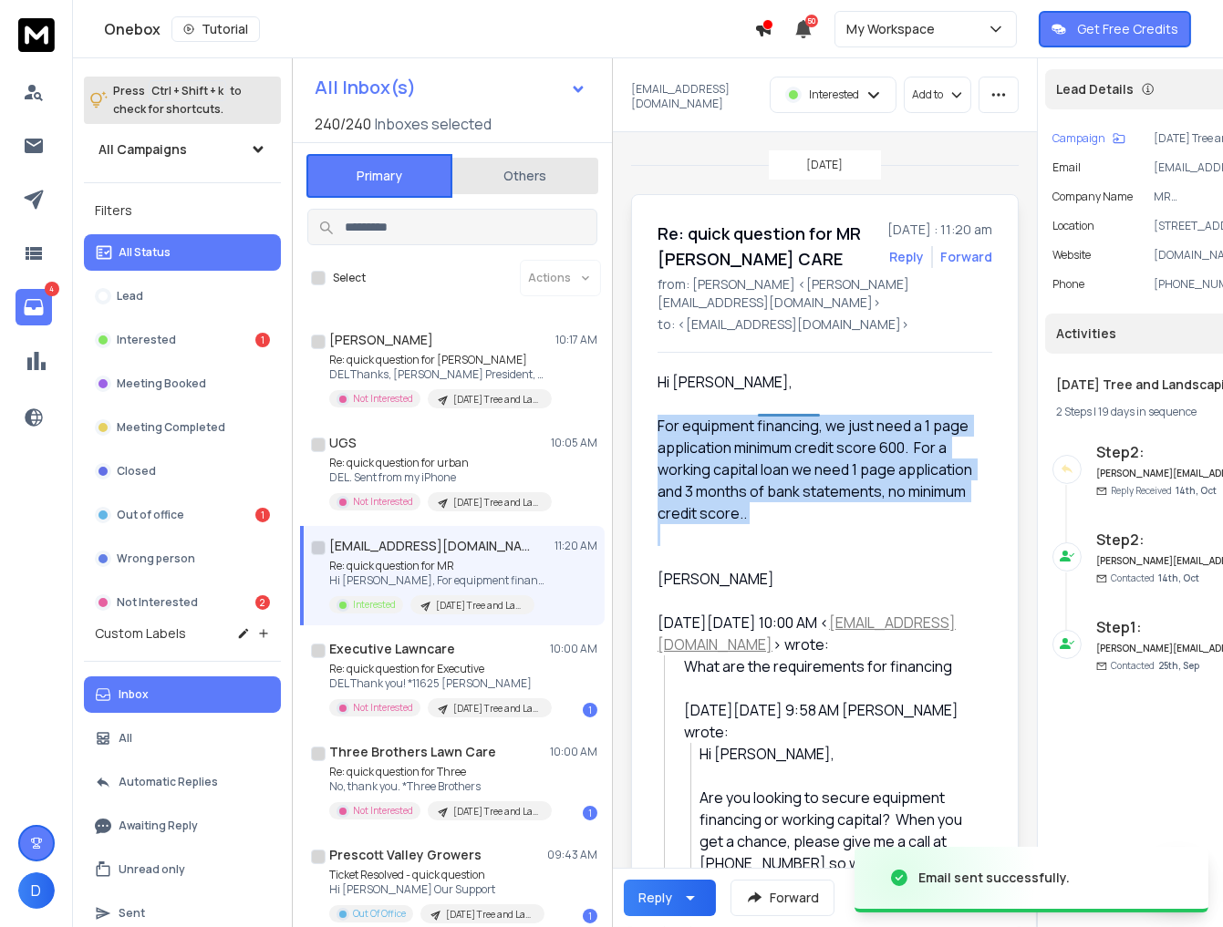
click at [759, 404] on div "For equipment financing, we just need a 1 page application minimum credit score…" at bounding box center [817, 458] width 320 height 131
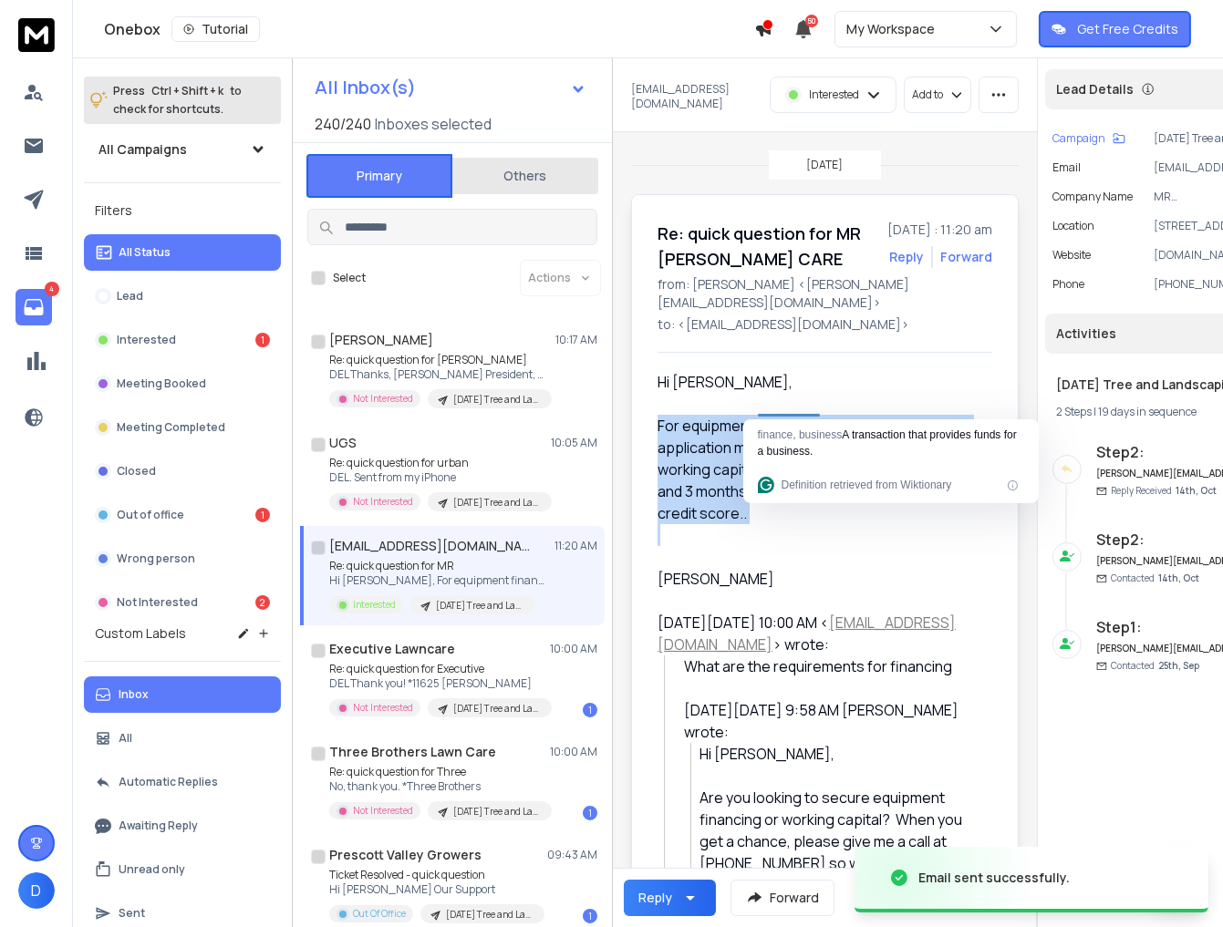
copy div "For equipment financing, we just need a 1 page application minimum credit score…"
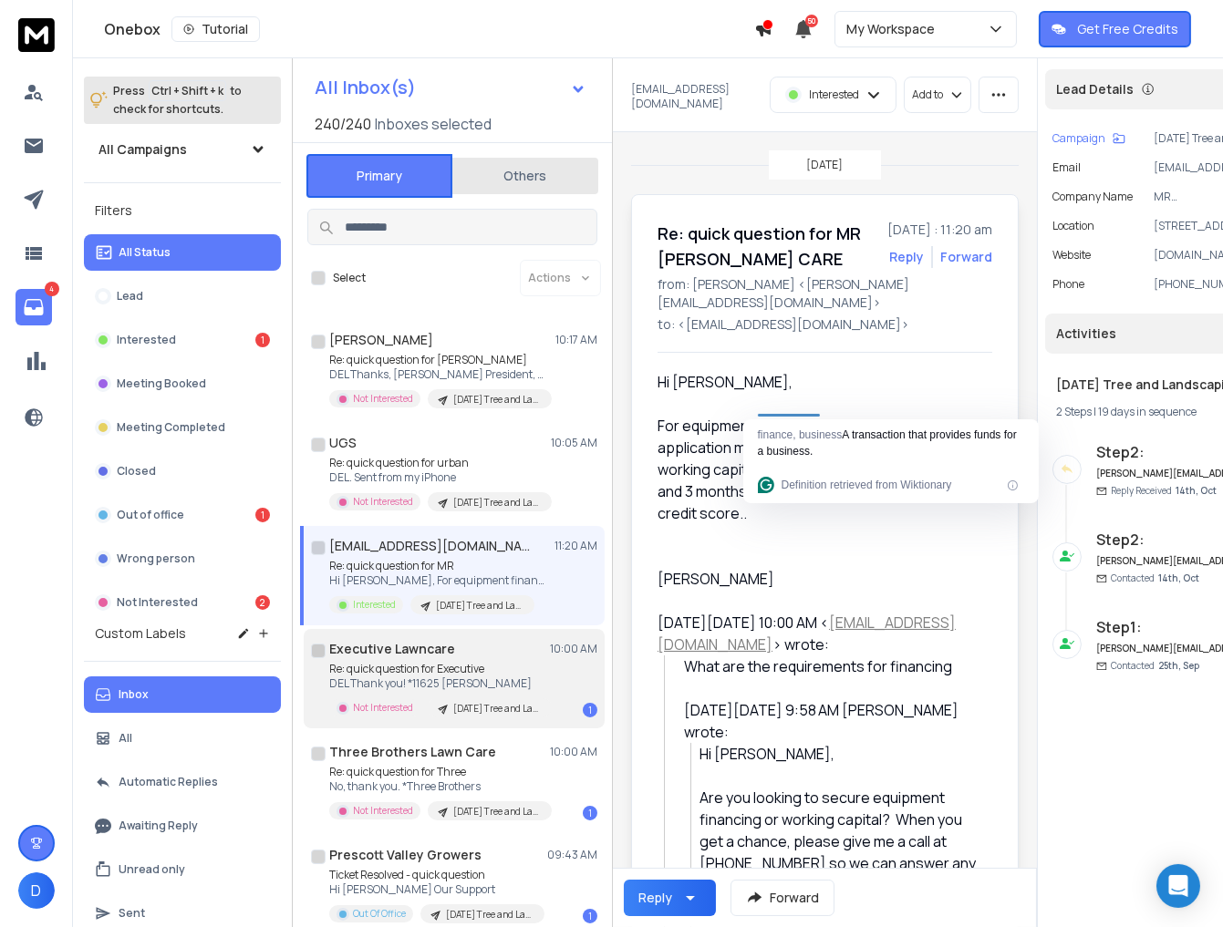
drag, startPoint x: 478, startPoint y: 684, endPoint x: 493, endPoint y: 653, distance: 34.7
click at [479, 684] on p "DEL Thank you! *11625 Custer" at bounding box center [438, 683] width 219 height 15
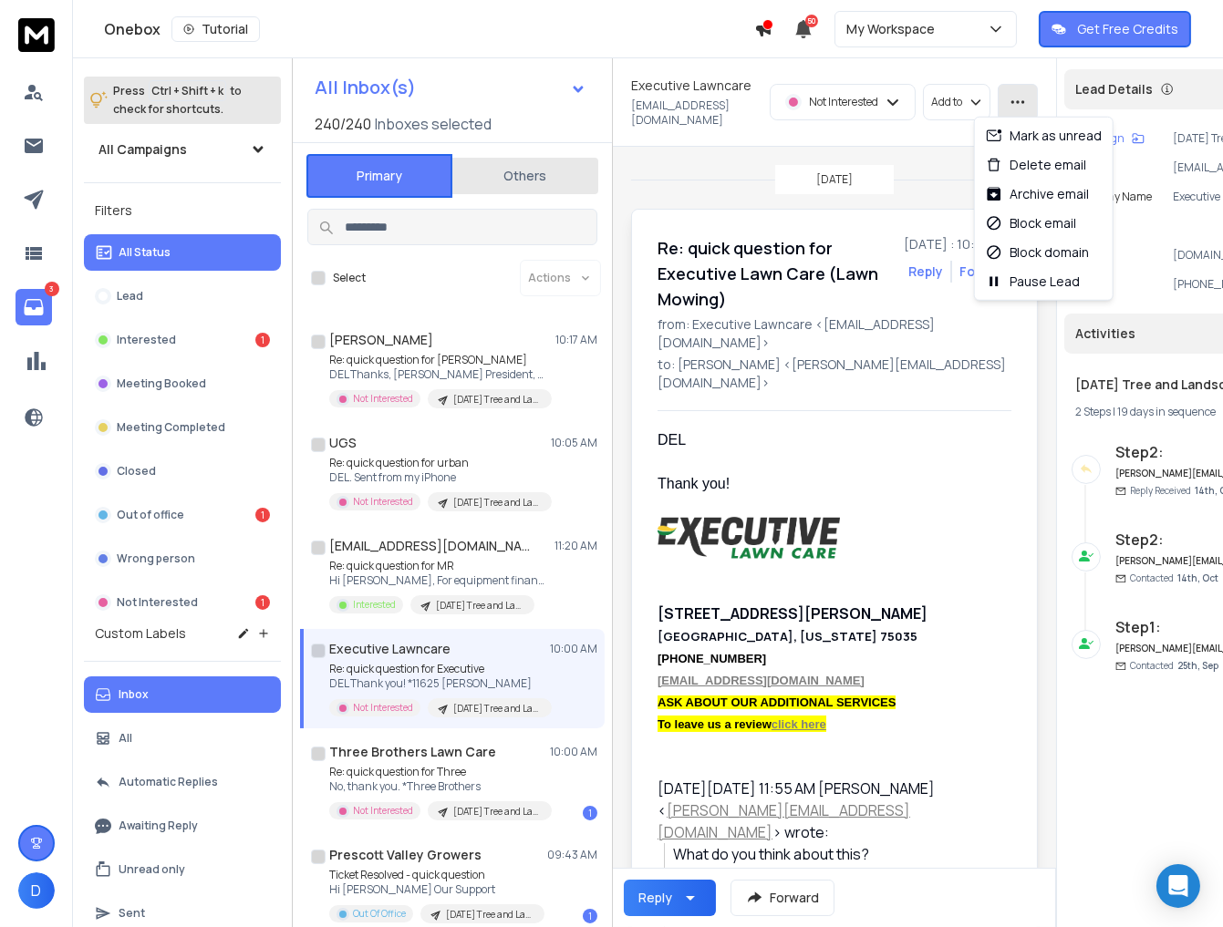
click at [1038, 104] on button "button" at bounding box center [1017, 102] width 40 height 36
click at [1061, 217] on div "Block email" at bounding box center [1031, 223] width 90 height 18
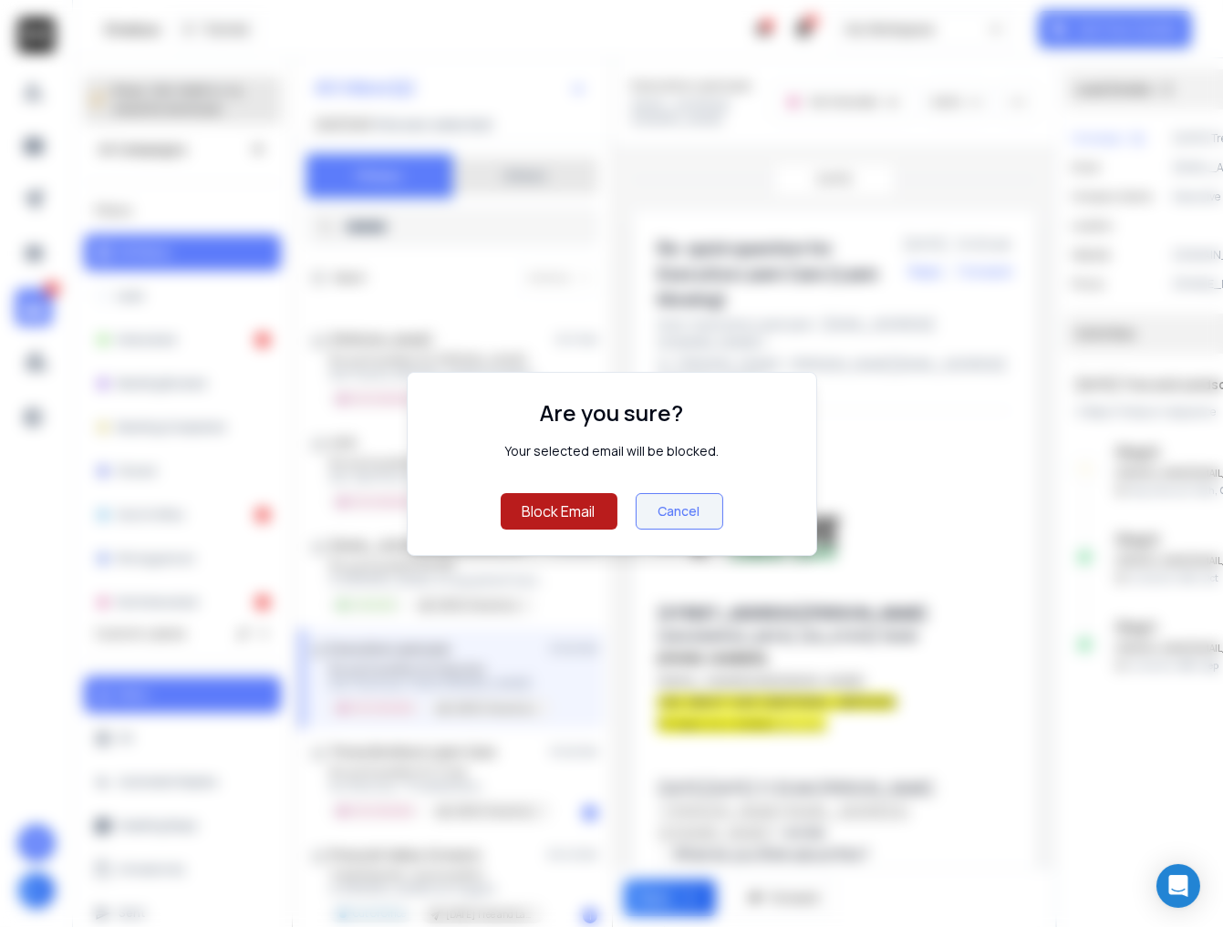
click at [542, 512] on button "Block Email" at bounding box center [559, 511] width 117 height 36
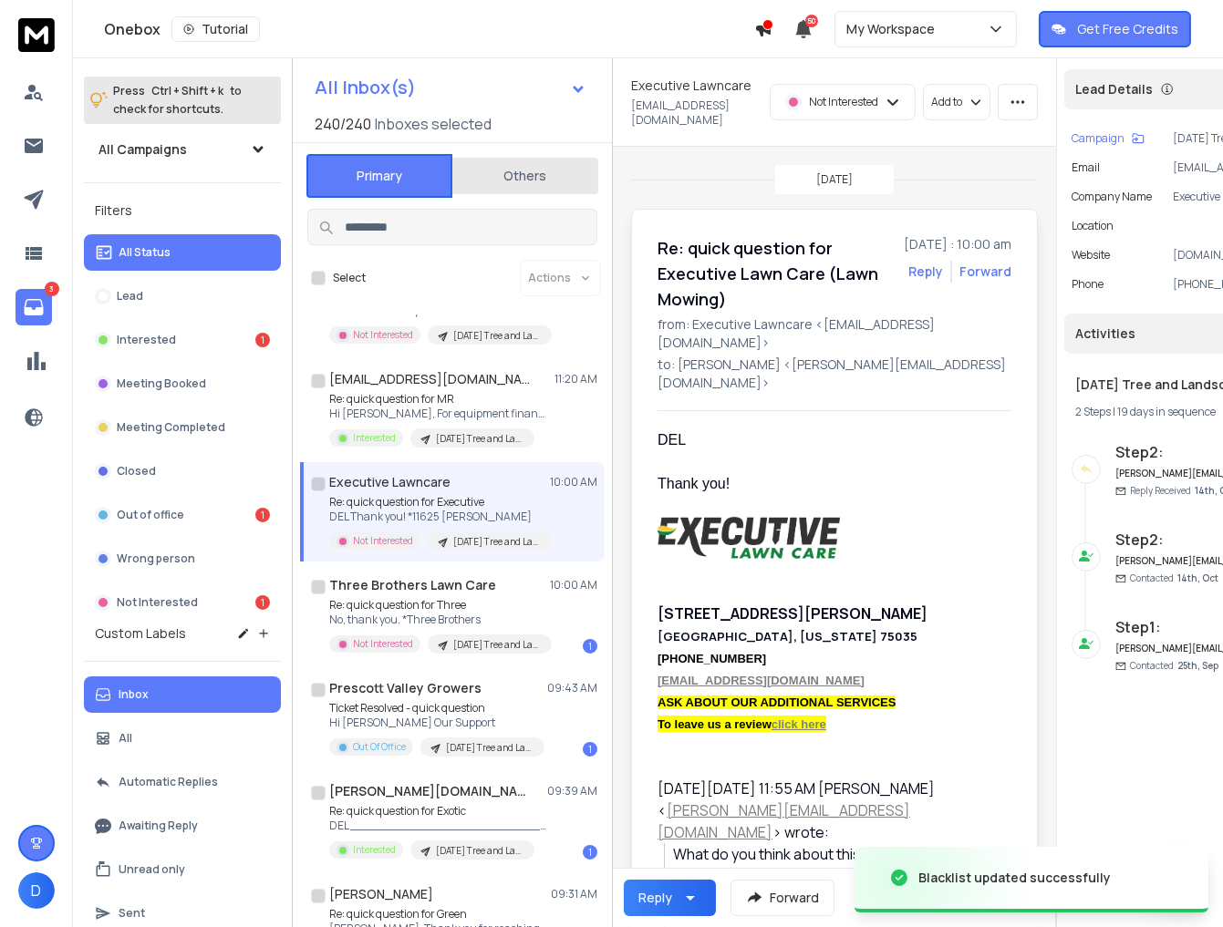
scroll to position [304, 0]
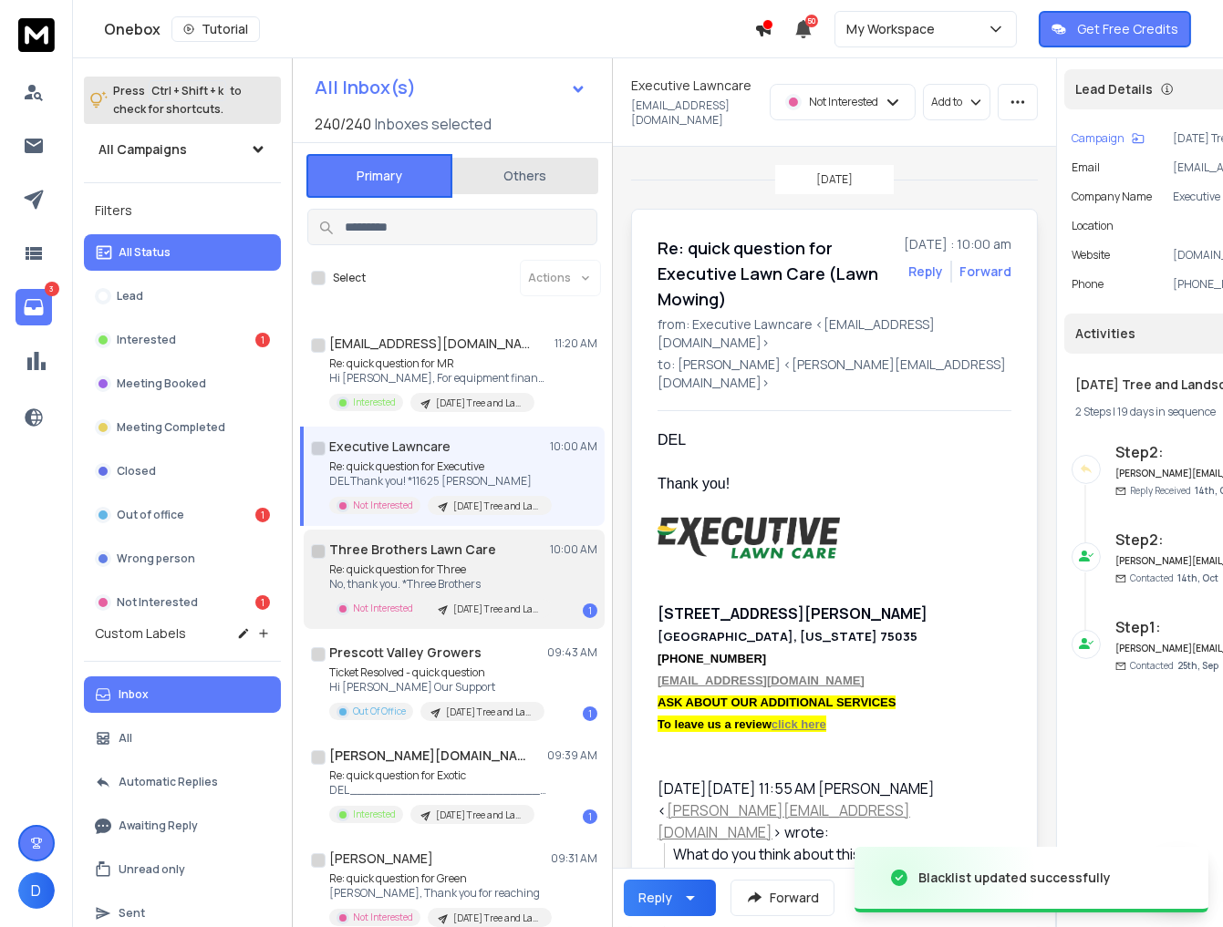
click at [447, 571] on p "Re: quick question for Three" at bounding box center [438, 570] width 219 height 15
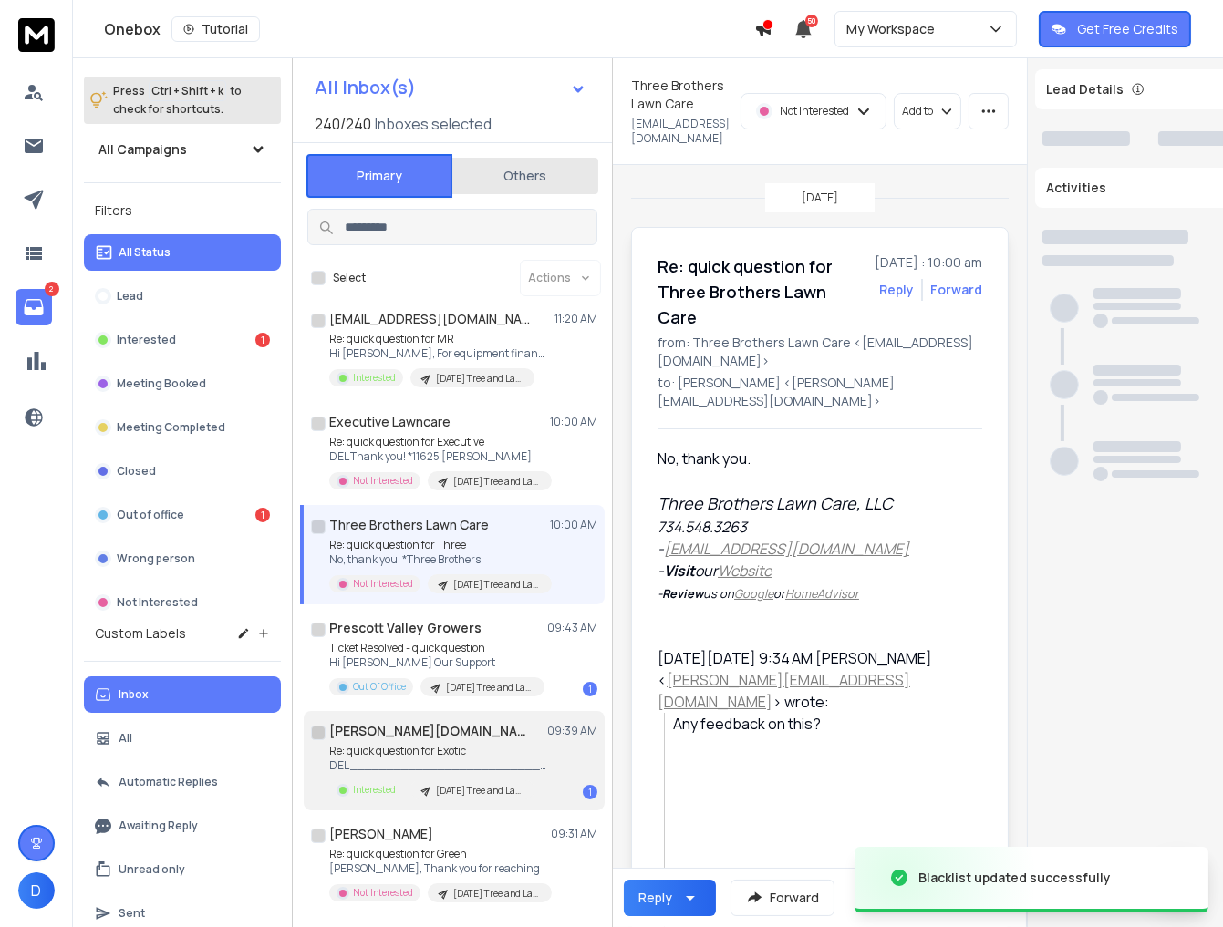
scroll to position [506, 0]
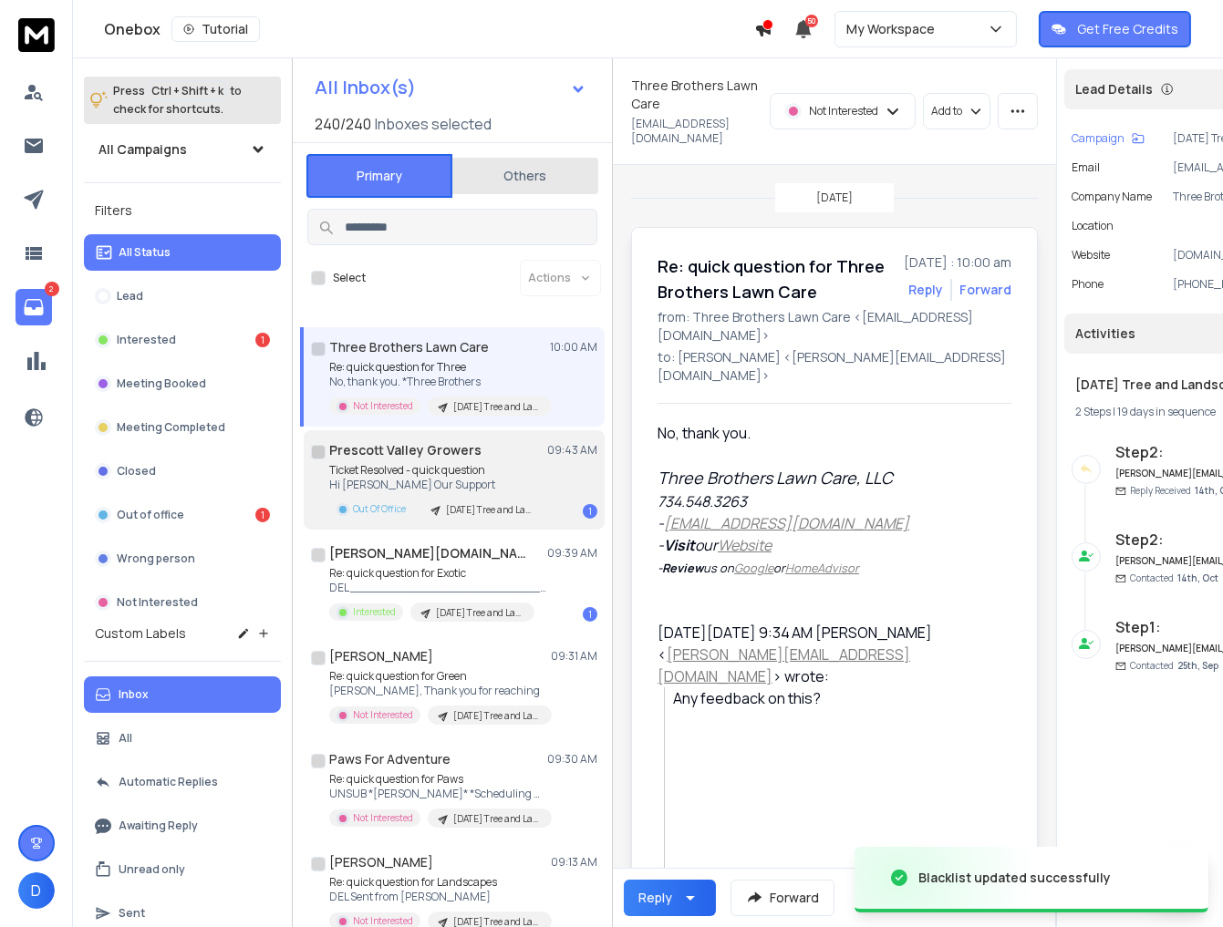
drag, startPoint x: 449, startPoint y: 463, endPoint x: 505, endPoint y: 487, distance: 60.5
click at [452, 466] on p "Ticket Resolved - quick question" at bounding box center [436, 470] width 215 height 15
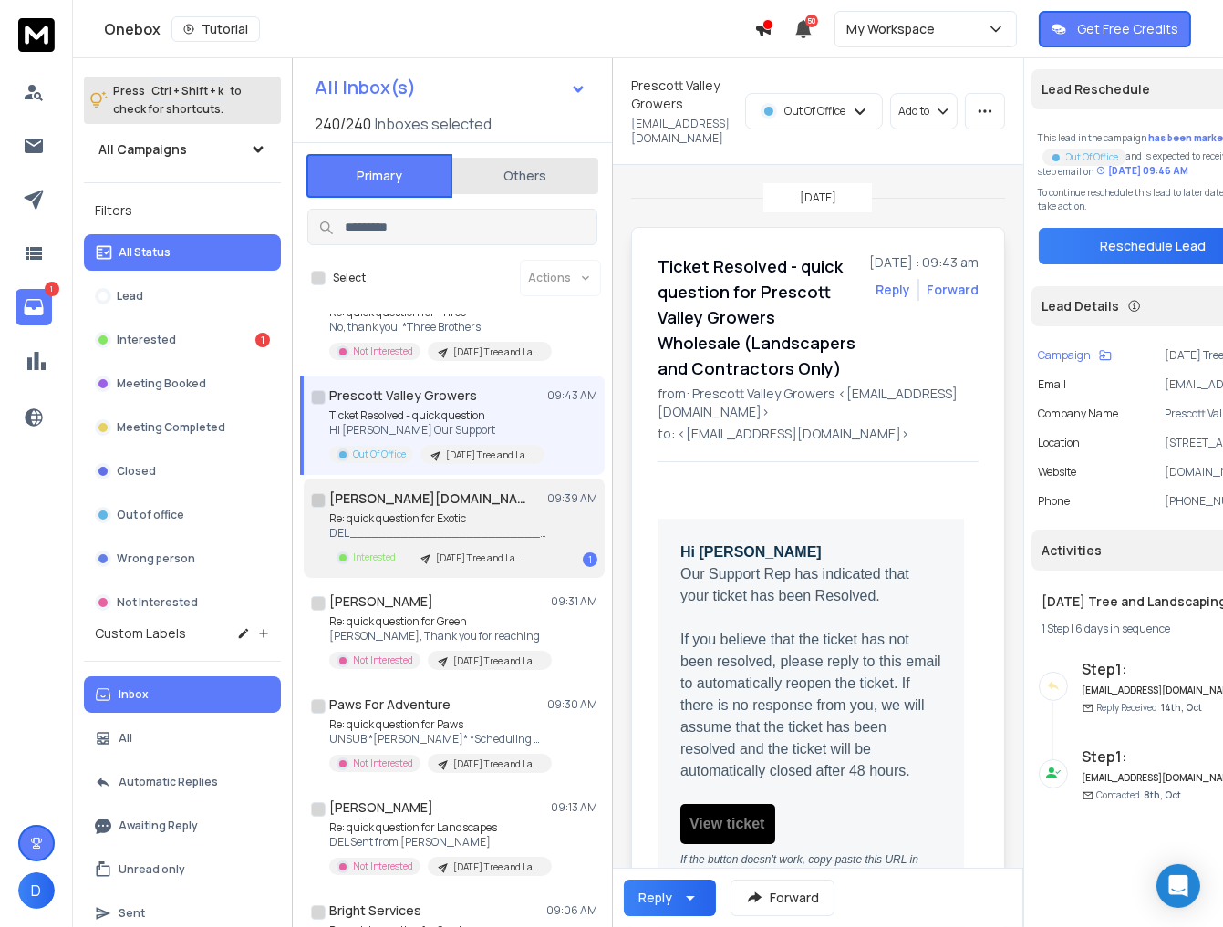
scroll to position [607, 0]
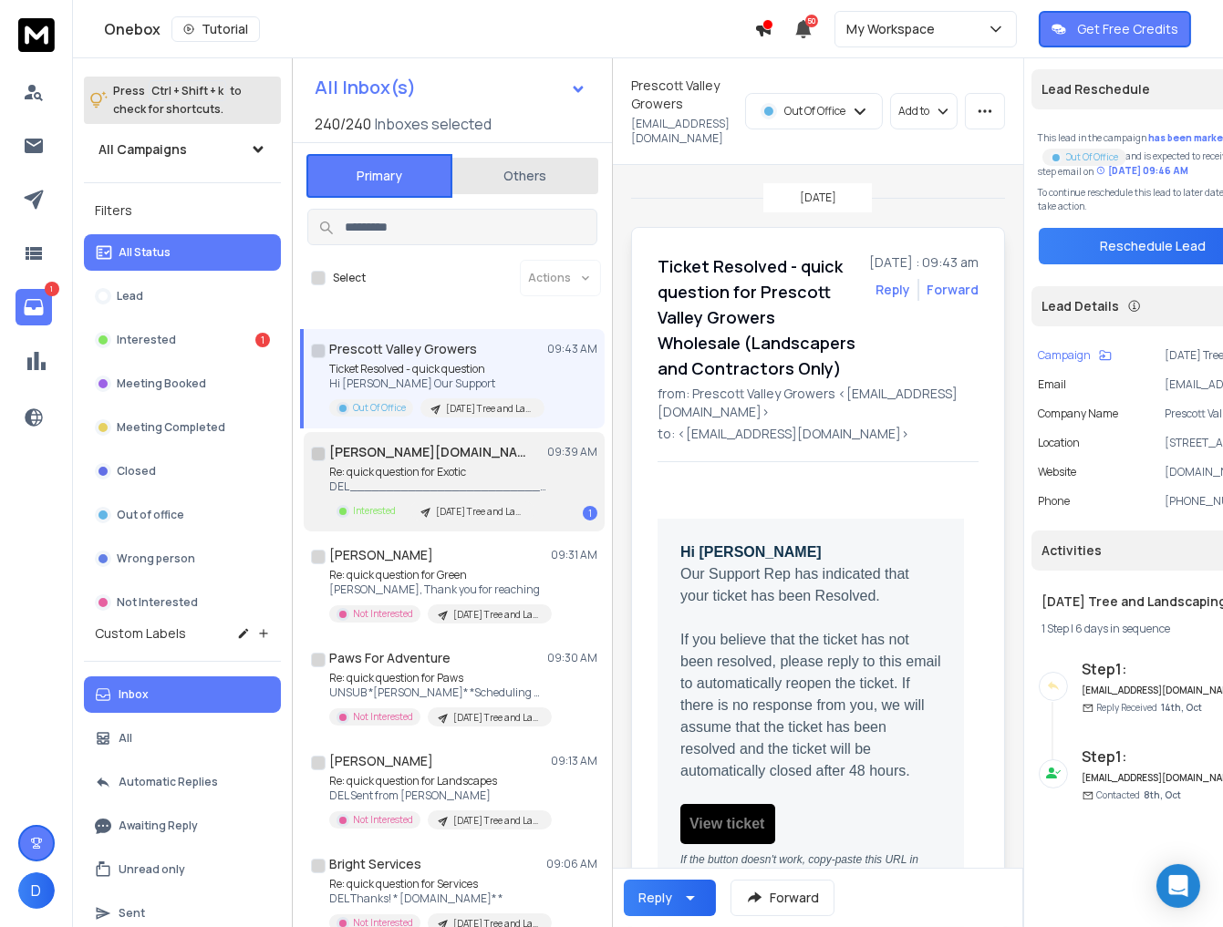
click at [476, 465] on p "Re: quick question for Exotic" at bounding box center [438, 472] width 219 height 15
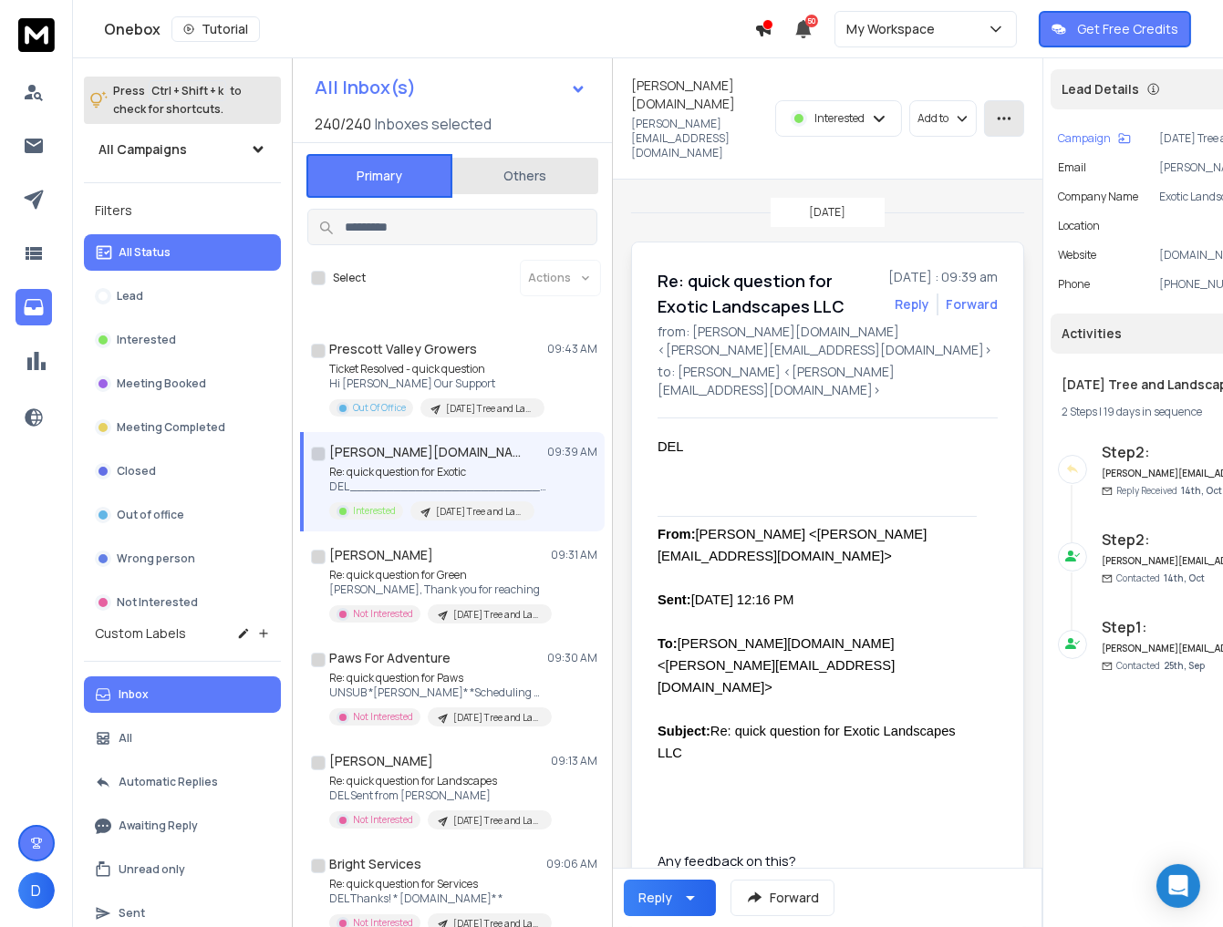
click at [1024, 100] on button "button" at bounding box center [1004, 118] width 40 height 36
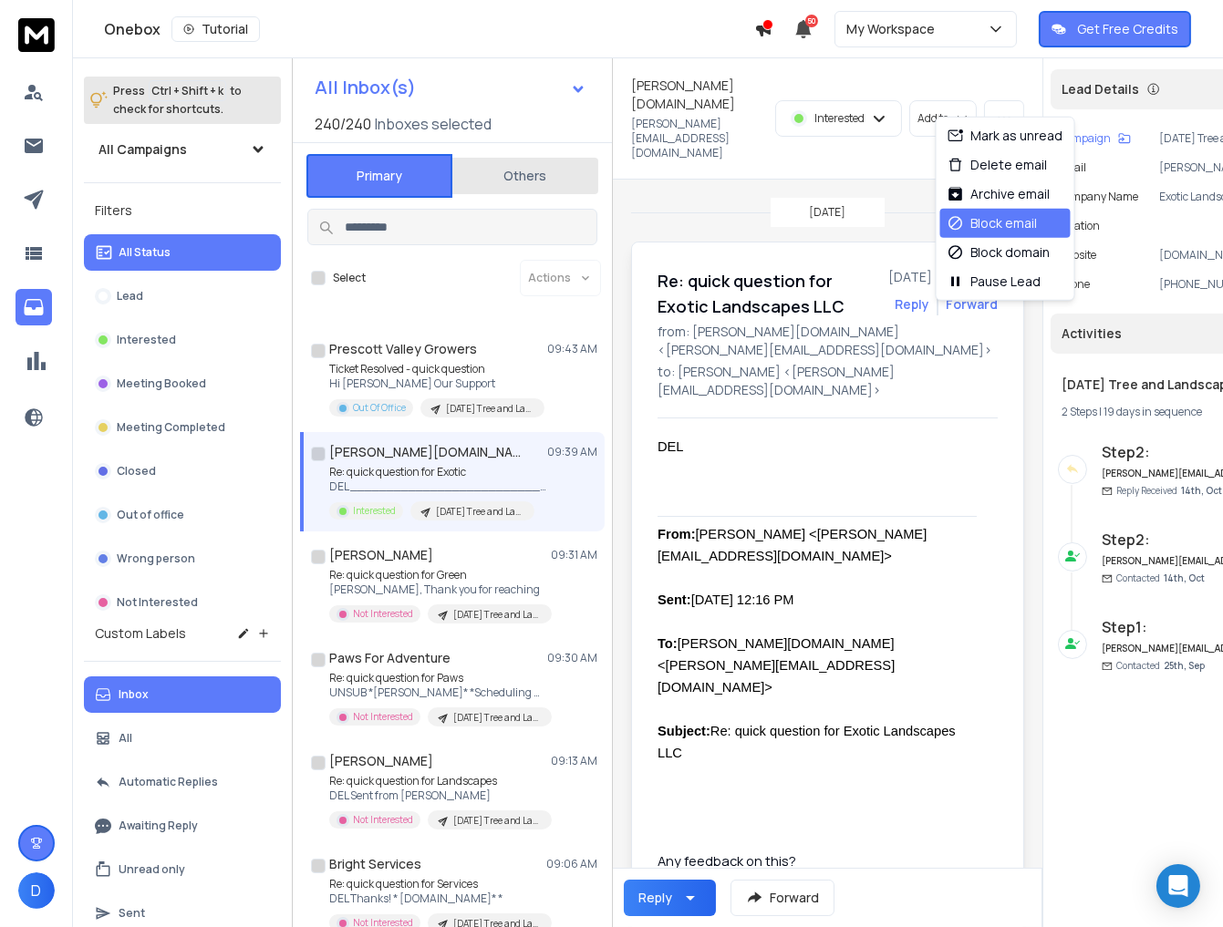
click at [999, 222] on div "Block email" at bounding box center [992, 223] width 90 height 18
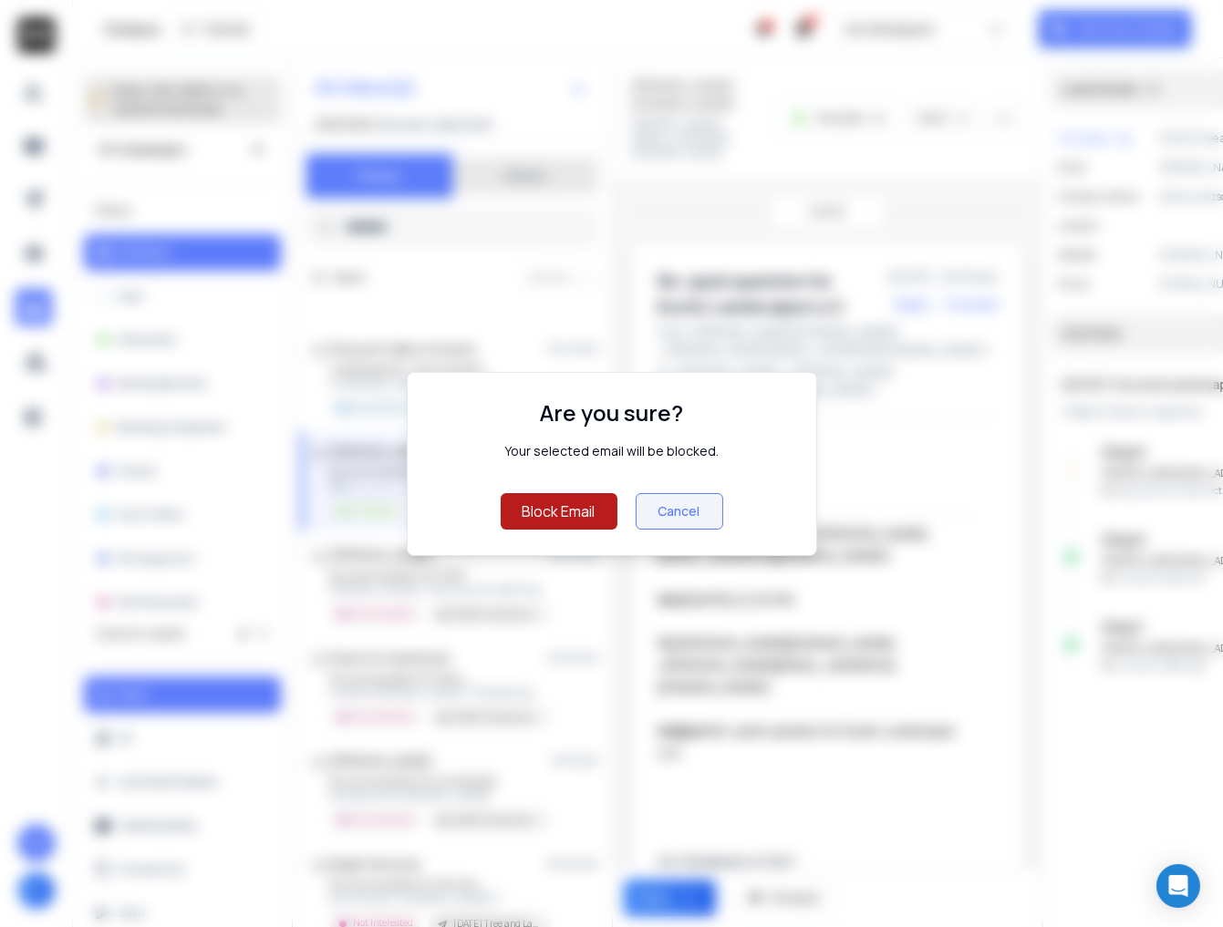
click at [554, 507] on button "Block Email" at bounding box center [559, 511] width 117 height 36
